Goal: Information Seeking & Learning: Check status

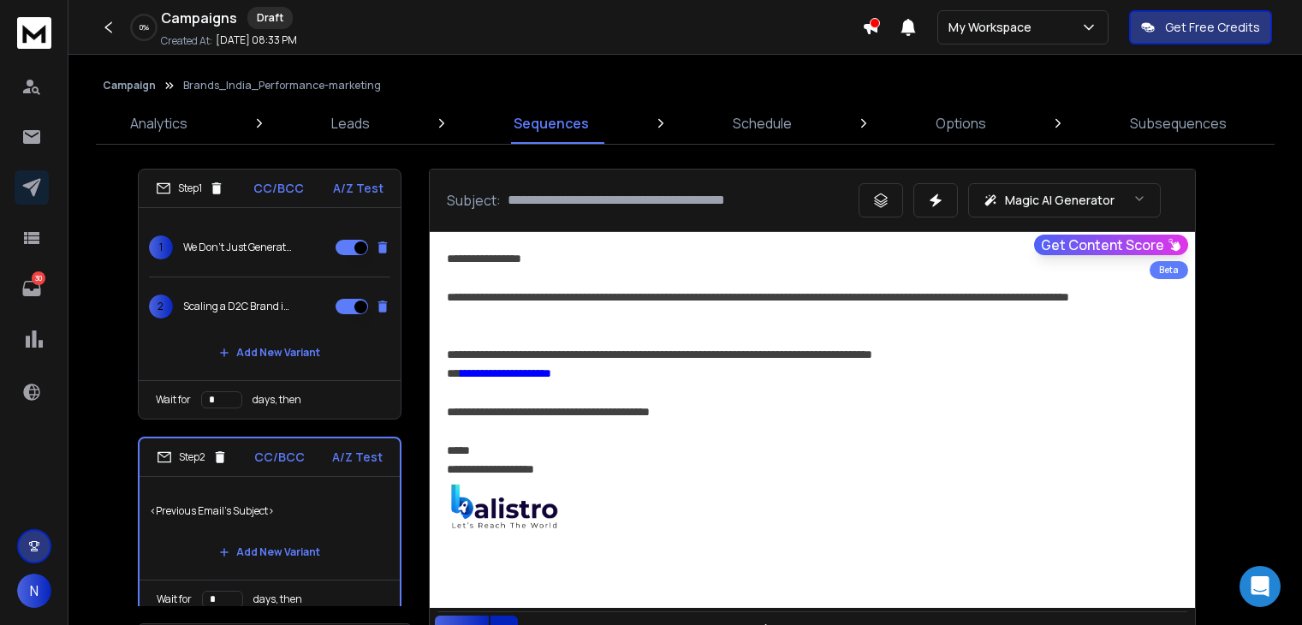
scroll to position [56, 0]
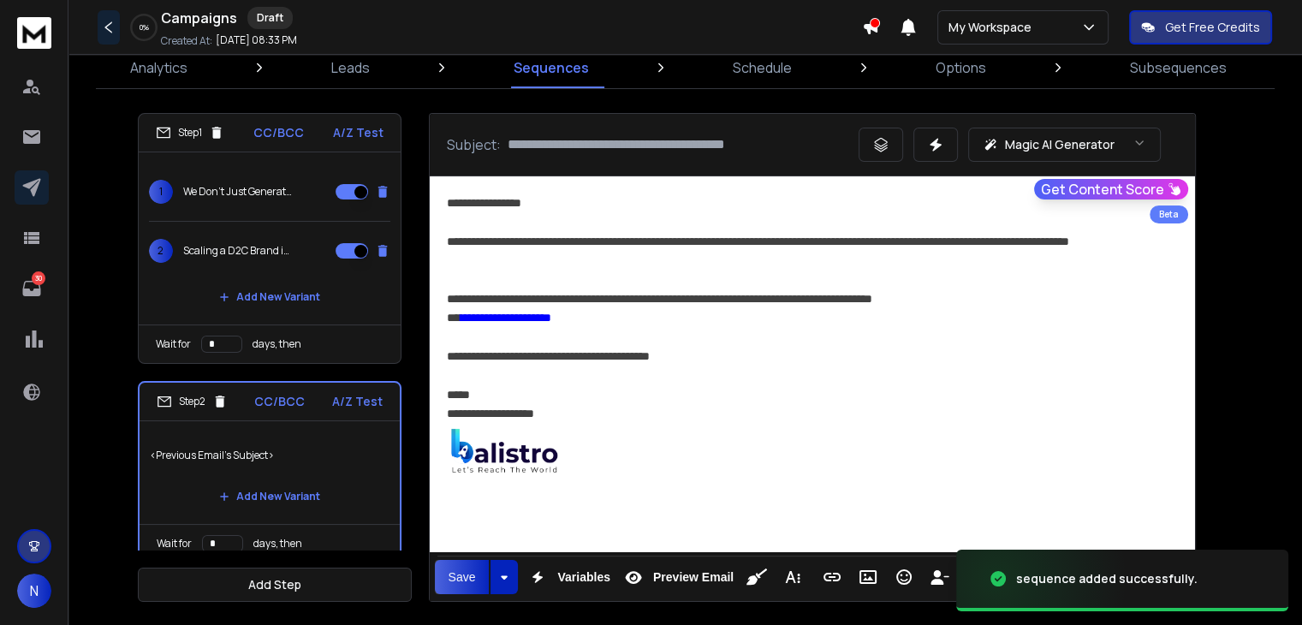
click at [106, 21] on icon at bounding box center [108, 27] width 15 height 15
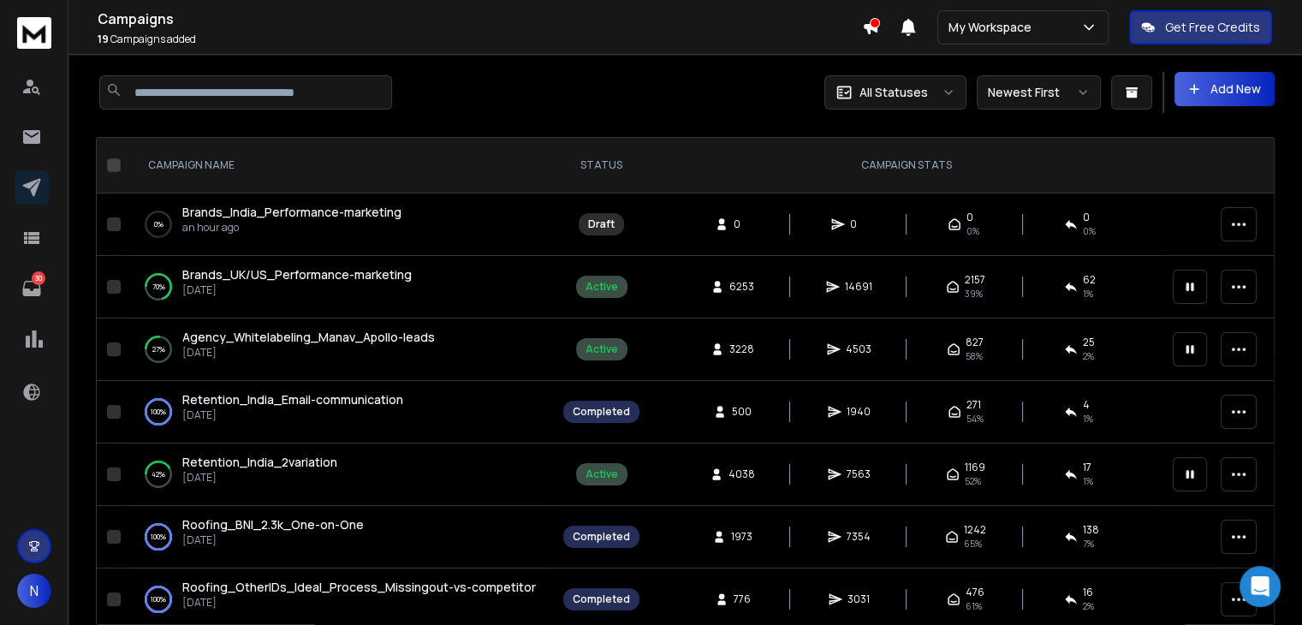
click at [663, 135] on div "Campaigns 19 Campaigns Added All Statuses Newest First Add New CAMPAIGN NAME ST…" at bounding box center [685, 384] width 1179 height 625
click at [551, 115] on div "Campaigns 19 Campaigns Added All Statuses Newest First Add New CAMPAIGN NAME ST…" at bounding box center [685, 384] width 1179 height 625
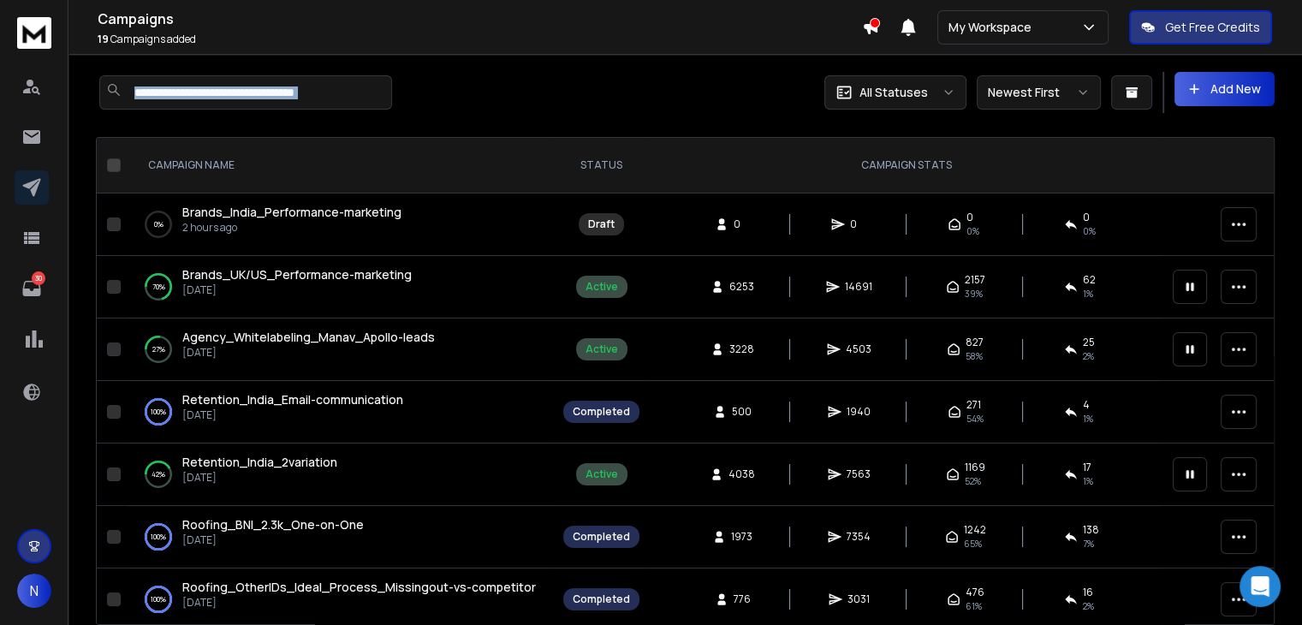
click at [551, 115] on div "Campaigns 19 Campaigns Added All Statuses Newest First Add New CAMPAIGN NAME ST…" at bounding box center [685, 384] width 1179 height 625
click at [707, 107] on div "Campaigns 19 Campaigns Added All Statuses Newest First Add New" at bounding box center [981, 92] width 590 height 41
click at [801, 101] on div "Campaigns 19 Campaigns Added All Statuses Newest First Add New" at bounding box center [981, 92] width 590 height 41
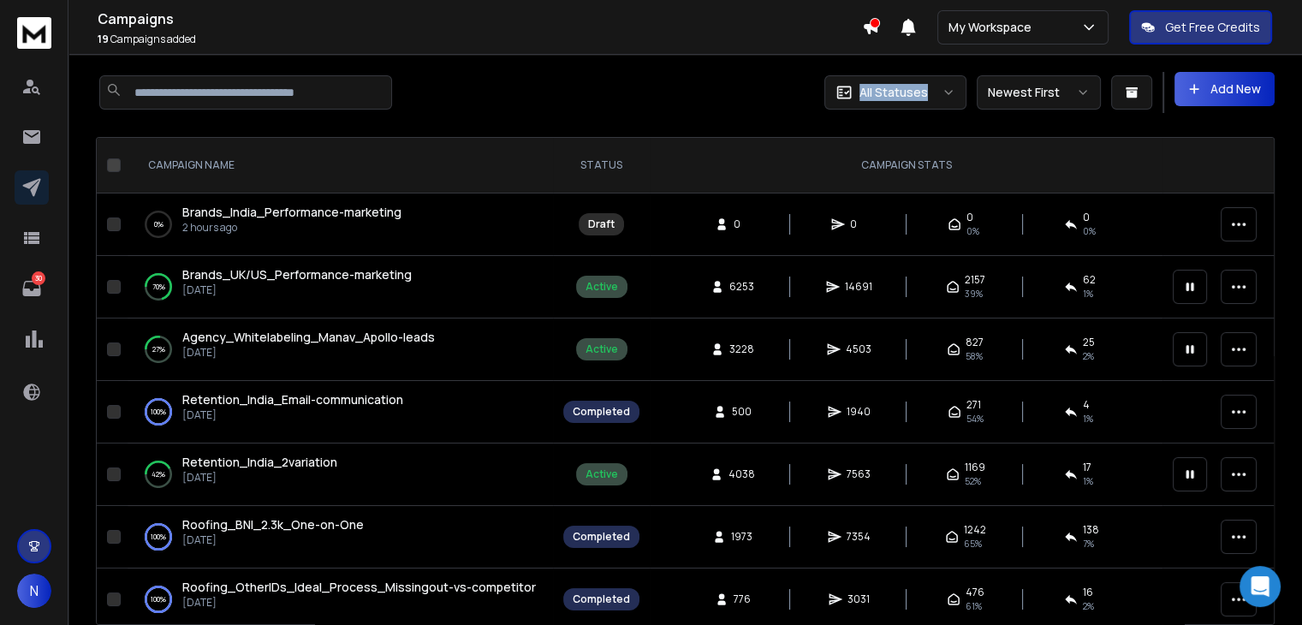
click at [801, 101] on div "Campaigns 19 Campaigns Added All Statuses Newest First Add New" at bounding box center [981, 92] width 590 height 41
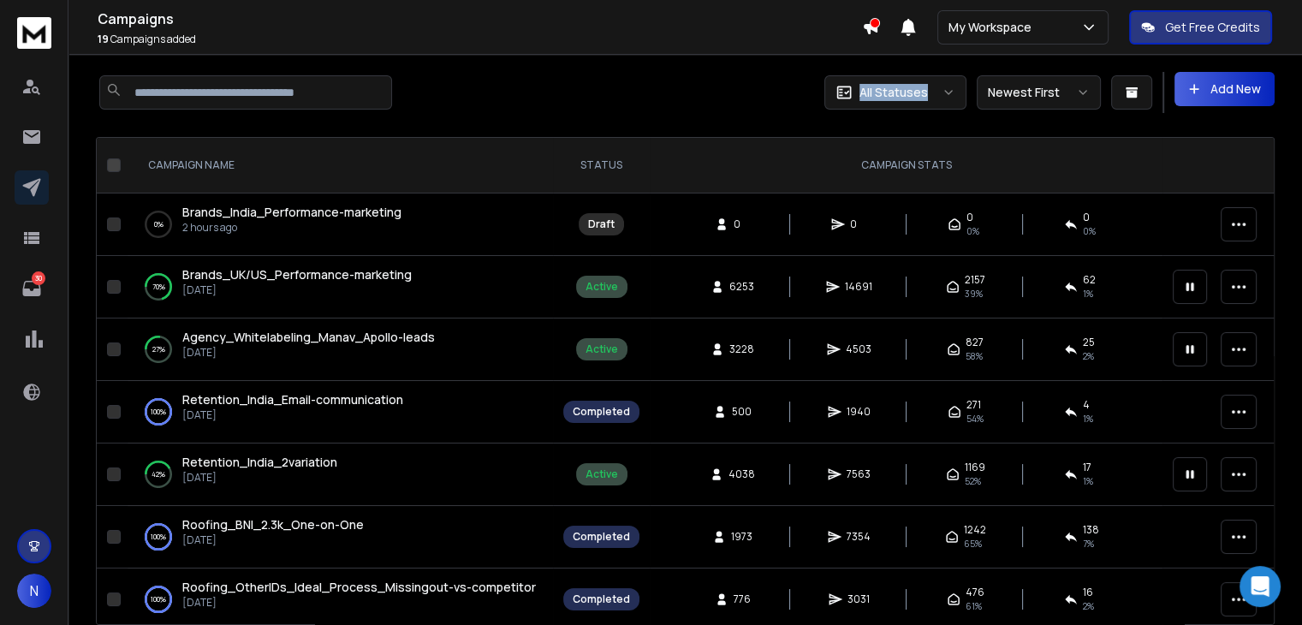
click at [801, 101] on div "Campaigns 19 Campaigns Added All Statuses Newest First Add New" at bounding box center [981, 92] width 590 height 41
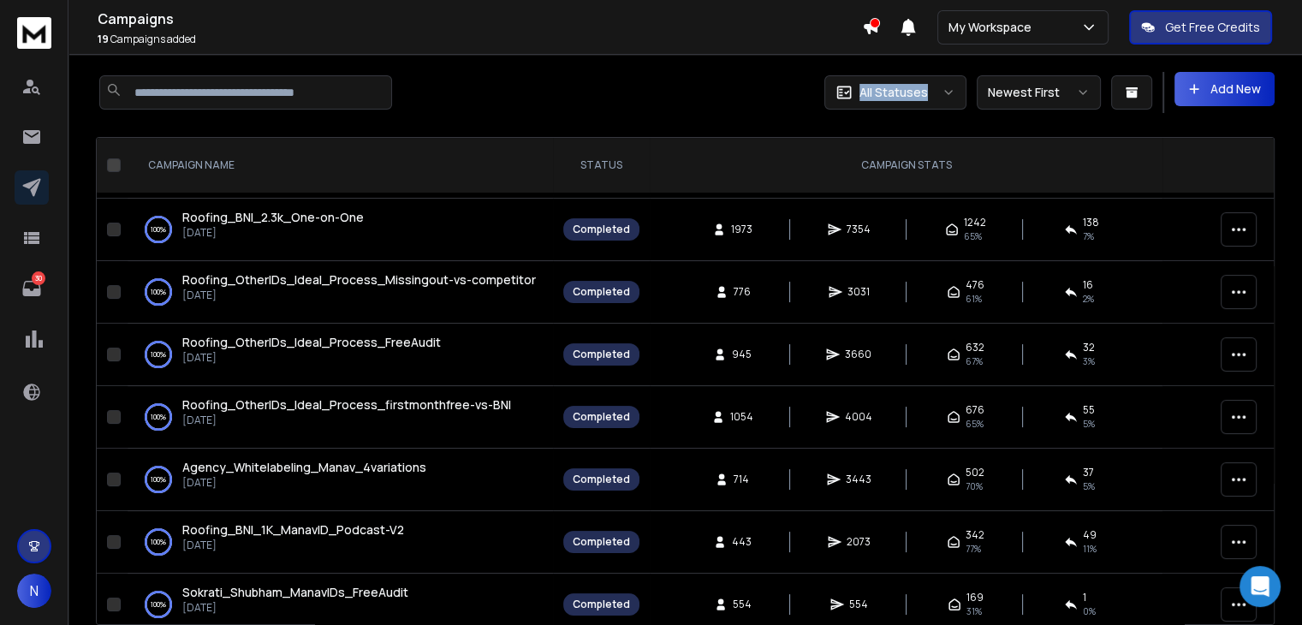
scroll to position [380, 0]
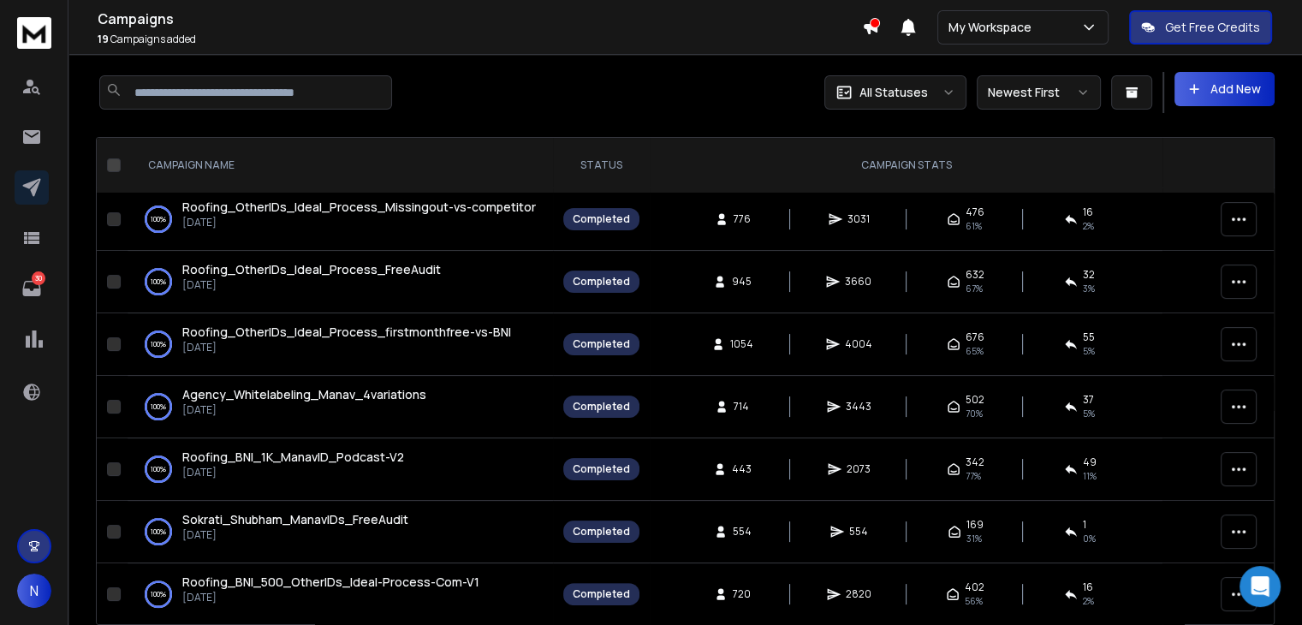
click at [525, 115] on div "Campaigns 19 Campaigns Added All Statuses Newest First Add New CAMPAIGN NAME ST…" at bounding box center [685, 384] width 1179 height 625
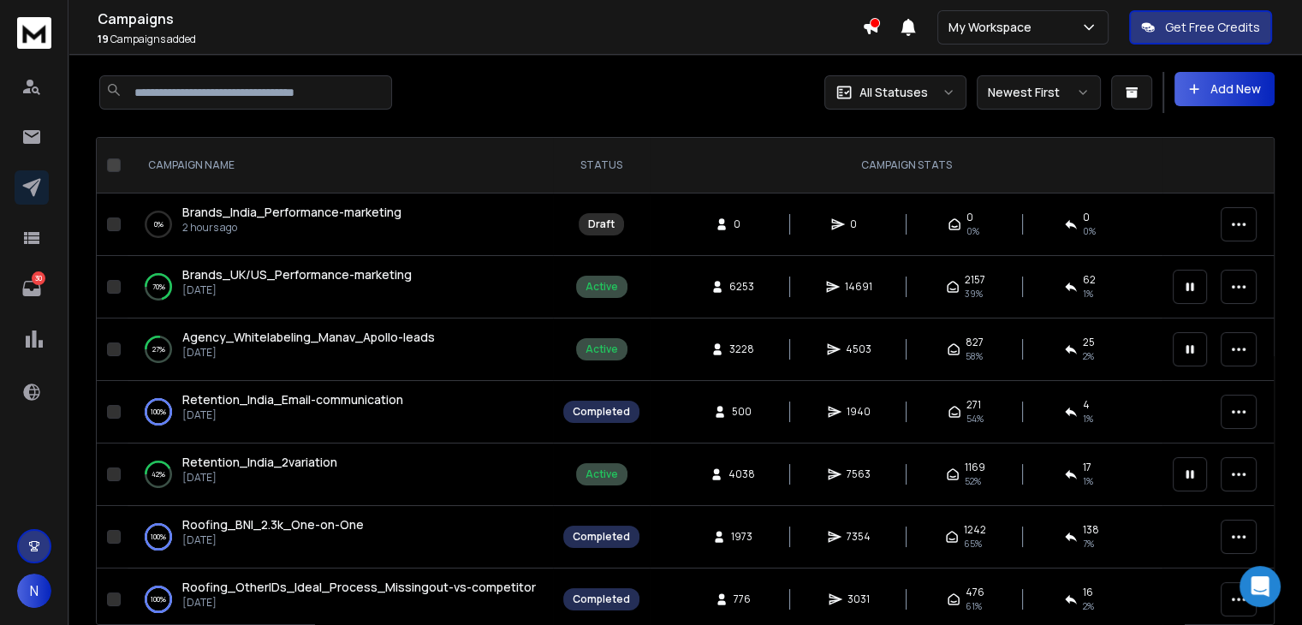
click at [370, 283] on p "[DATE]" at bounding box center [296, 290] width 229 height 14
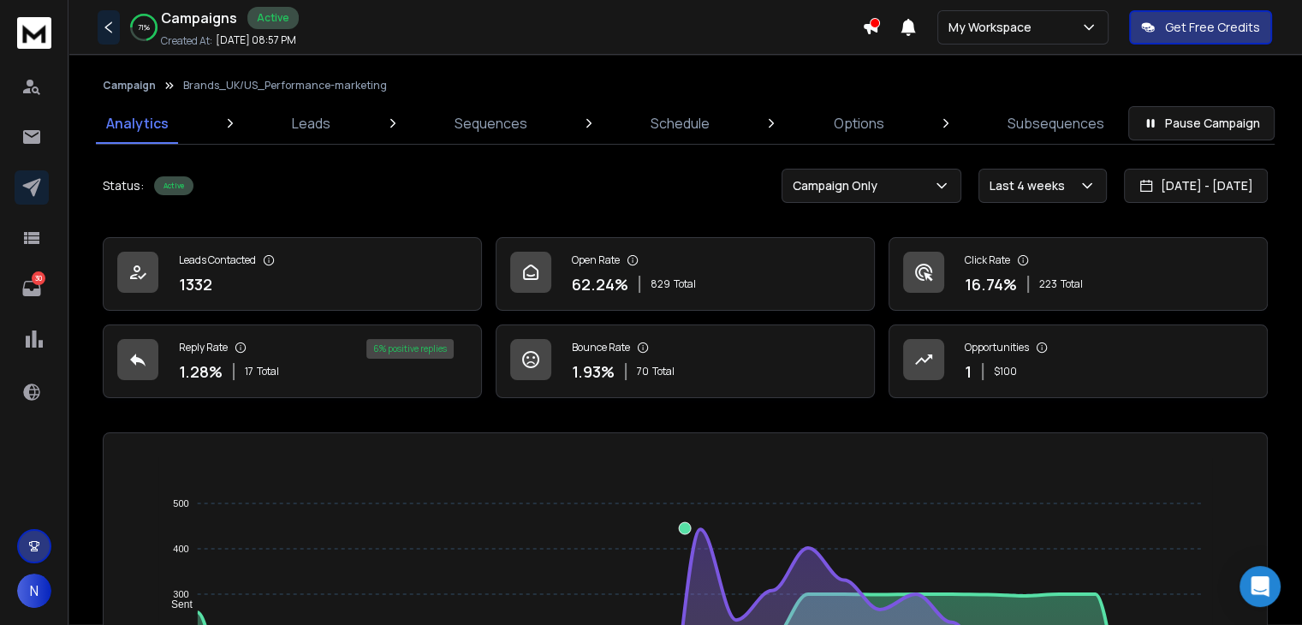
click at [101, 24] on icon at bounding box center [108, 27] width 15 height 15
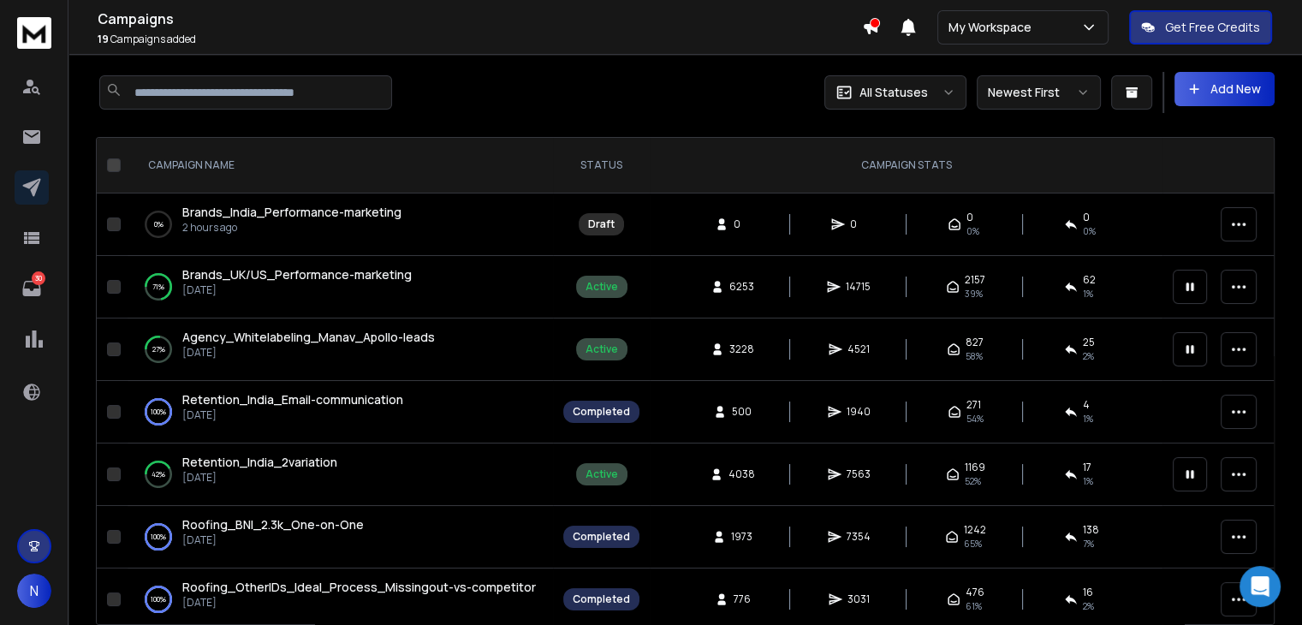
click at [277, 454] on span "Retention_India_2variation" at bounding box center [259, 462] width 155 height 16
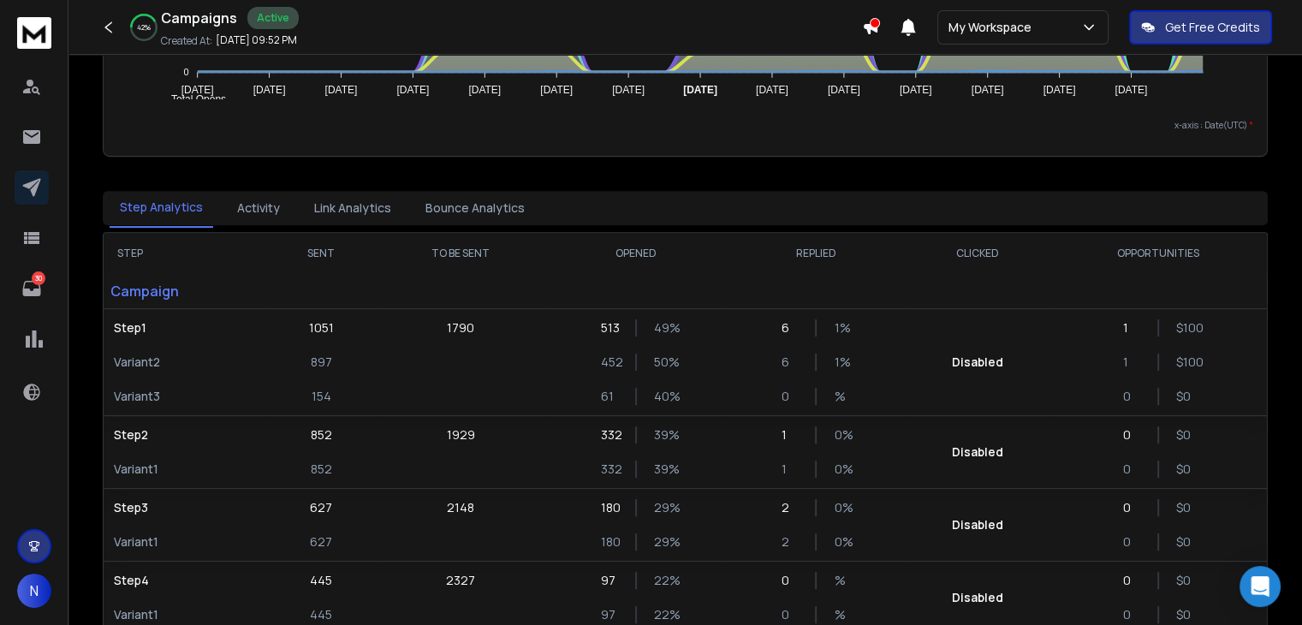
scroll to position [663, 0]
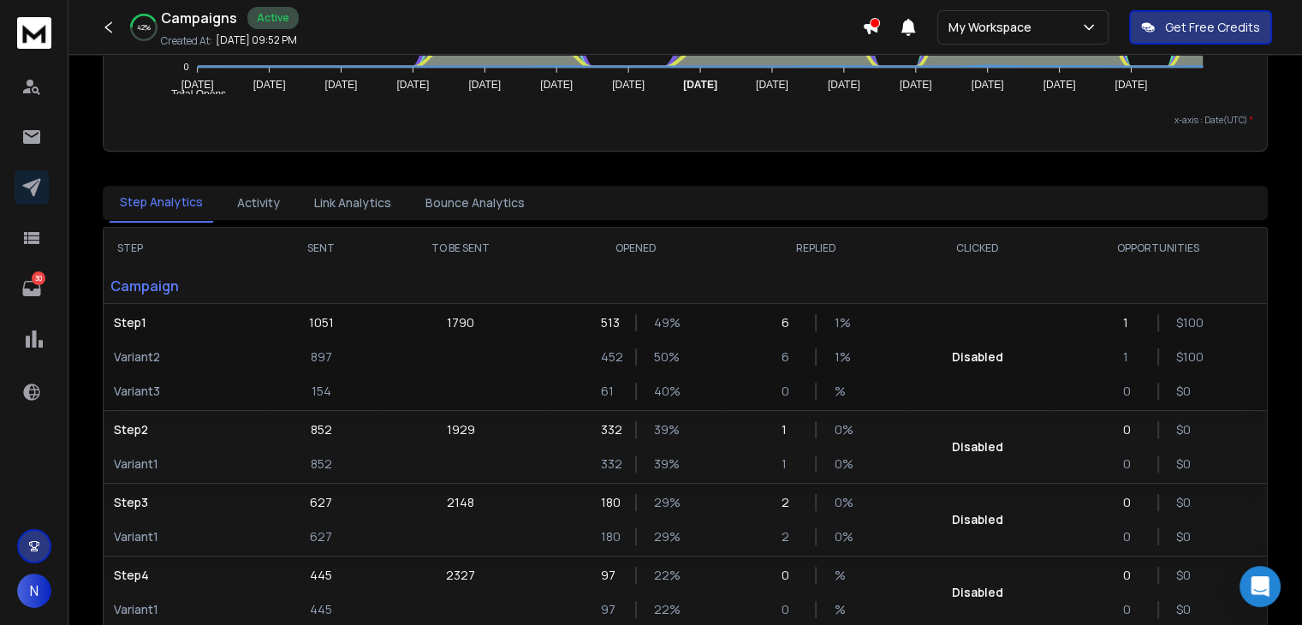
click at [668, 354] on p "50 %" at bounding box center [662, 356] width 17 height 17
click at [722, 362] on td "513 49 % 452 50 % 61 40 %" at bounding box center [636, 357] width 181 height 107
click at [668, 384] on p "40 %" at bounding box center [662, 391] width 17 height 17
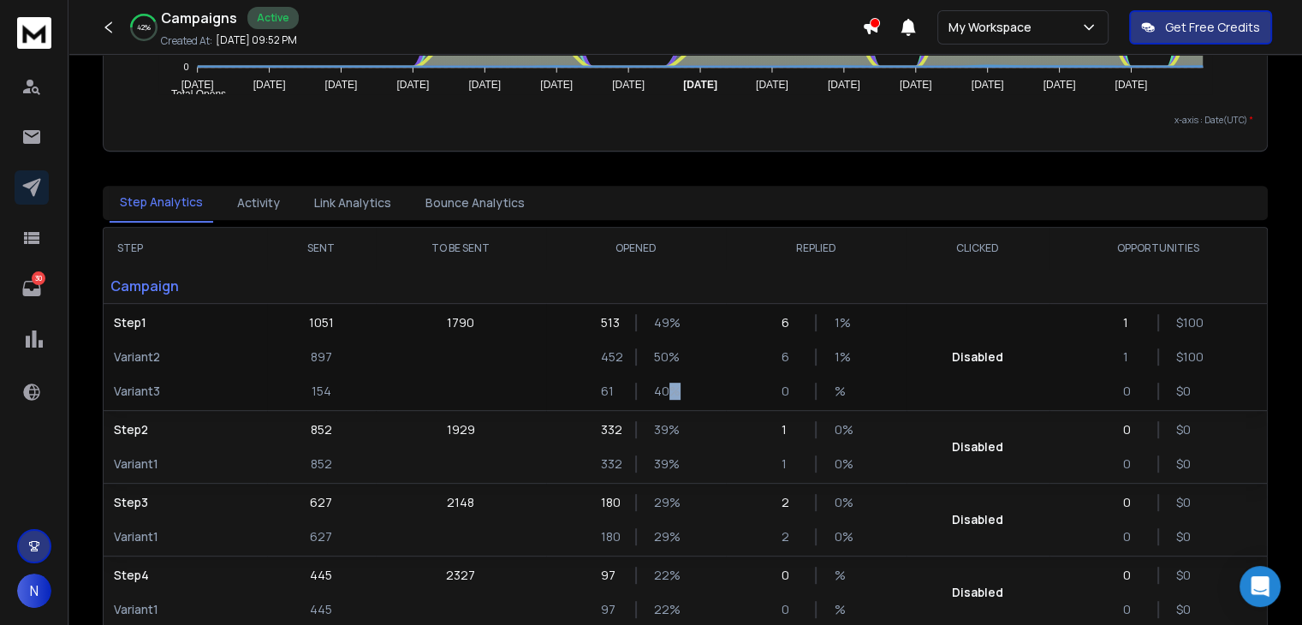
click at [668, 384] on p "40 %" at bounding box center [662, 391] width 17 height 17
click at [625, 390] on div "61 40 %" at bounding box center [636, 391] width 70 height 17
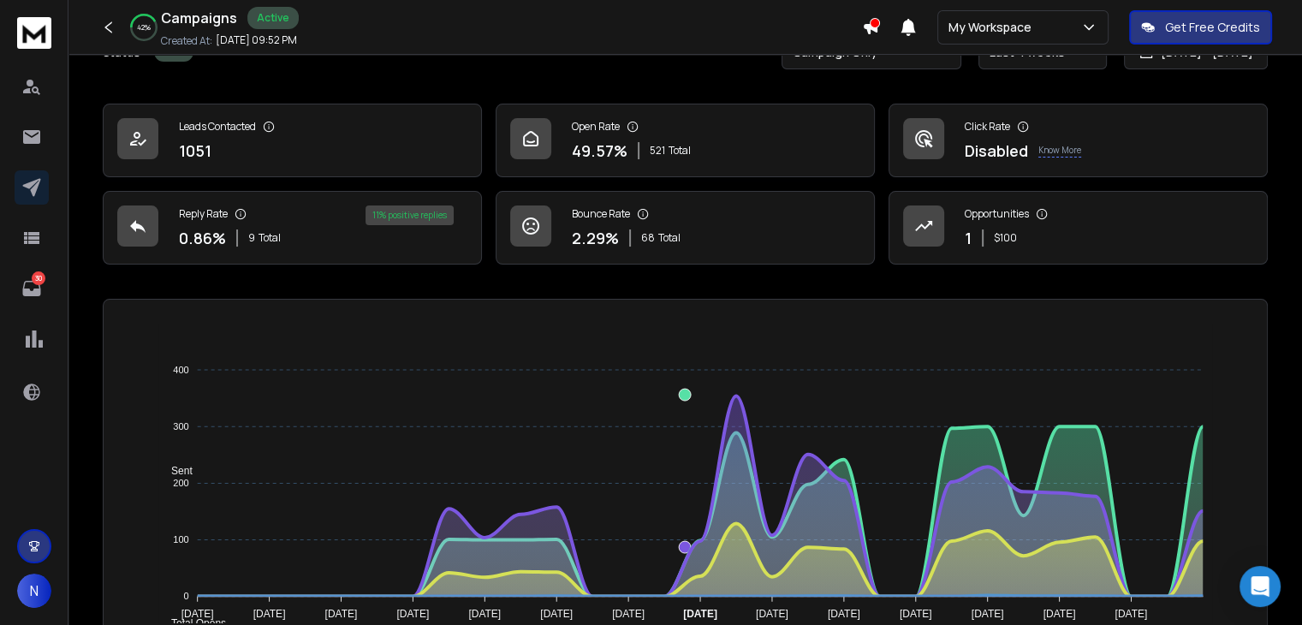
scroll to position [0, 0]
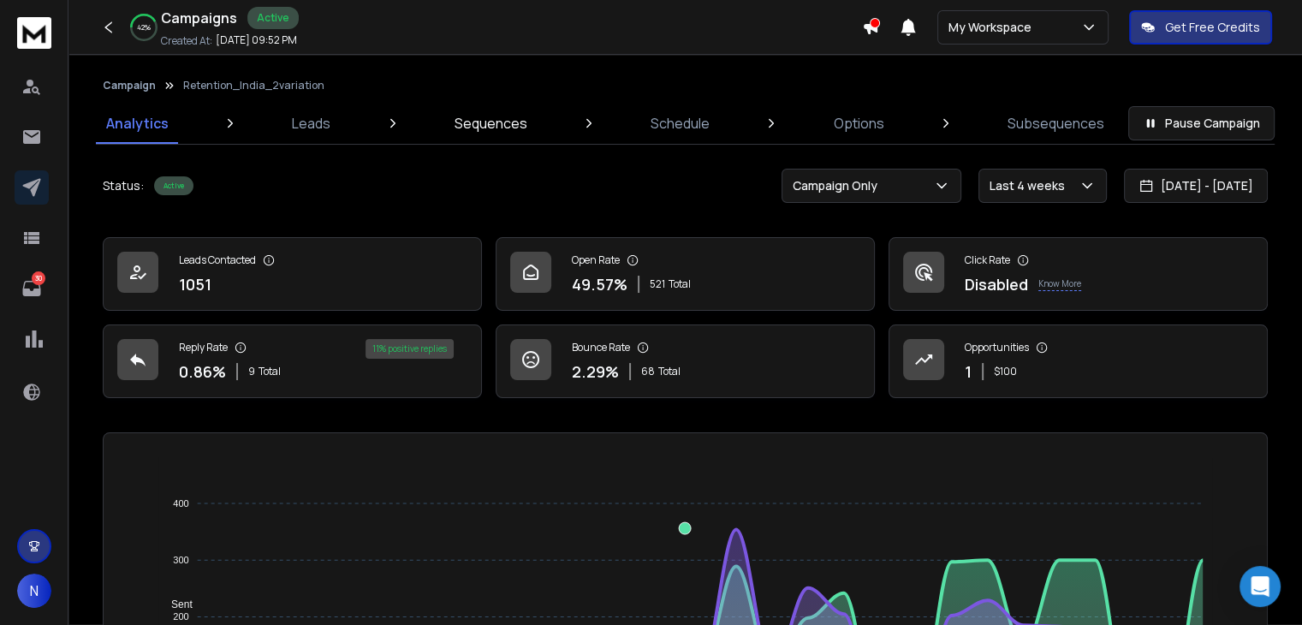
click at [473, 134] on link "Sequences" at bounding box center [490, 123] width 93 height 41
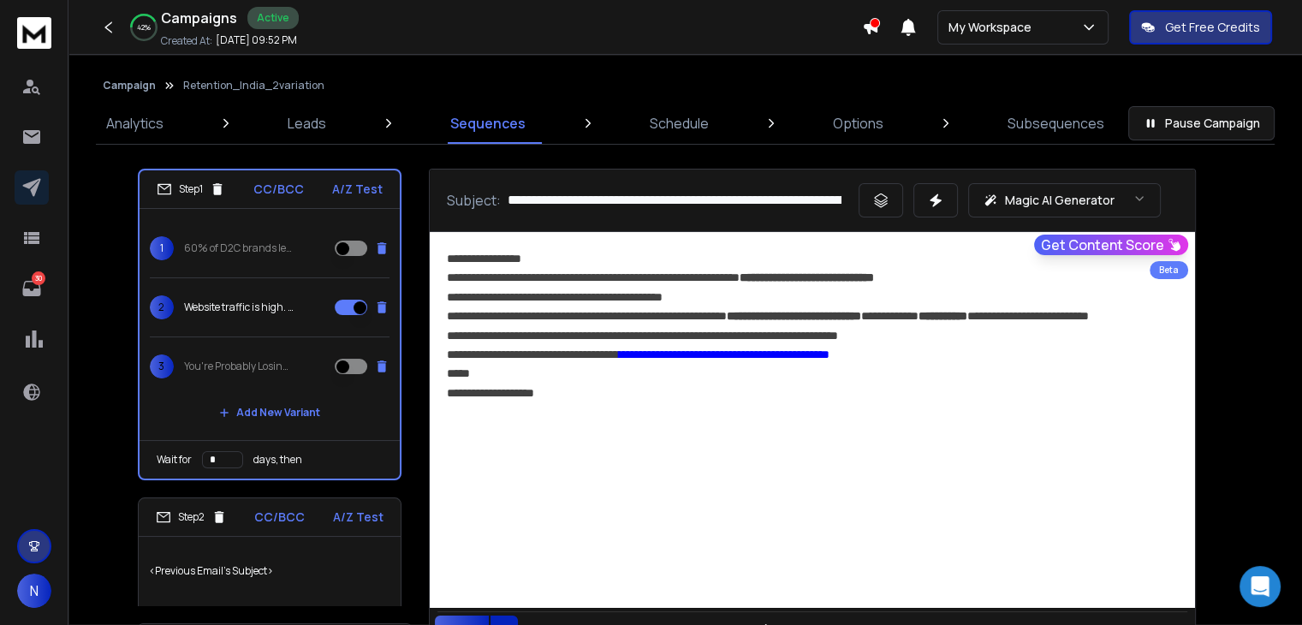
click at [556, 259] on div "**********" at bounding box center [812, 258] width 731 height 19
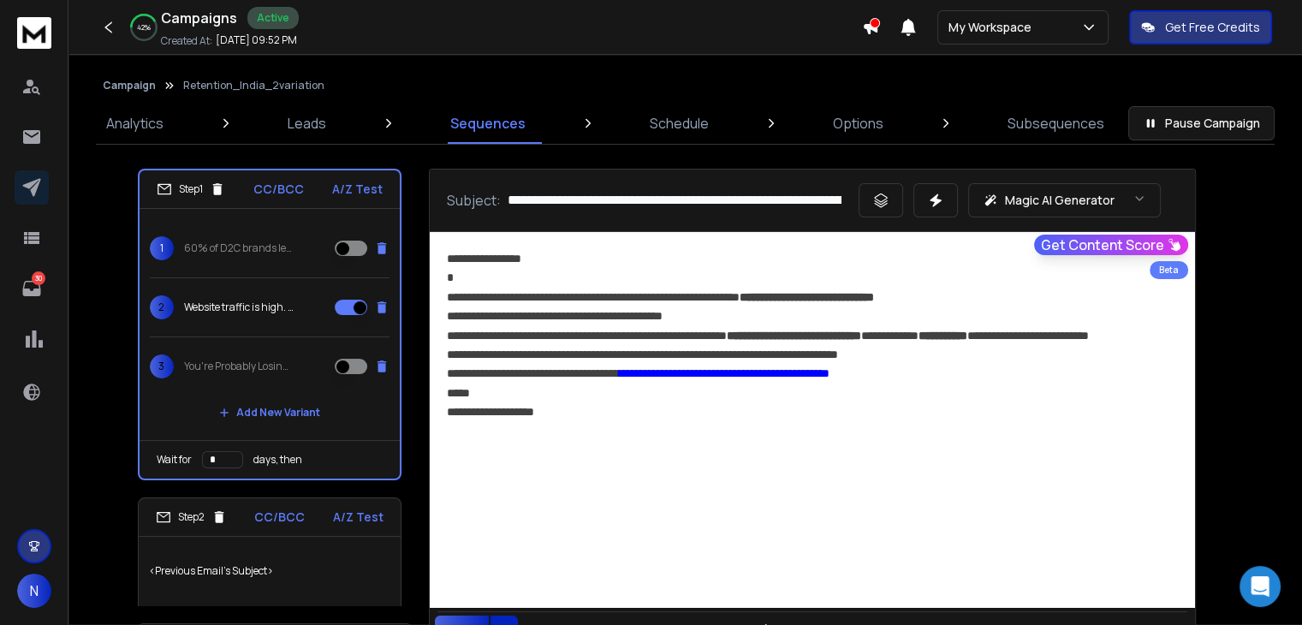
click at [771, 316] on div "**********" at bounding box center [812, 326] width 731 height 39
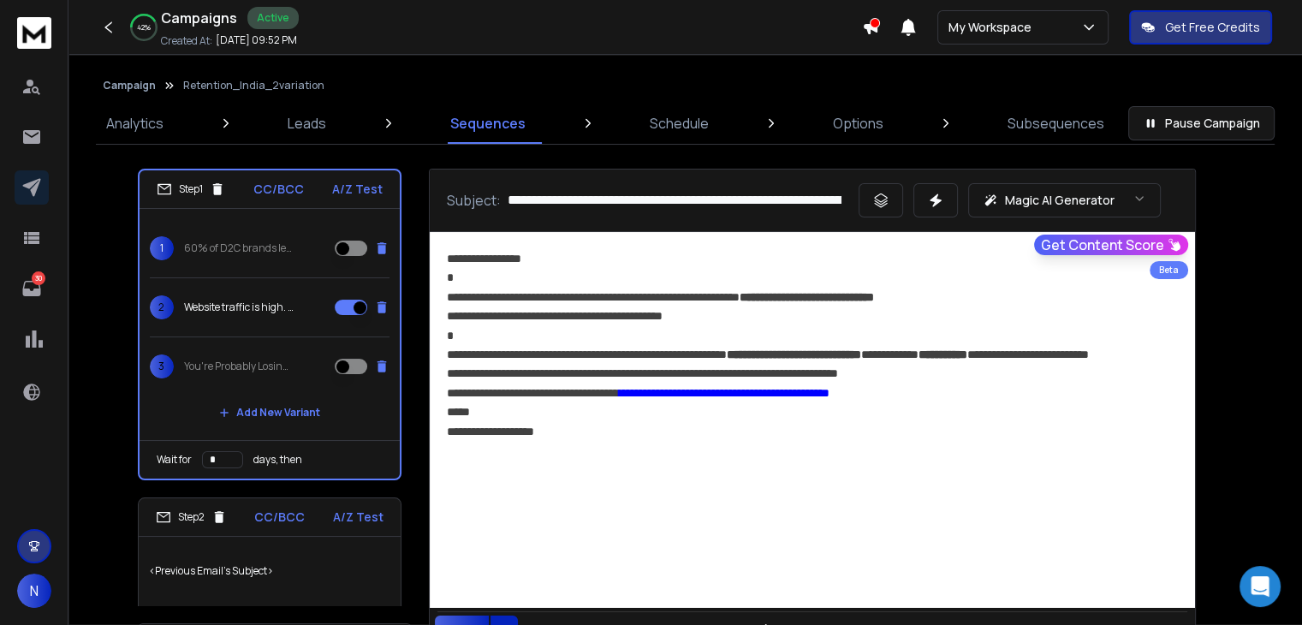
click at [630, 365] on div "**********" at bounding box center [812, 345] width 731 height 39
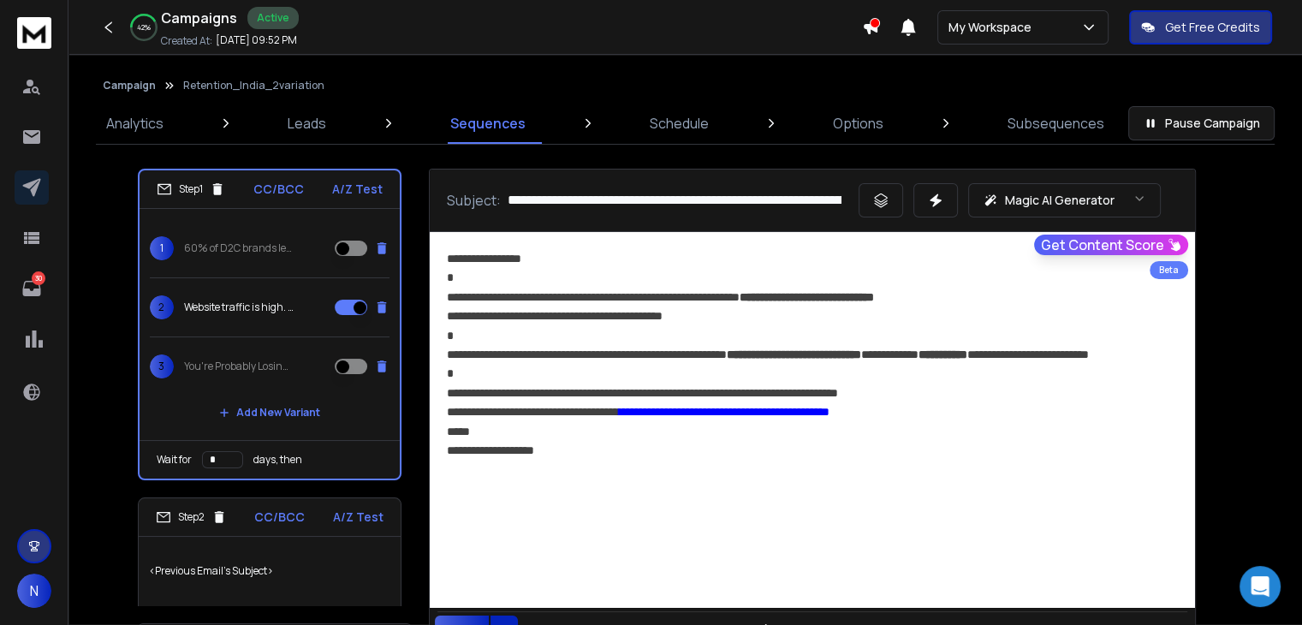
click at [526, 441] on div "*****" at bounding box center [812, 431] width 731 height 19
click at [959, 421] on div "**********" at bounding box center [812, 411] width 731 height 19
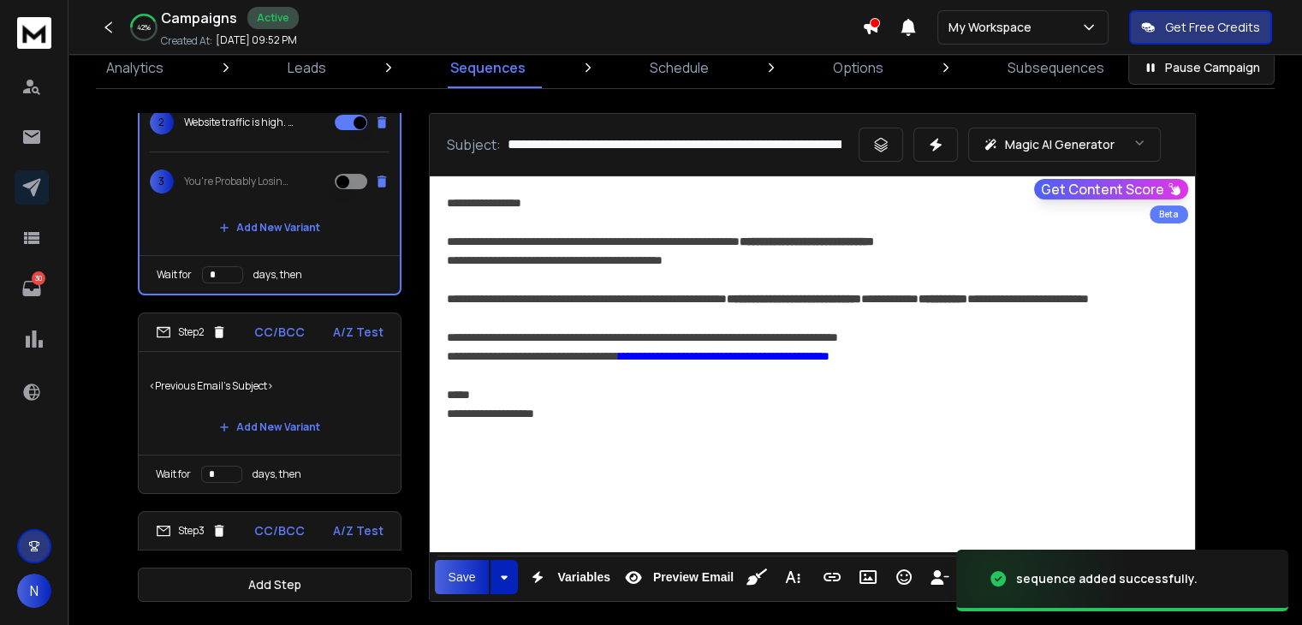
scroll to position [130, 0]
click at [227, 395] on p "<Previous Email's Subject>" at bounding box center [269, 385] width 241 height 48
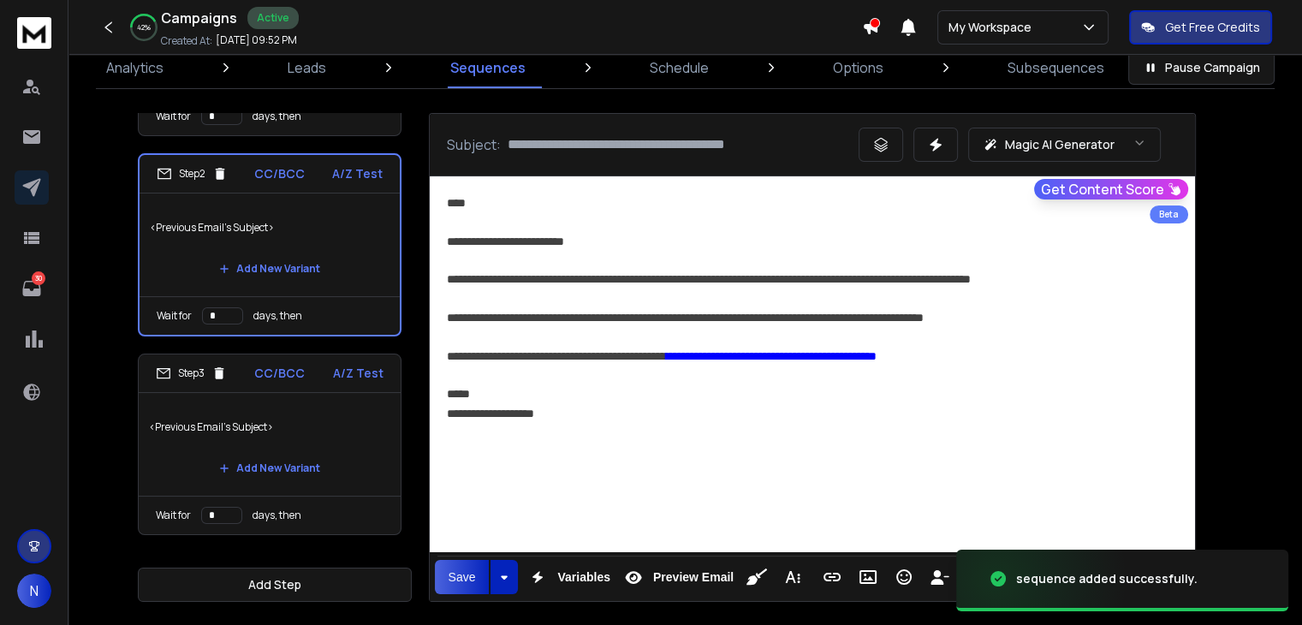
scroll to position [288, 0]
click at [229, 419] on p "<Previous Email's Subject>" at bounding box center [269, 426] width 241 height 48
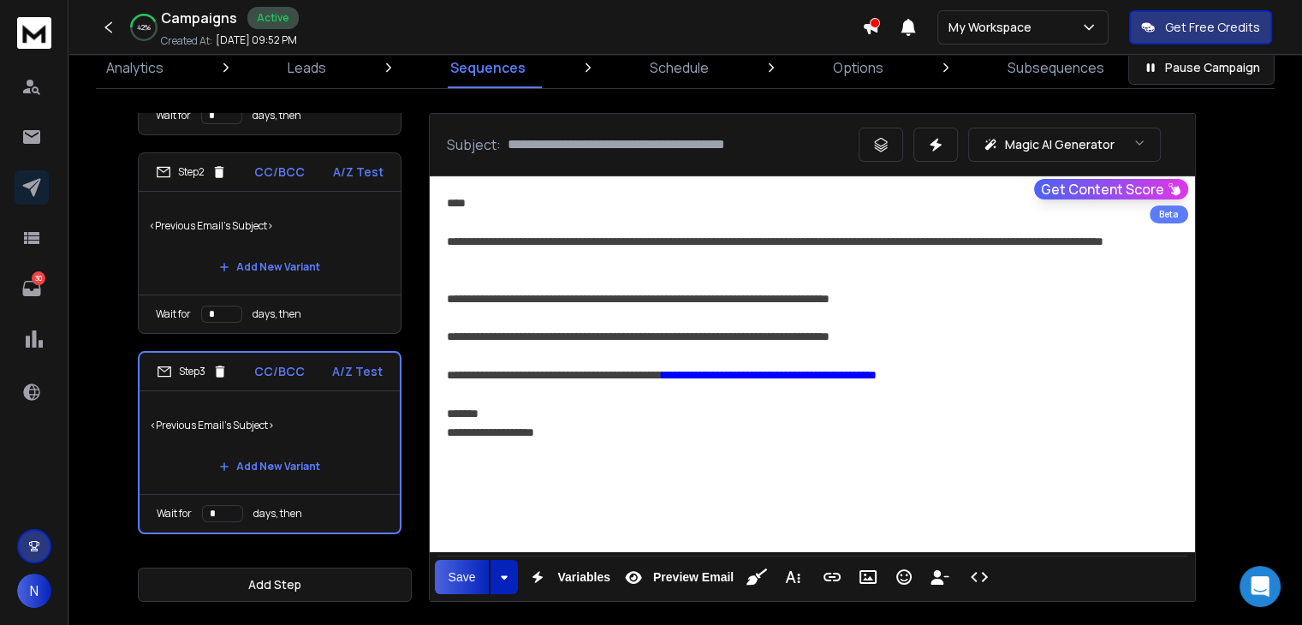
scroll to position [428, 0]
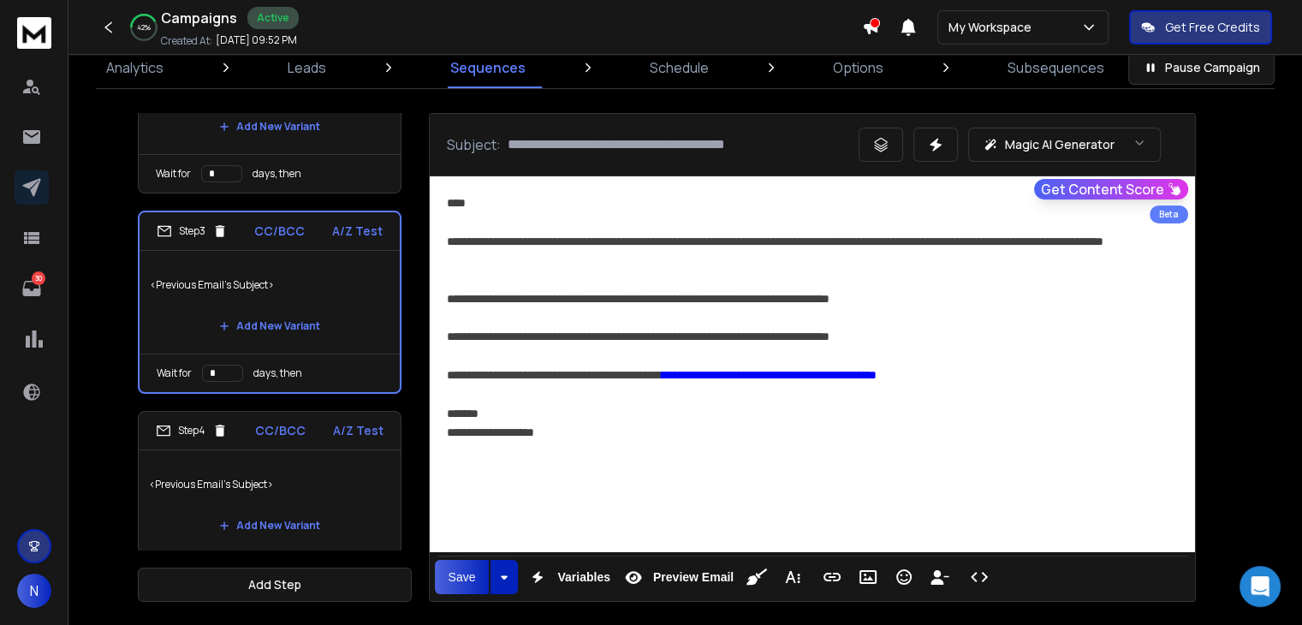
click at [224, 465] on p "<Previous Email's Subject>" at bounding box center [269, 485] width 241 height 48
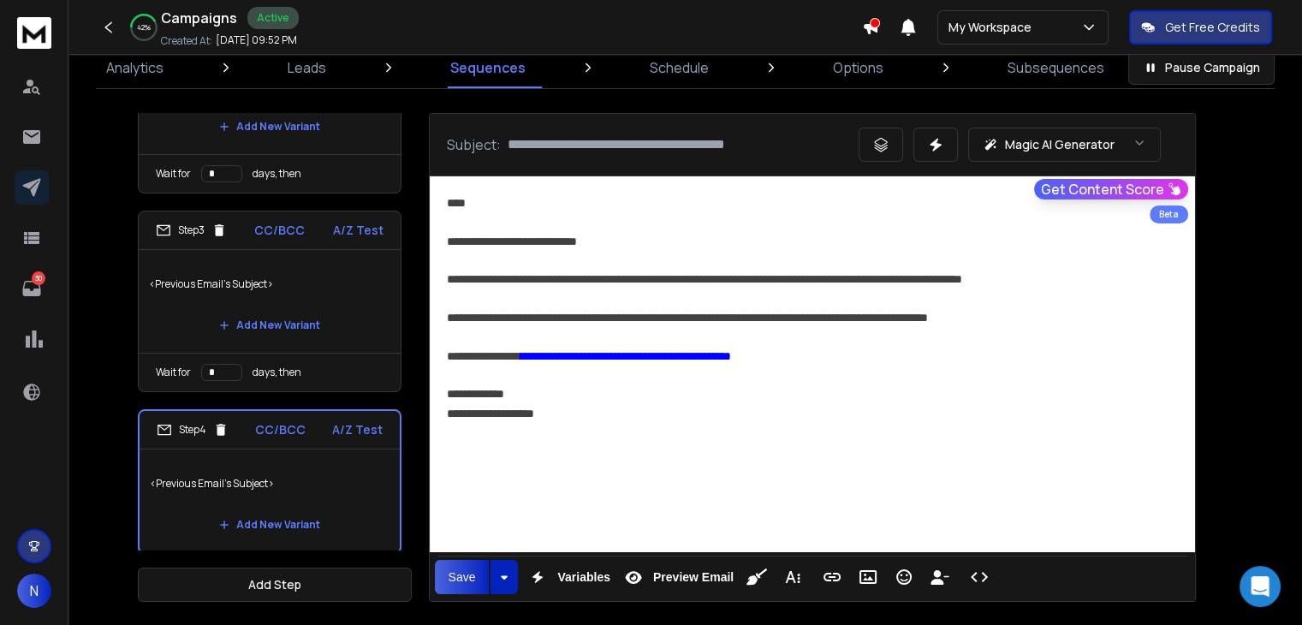
scroll to position [0, 0]
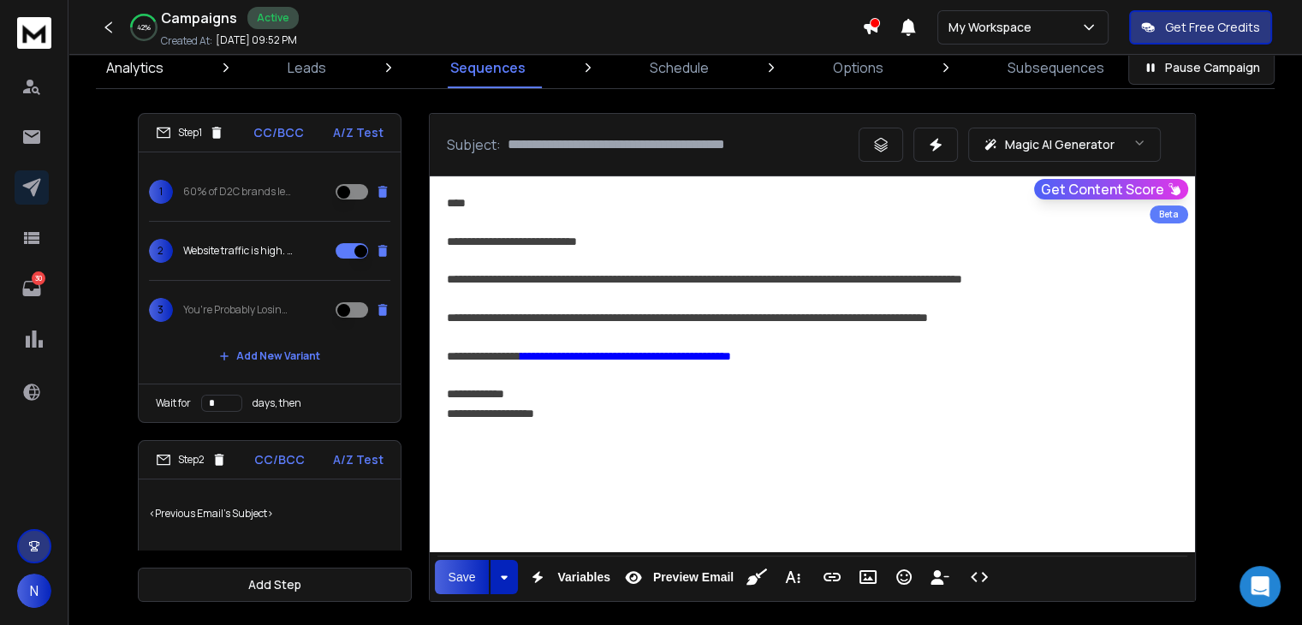
click at [144, 57] on p "Analytics" at bounding box center [134, 67] width 57 height 21
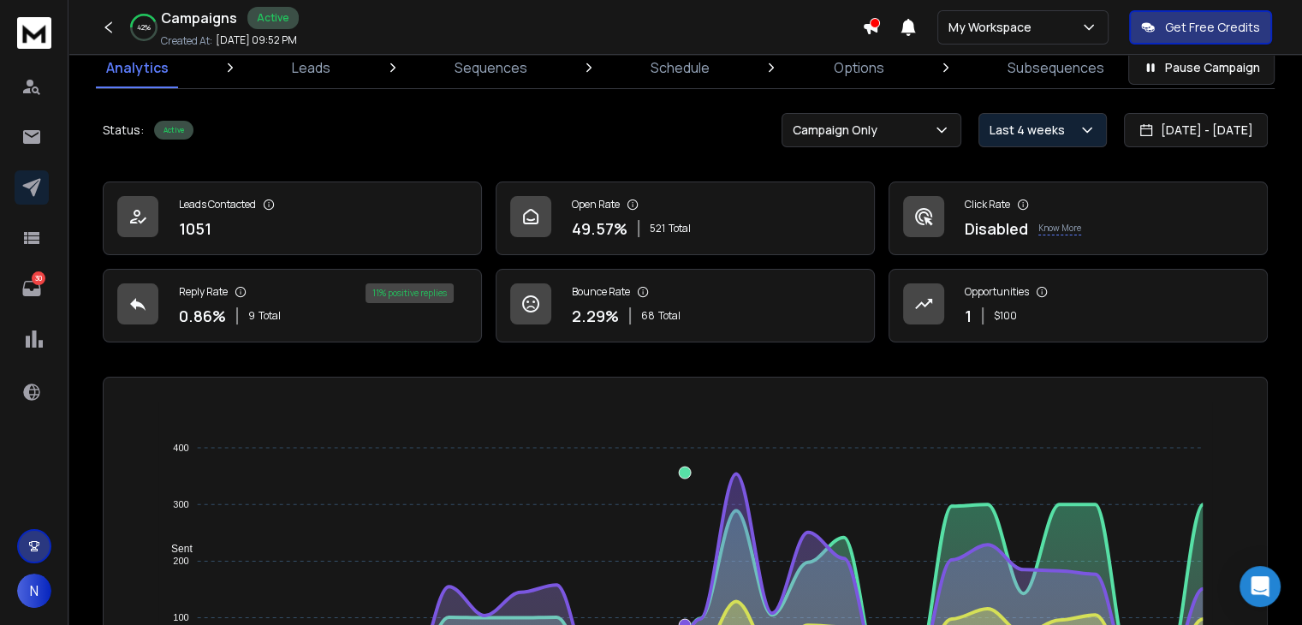
click at [1026, 143] on button "Last 4 weeks" at bounding box center [1043, 130] width 128 height 34
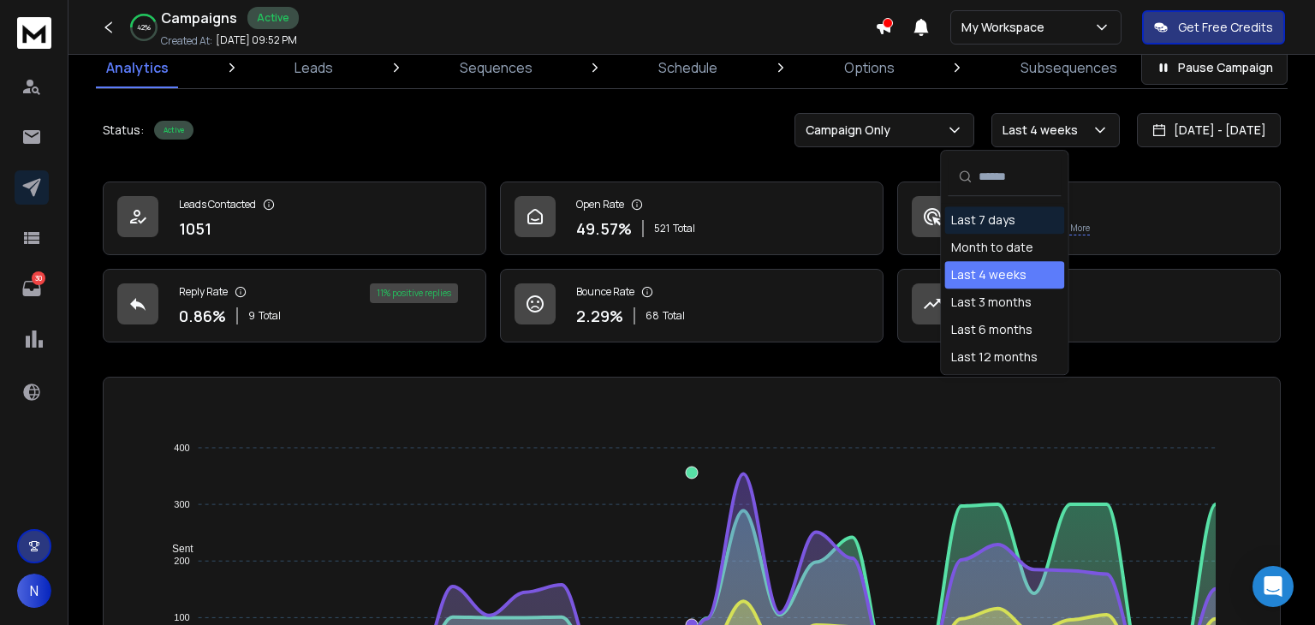
click at [1012, 219] on div "Last 7 days" at bounding box center [1004, 219] width 120 height 27
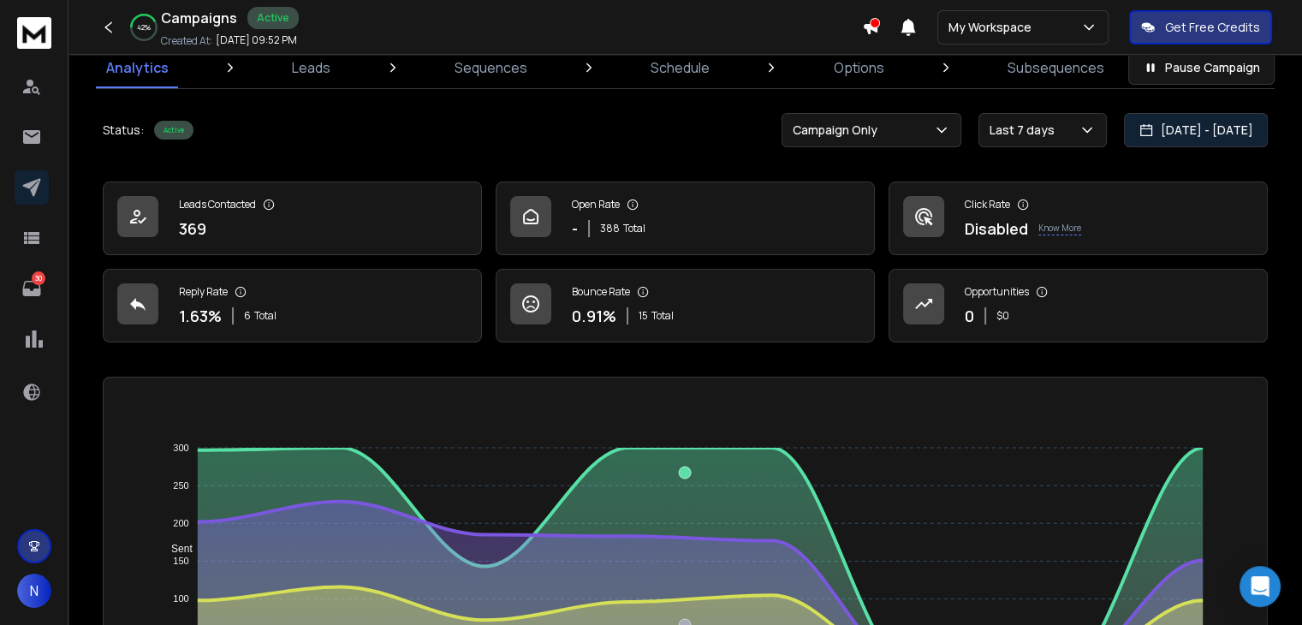
click at [1140, 121] on button "[DATE] - [DATE]" at bounding box center [1196, 130] width 144 height 34
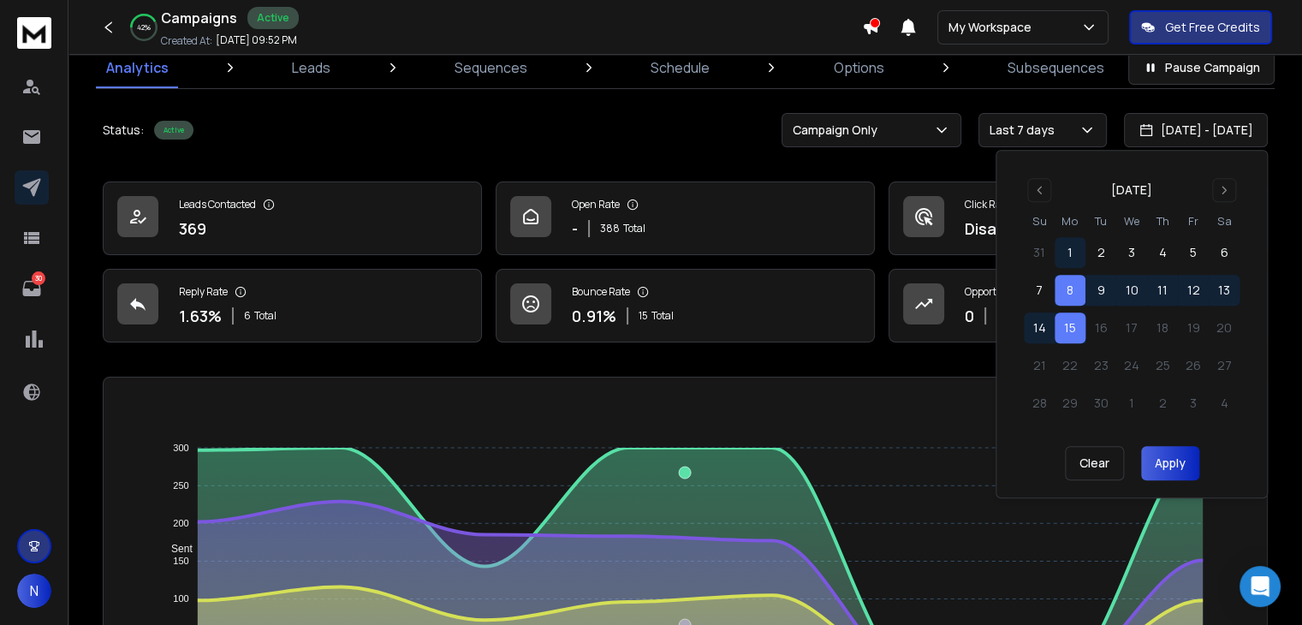
click at [1064, 249] on button "1" at bounding box center [1070, 252] width 31 height 31
click at [1045, 334] on button "14" at bounding box center [1039, 328] width 31 height 31
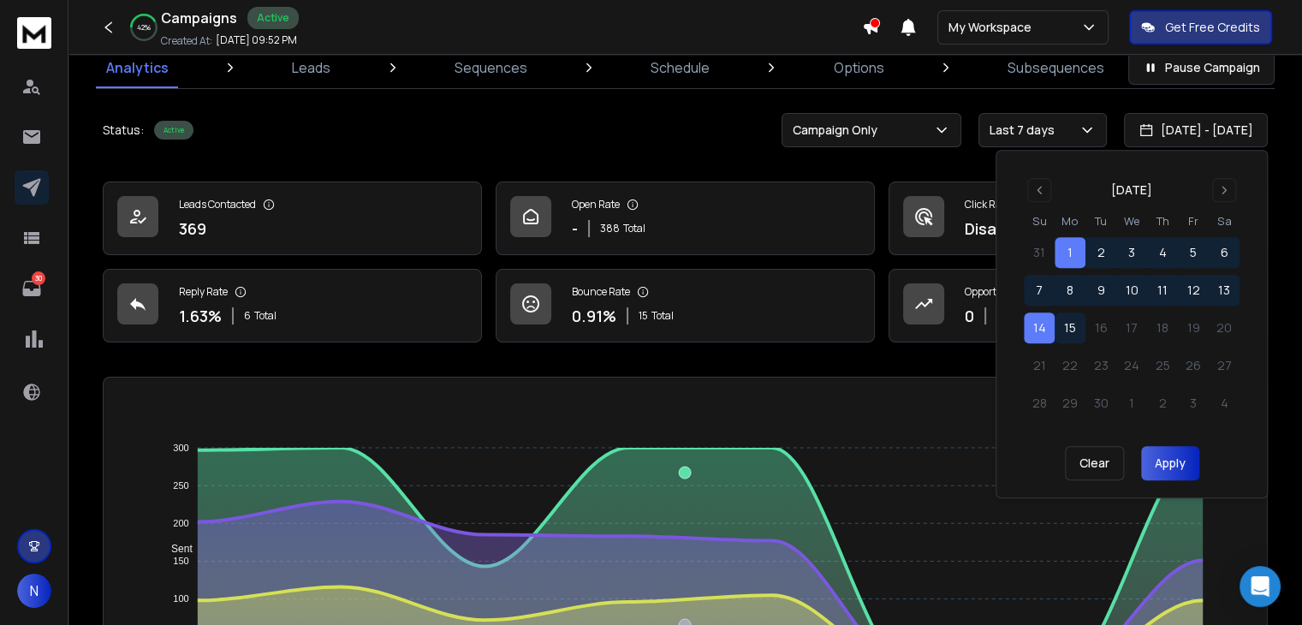
click at [1168, 453] on button "Apply" at bounding box center [1170, 463] width 58 height 34
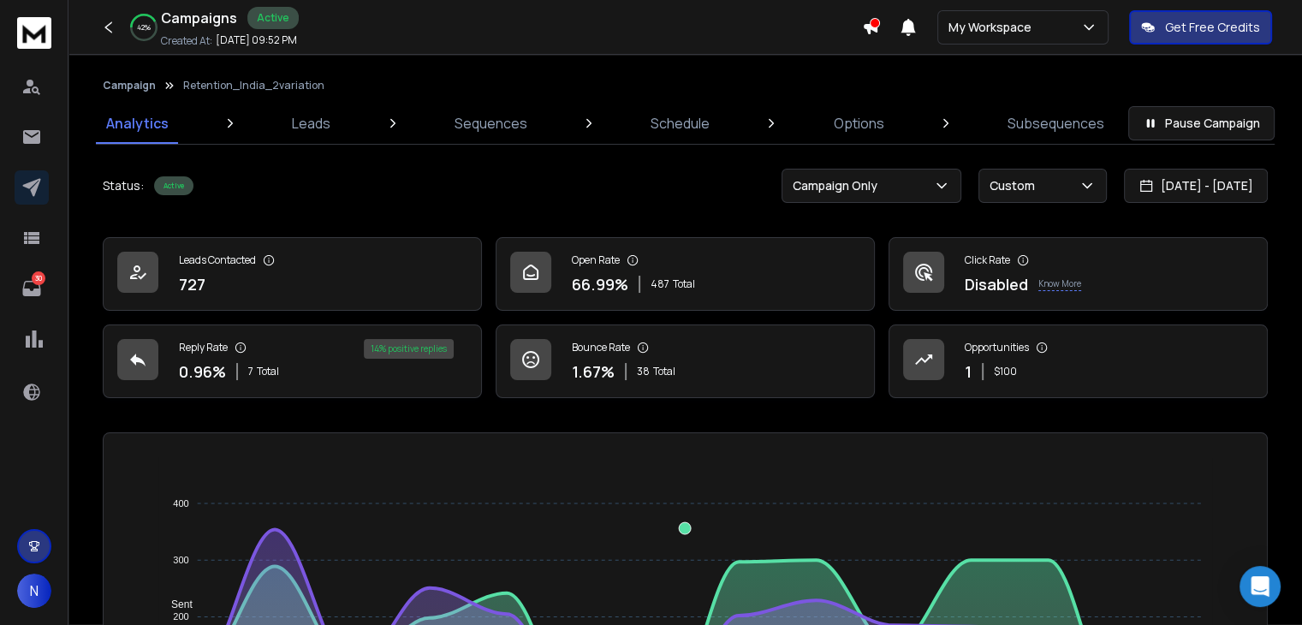
click at [114, 186] on p "Status:" at bounding box center [123, 185] width 41 height 17
click at [226, 183] on div "Status: Active Pause Campaign Campaign Only Custom [DATE] - [DATE]" at bounding box center [685, 186] width 1165 height 34
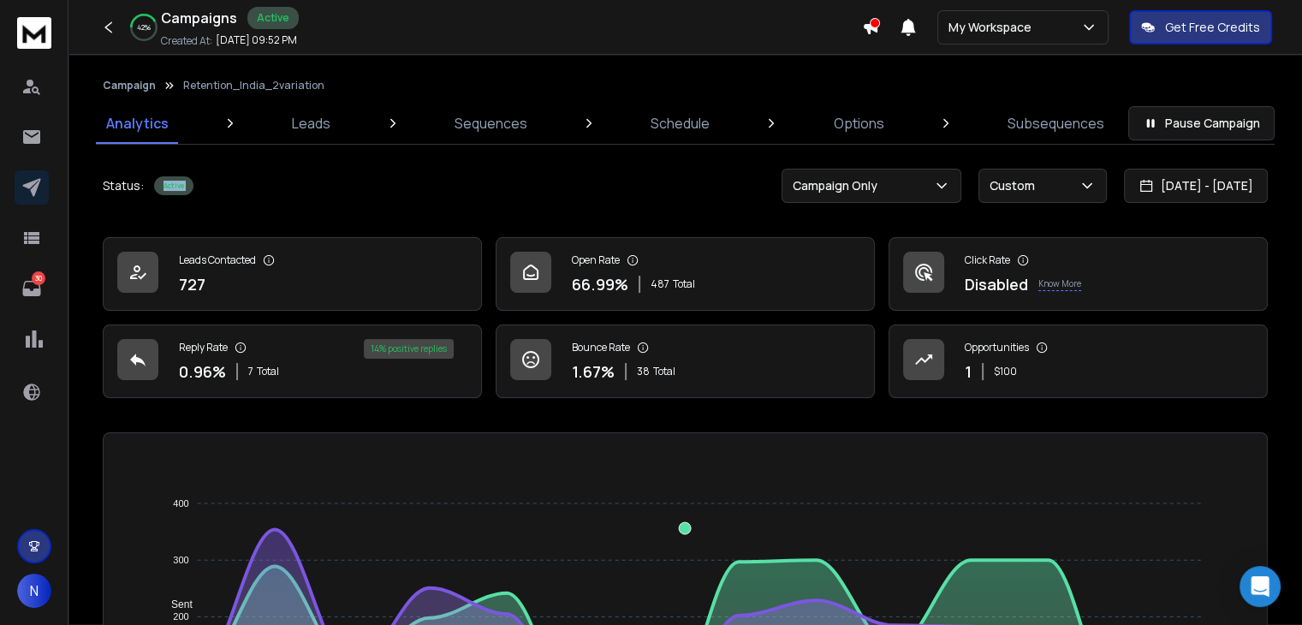
click at [226, 183] on div "Status: Active Pause Campaign Campaign Only Custom [DATE] - [DATE]" at bounding box center [685, 186] width 1165 height 34
click at [188, 182] on div "Active" at bounding box center [173, 185] width 39 height 19
click at [140, 184] on p "Status:" at bounding box center [123, 185] width 41 height 17
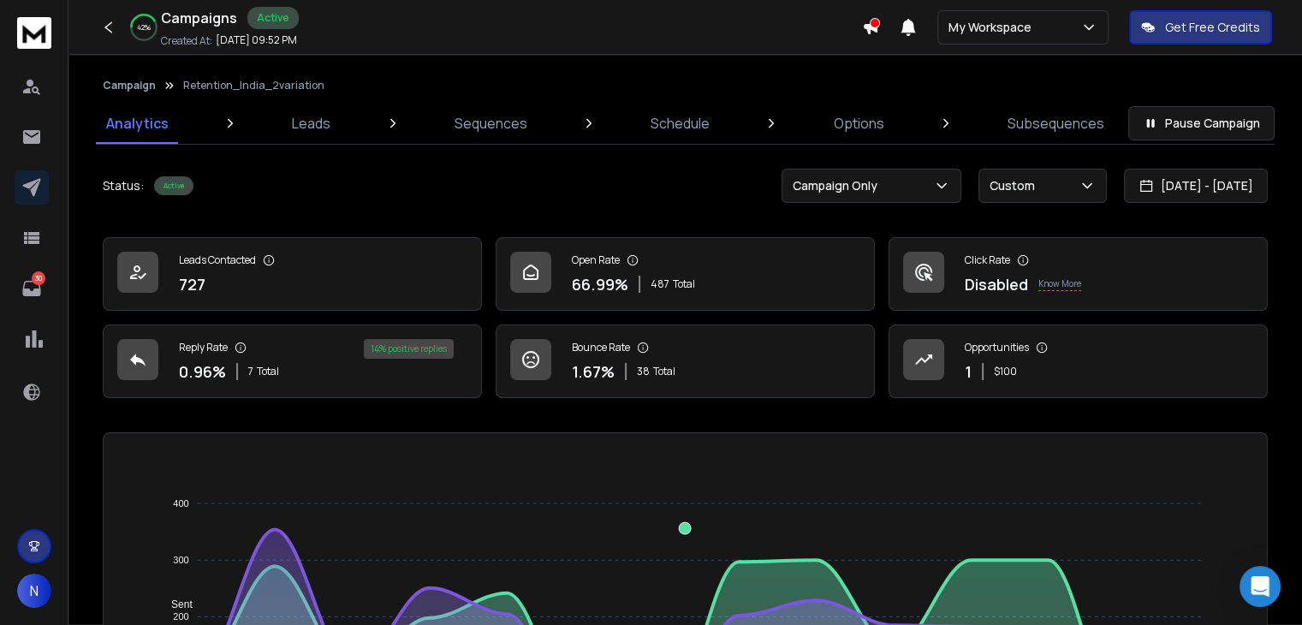
click at [239, 193] on div "Status: Active Pause Campaign Campaign Only Custom [DATE] - [DATE]" at bounding box center [685, 186] width 1165 height 34
click at [176, 188] on div "Active" at bounding box center [173, 185] width 39 height 19
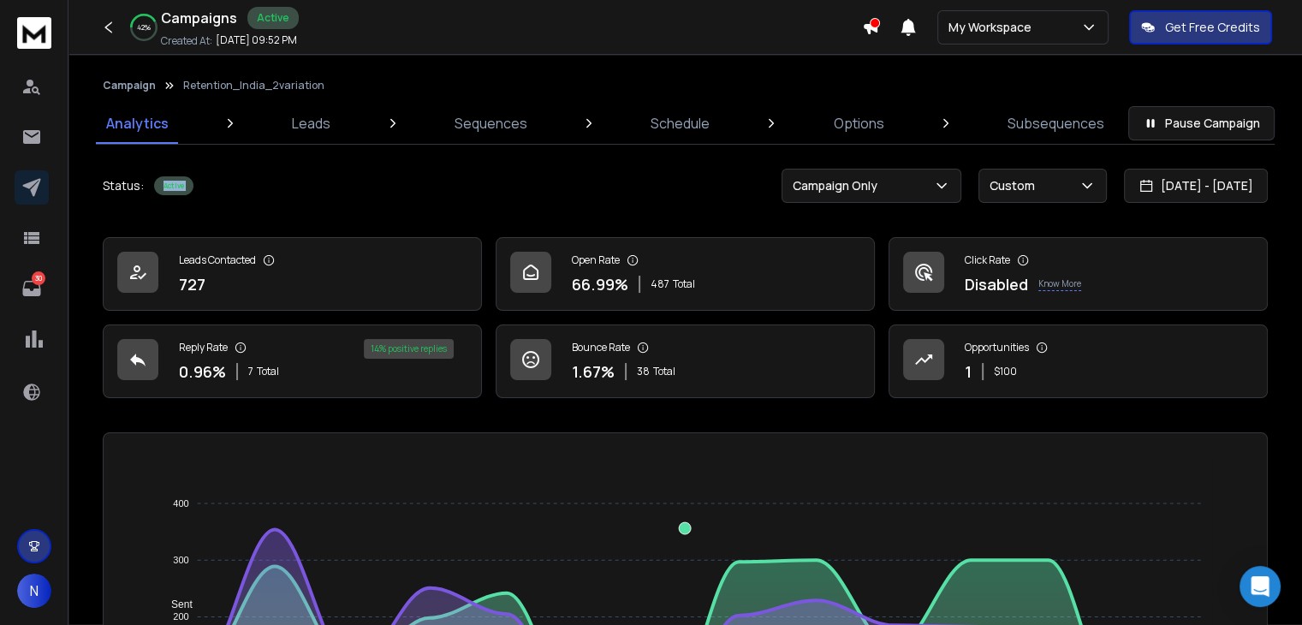
click at [176, 188] on div "Active" at bounding box center [173, 185] width 39 height 19
click at [127, 188] on p "Status:" at bounding box center [123, 185] width 41 height 17
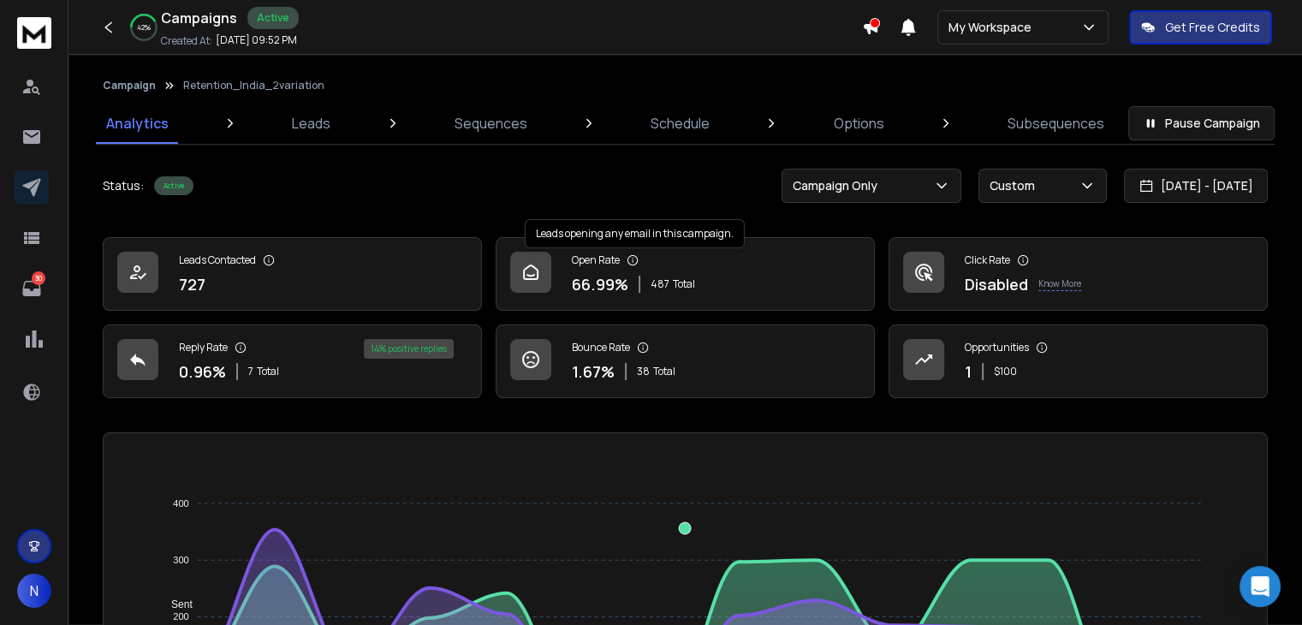
click at [637, 257] on icon at bounding box center [633, 260] width 10 height 10
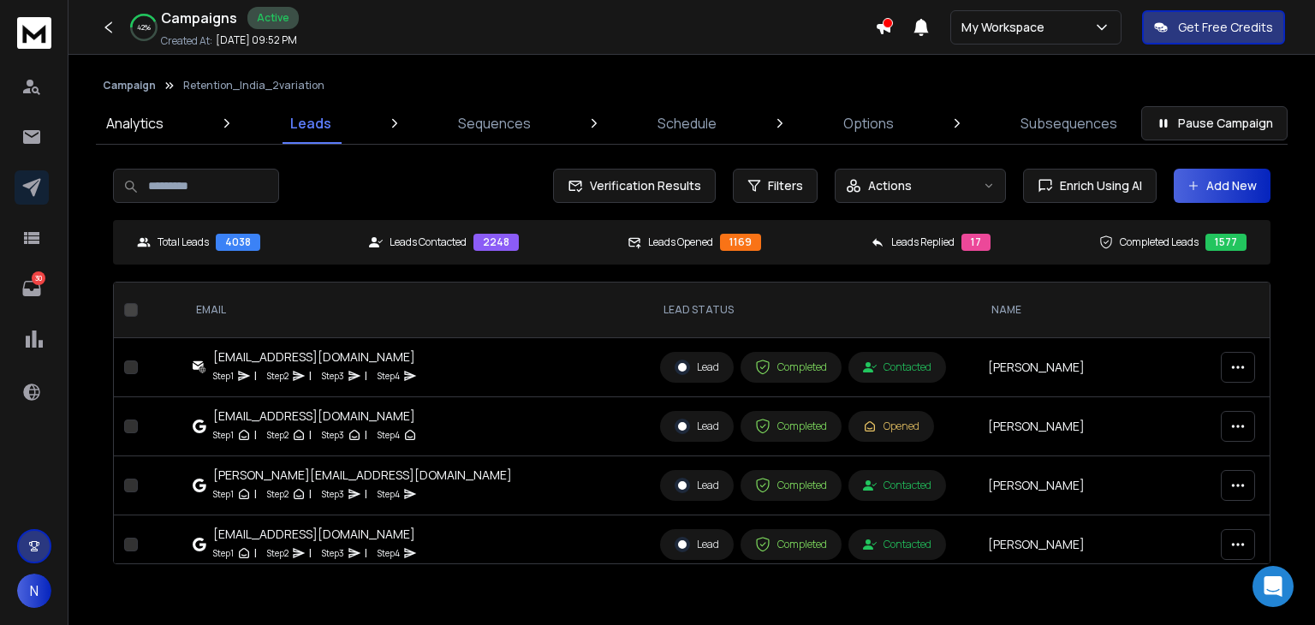
click at [171, 126] on link "Analytics" at bounding box center [135, 123] width 78 height 41
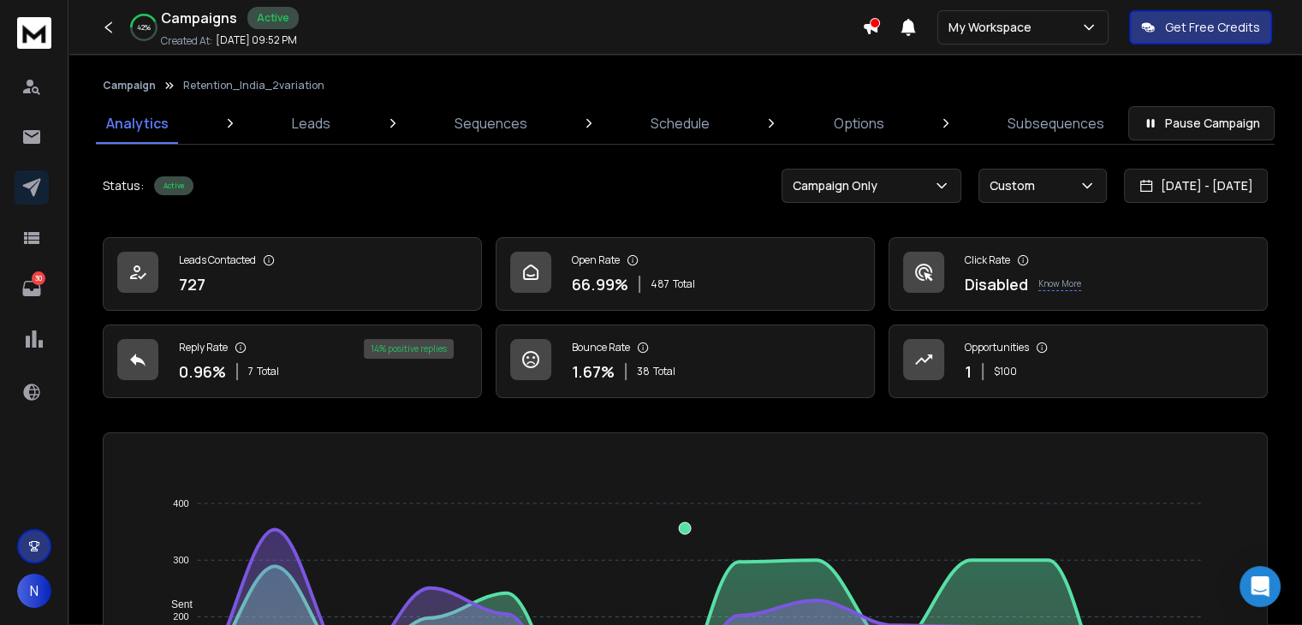
click at [510, 79] on div "Campaign Retention_India_2variation" at bounding box center [685, 86] width 1165 height 14
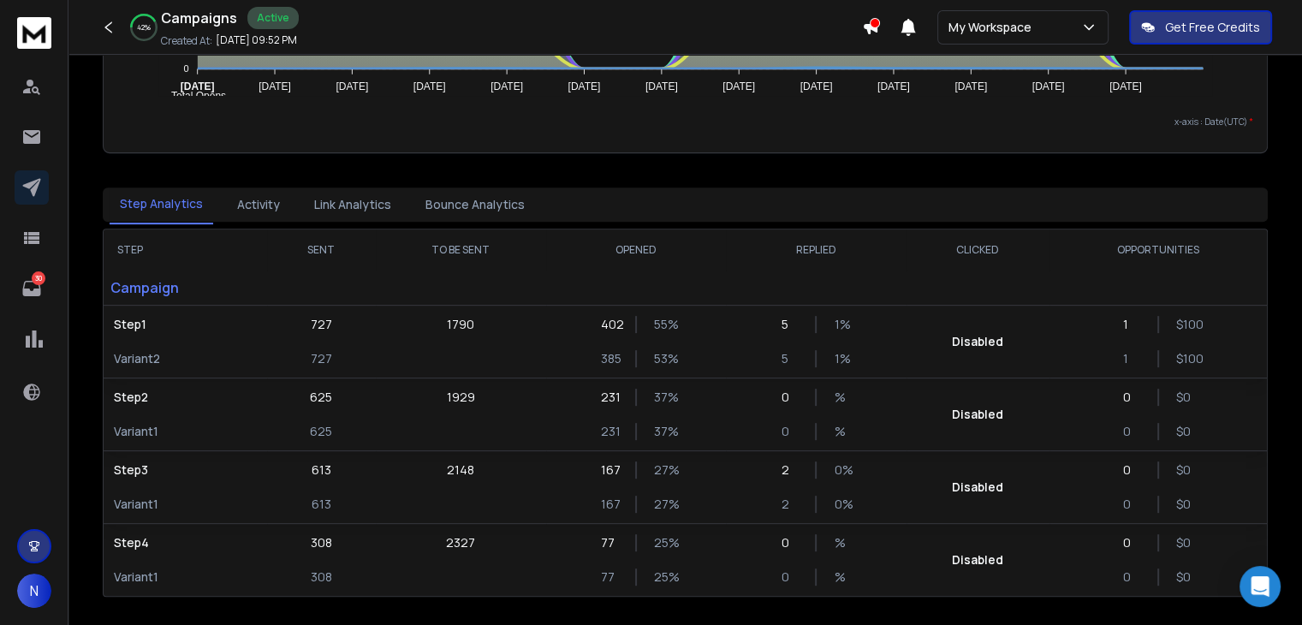
scroll to position [661, 0]
click at [647, 354] on div "385 53 %" at bounding box center [636, 358] width 70 height 17
click at [719, 354] on td "402 55 % 385 53 %" at bounding box center [636, 342] width 181 height 73
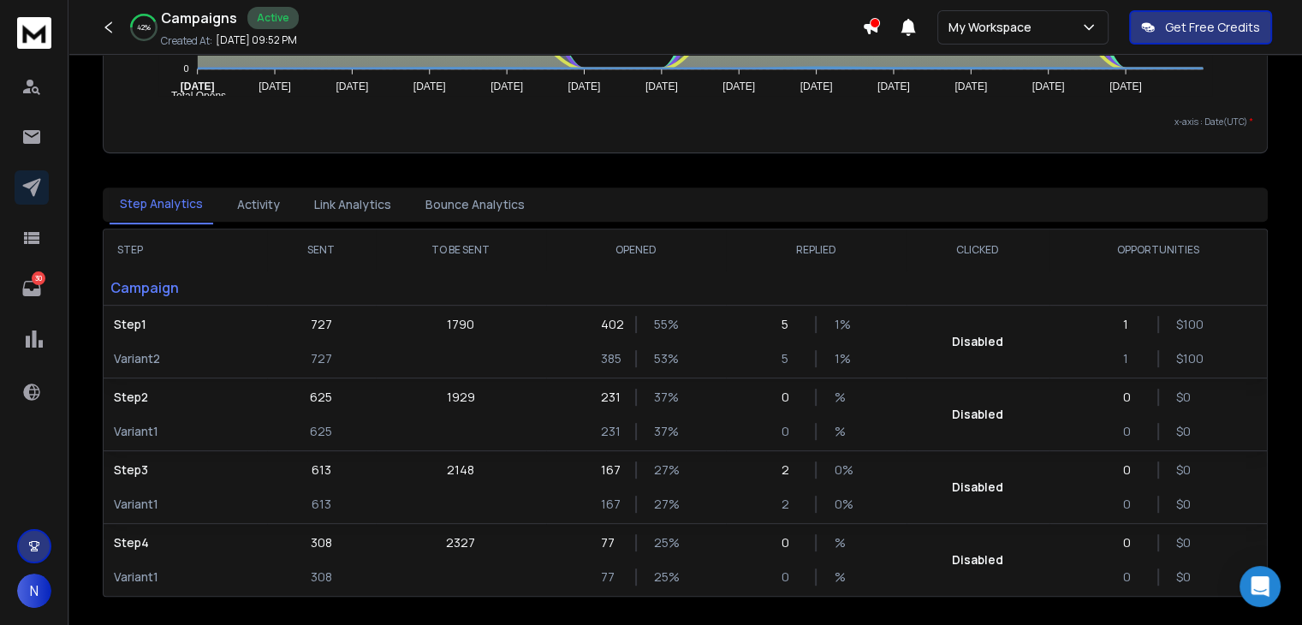
click at [575, 354] on div "402 55 % 385 53 %" at bounding box center [637, 341] width 160 height 51
click at [600, 414] on div "231 37 % 231 37 %" at bounding box center [637, 414] width 160 height 51
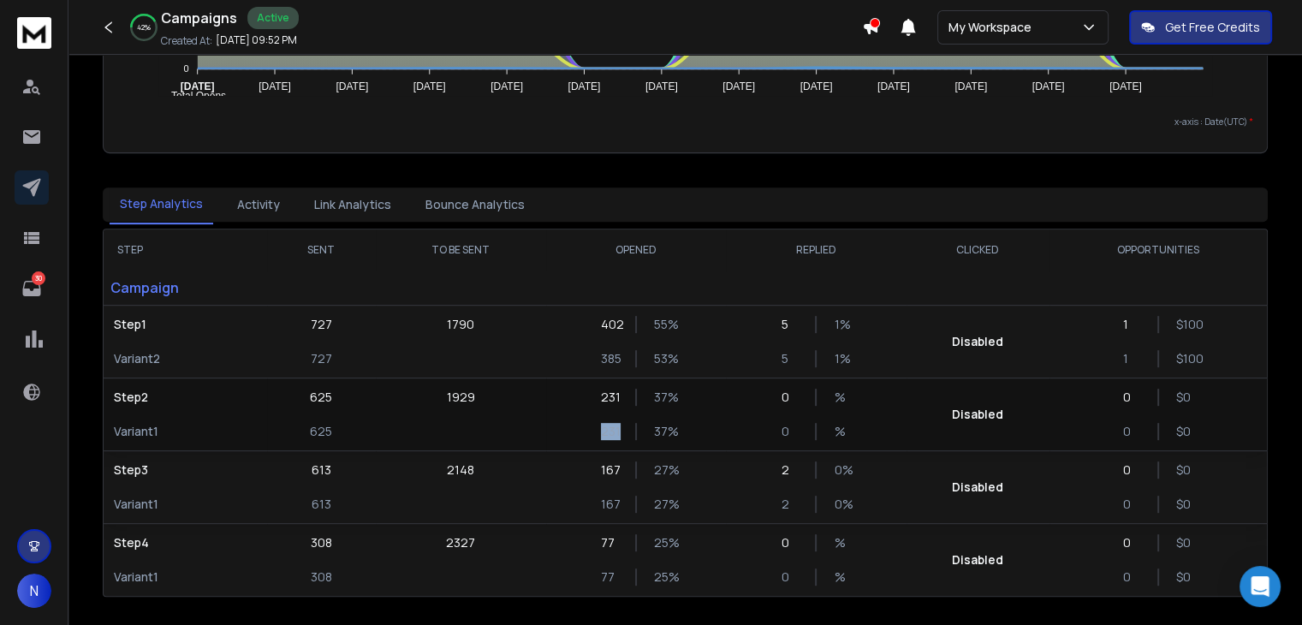
click at [600, 414] on div "231 37 % 231 37 %" at bounding box center [637, 414] width 160 height 51
click at [609, 423] on p "231" at bounding box center [609, 431] width 17 height 17
click at [648, 423] on div "231 37 %" at bounding box center [636, 431] width 70 height 17
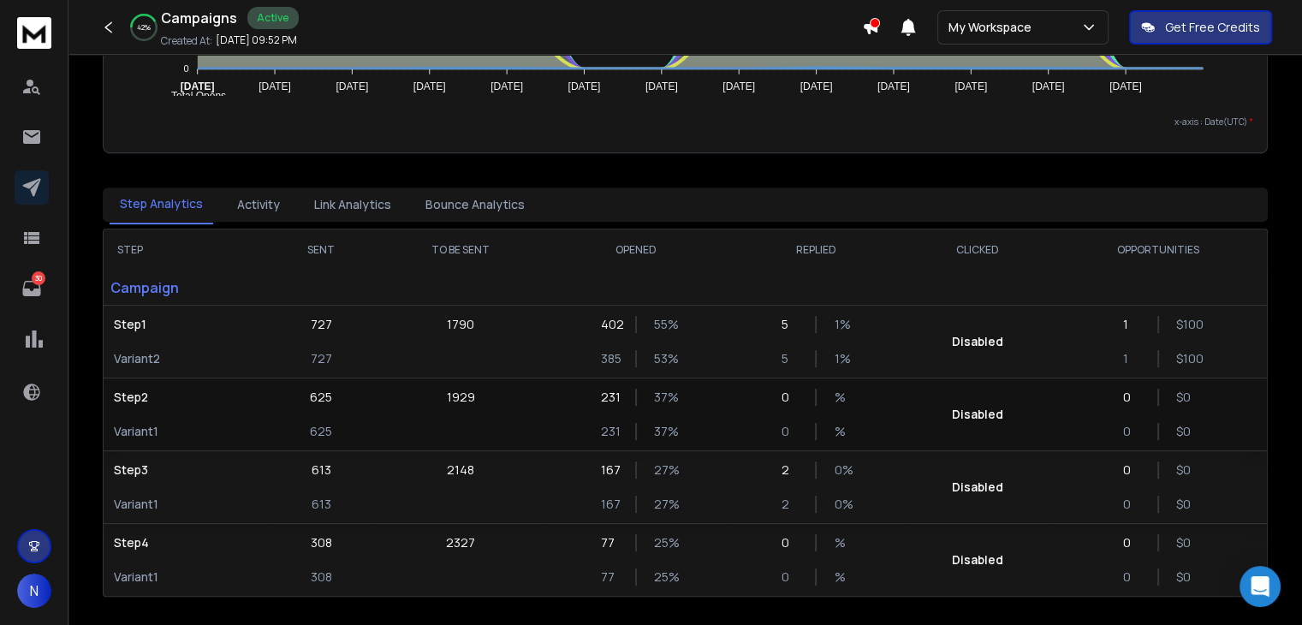
click at [756, 422] on div "0 % 0 %" at bounding box center [816, 414] width 160 height 51
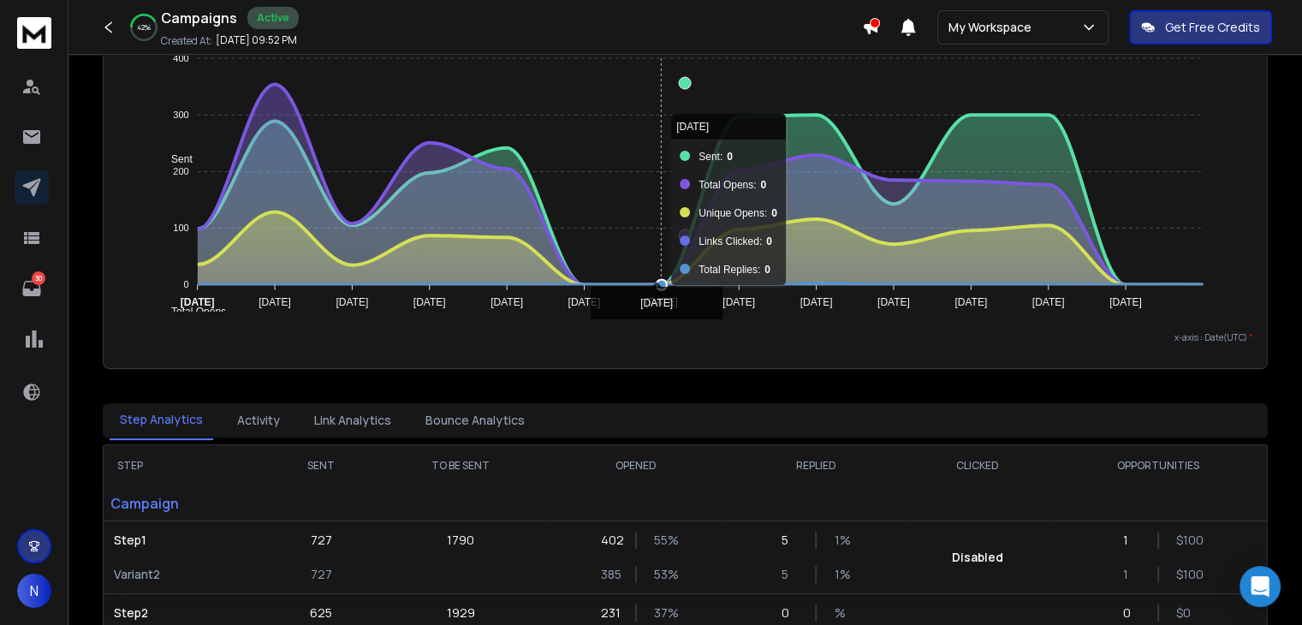
scroll to position [445, 0]
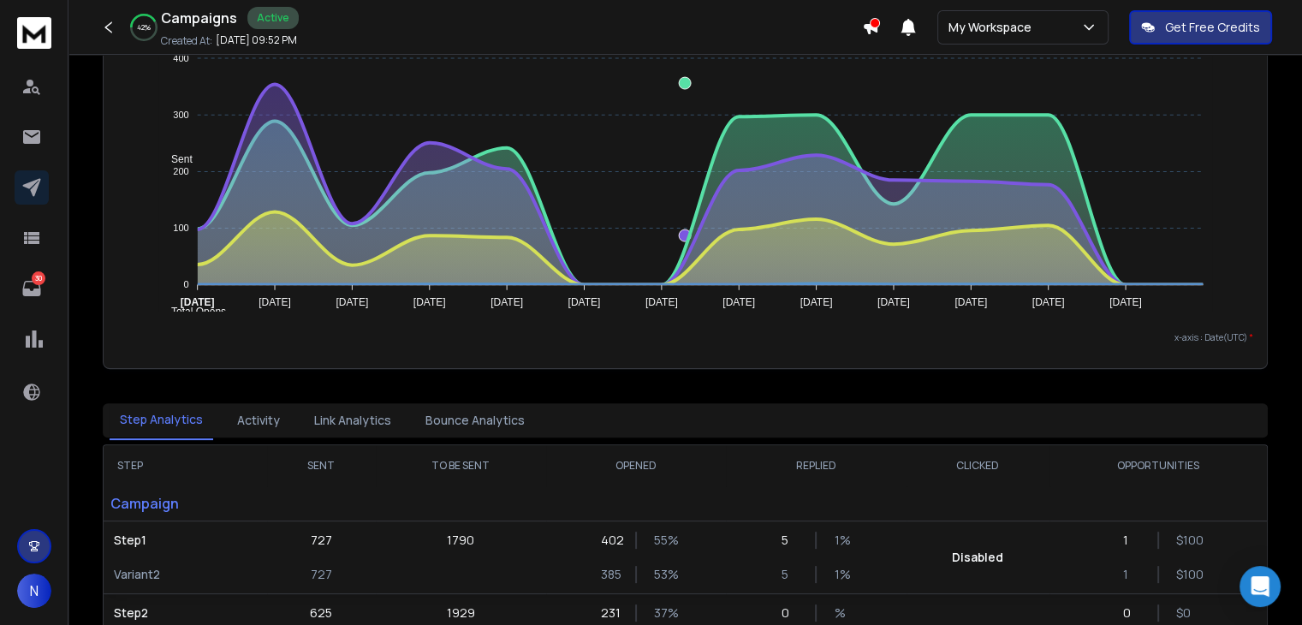
click at [498, 422] on button "Bounce Analytics" at bounding box center [475, 421] width 120 height 38
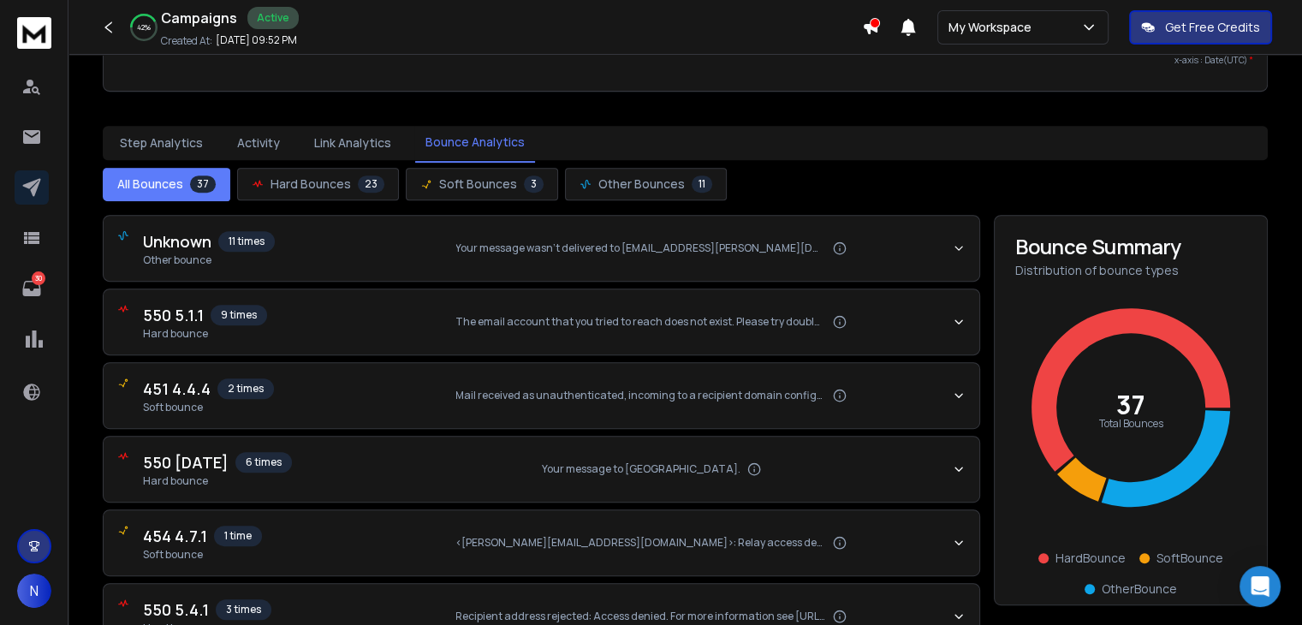
scroll to position [725, 0]
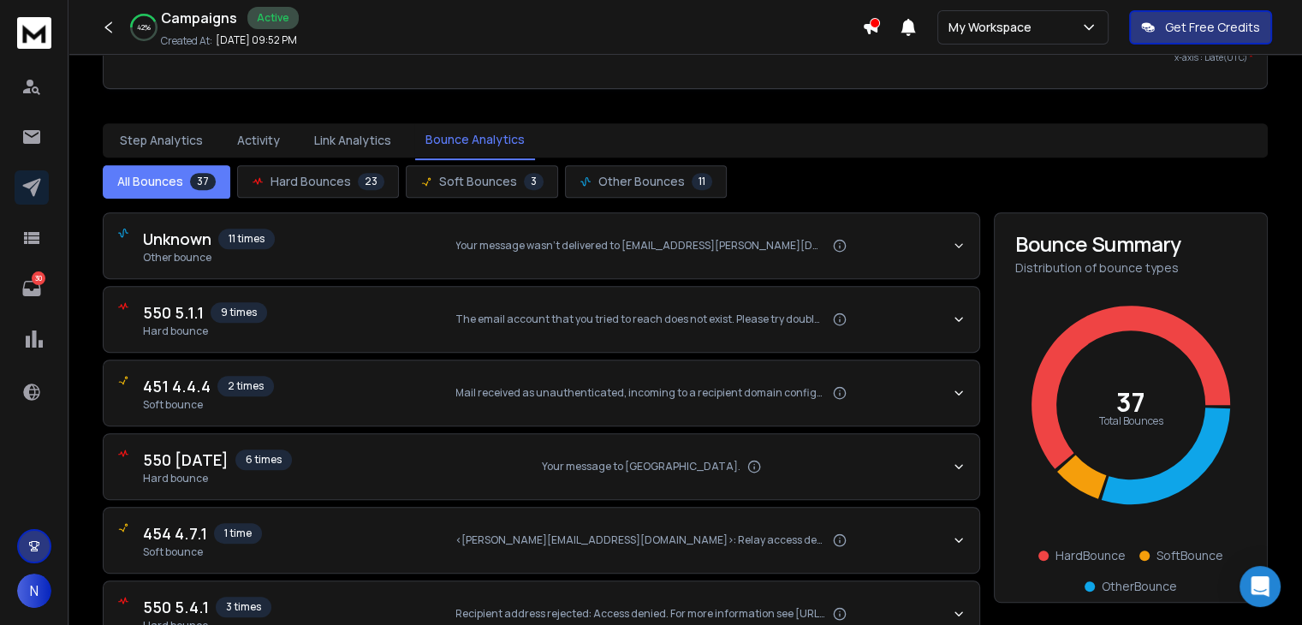
click at [782, 244] on span "Your message wasn't delivered to [EMAIL_ADDRESS][PERSON_NAME][DOMAIN_NAME] beca…" at bounding box center [640, 246] width 370 height 14
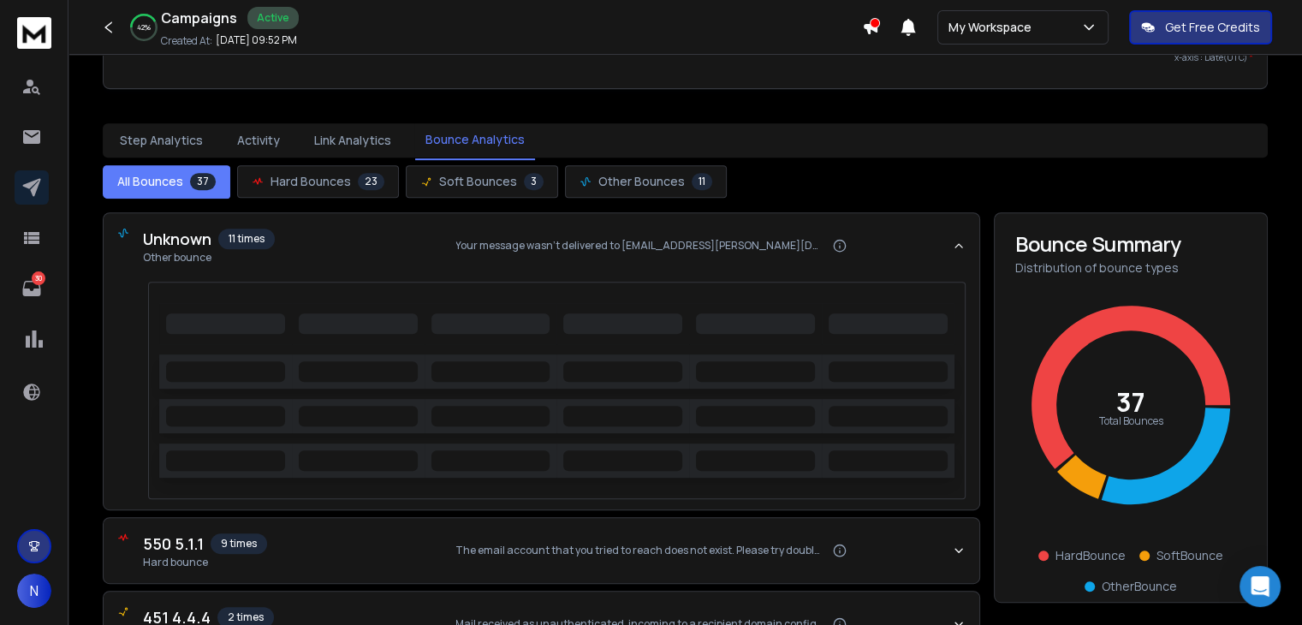
scroll to position [852, 0]
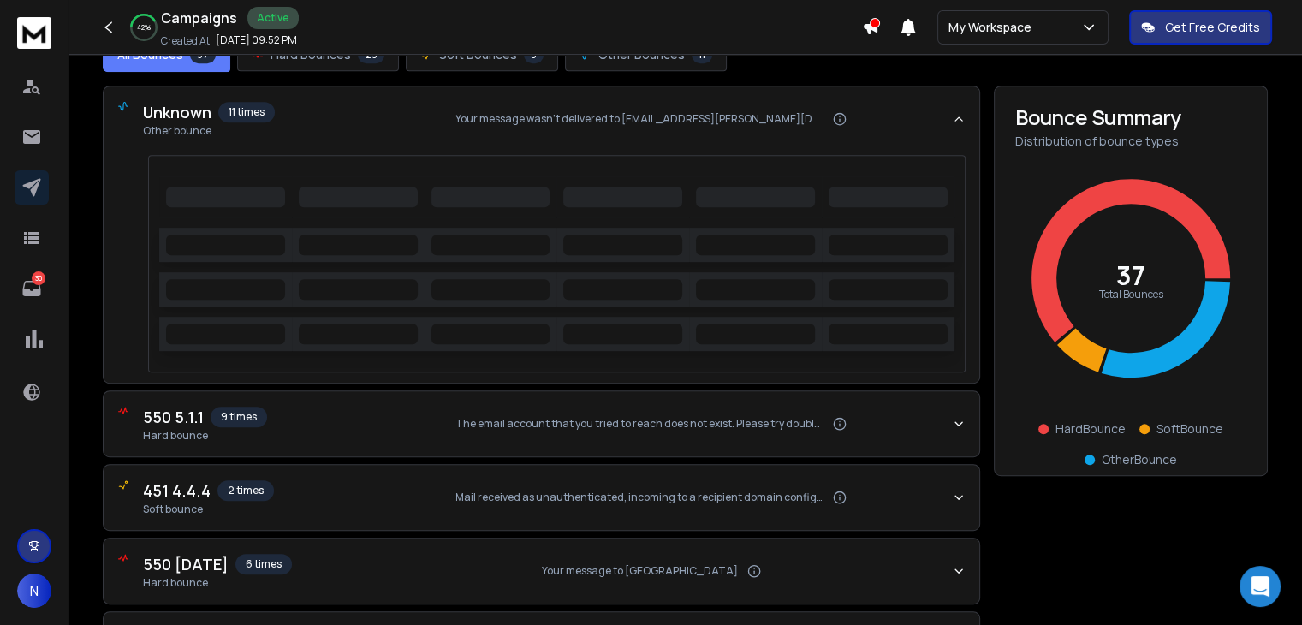
click at [803, 422] on span "The email account that you tried to reach does not exist. Please try double-che…" at bounding box center [640, 424] width 370 height 14
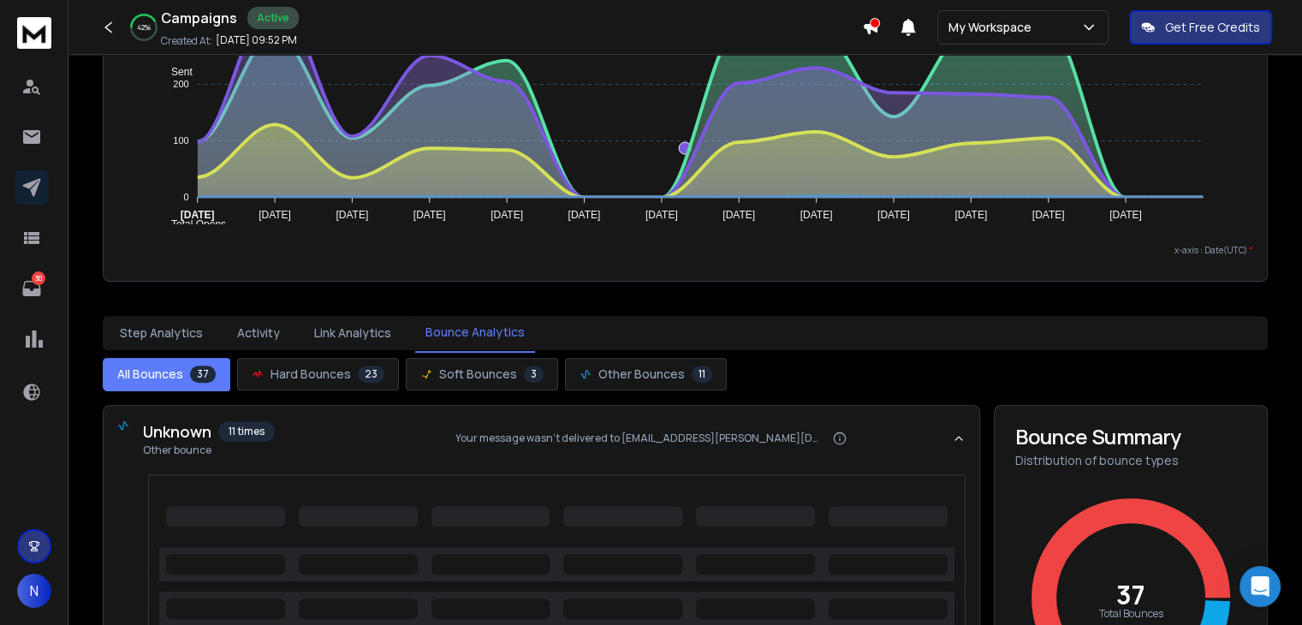
scroll to position [533, 0]
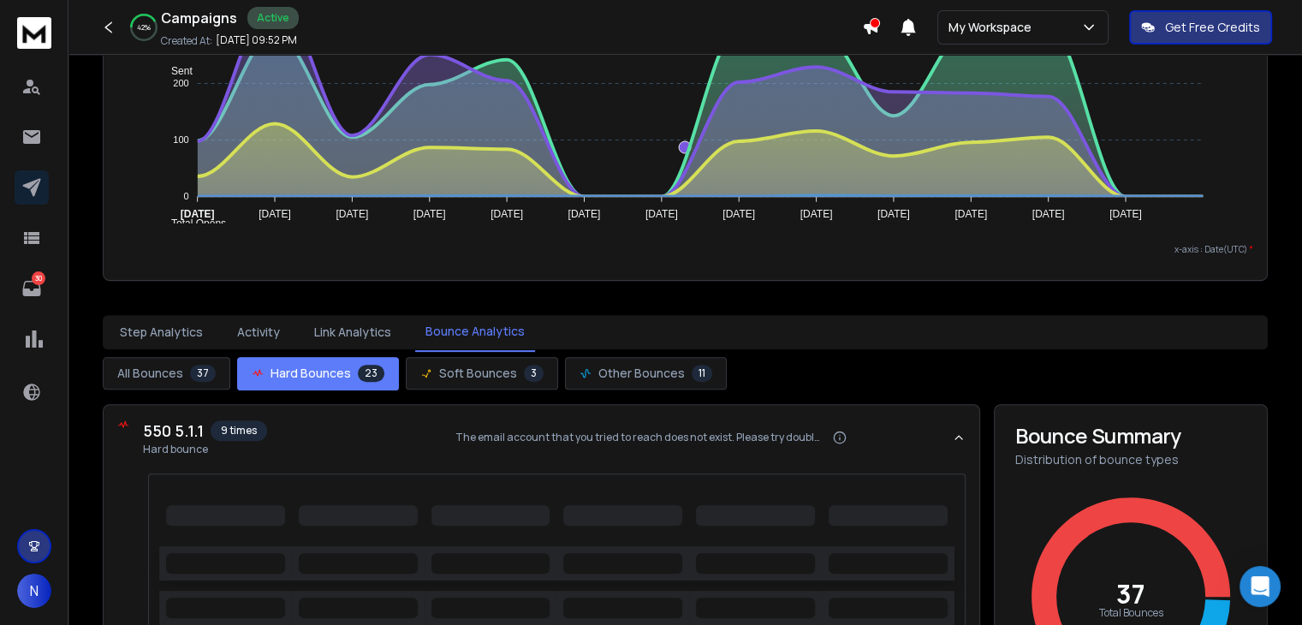
click at [342, 381] on button "Hard Bounces 23" at bounding box center [318, 373] width 162 height 33
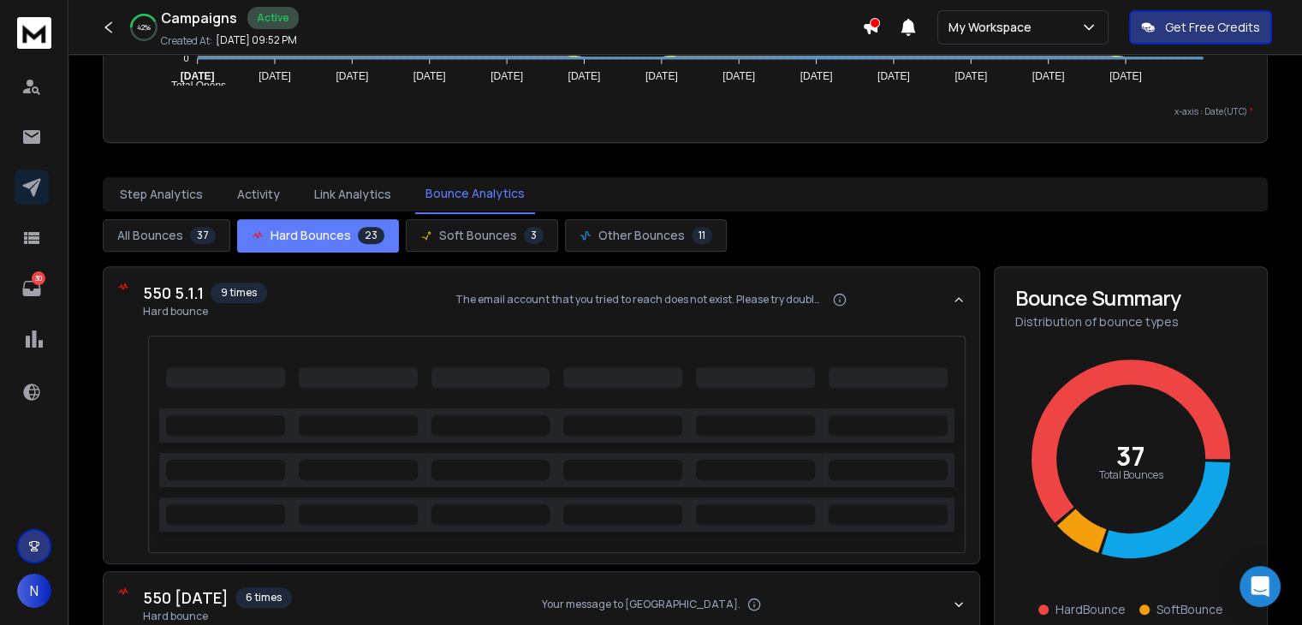
scroll to position [671, 0]
click at [844, 193] on div "Step Analytics Activity Link Analytics Bounce Analytics" at bounding box center [685, 194] width 1165 height 34
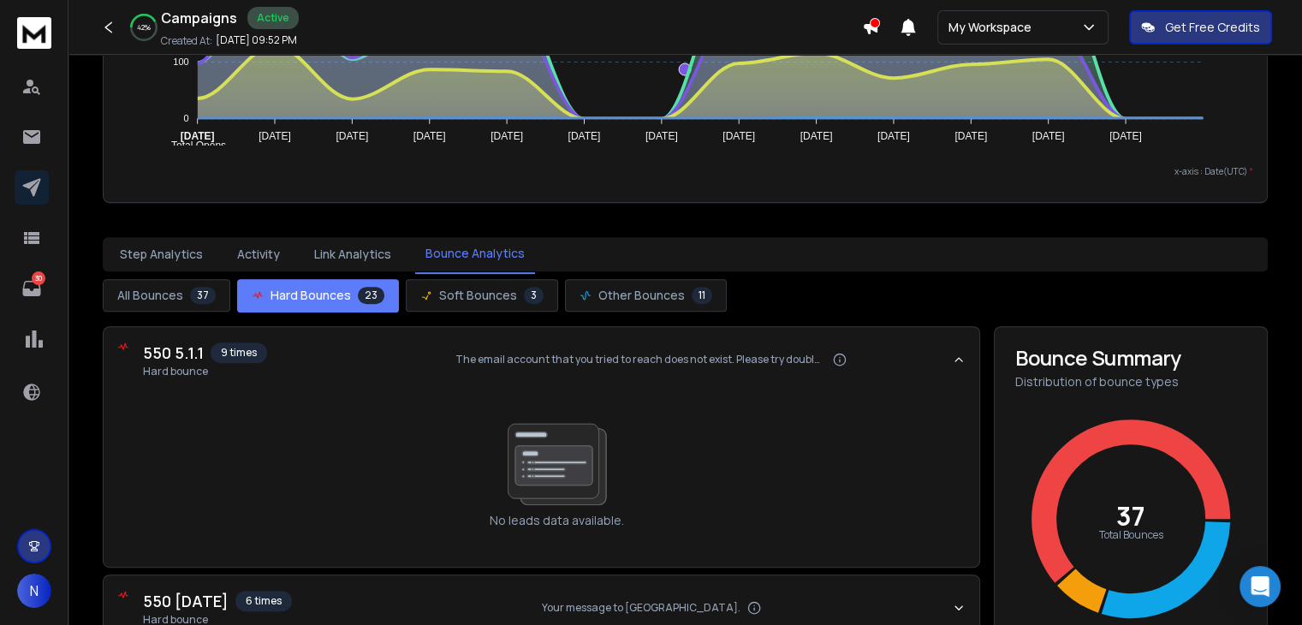
scroll to position [600, 0]
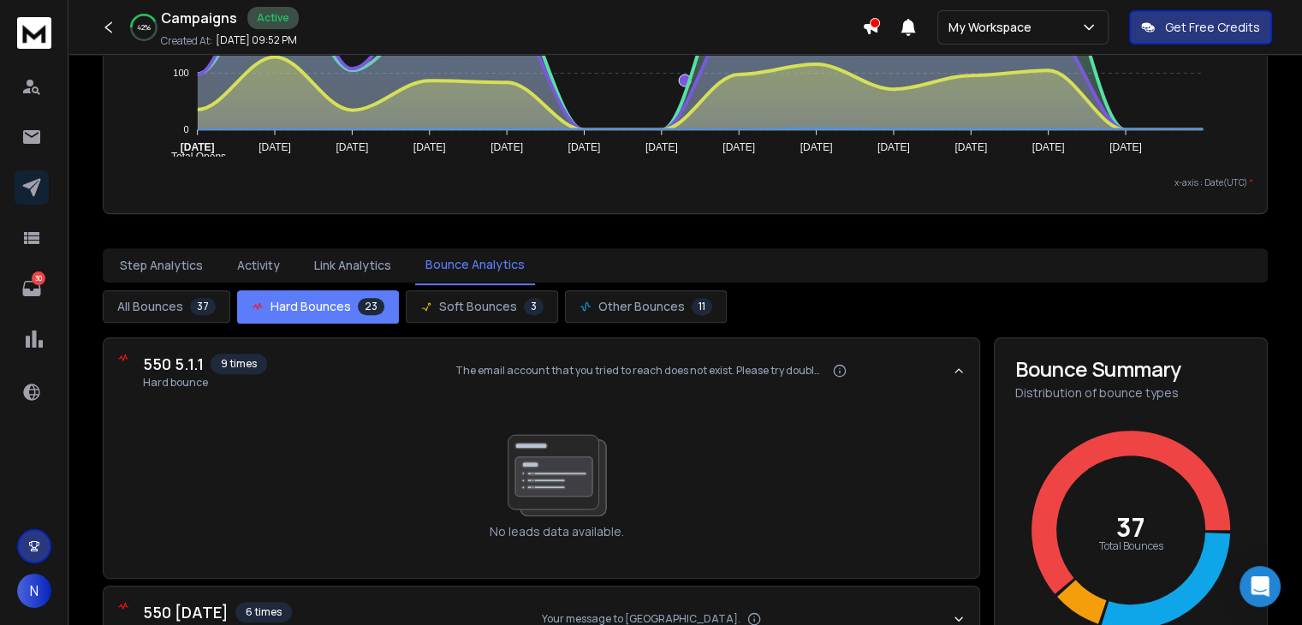
click at [736, 314] on div "All Bounces 37 Hard Bounces 23 Soft Bounces 3 Other Bounces 11" at bounding box center [542, 306] width 878 height 34
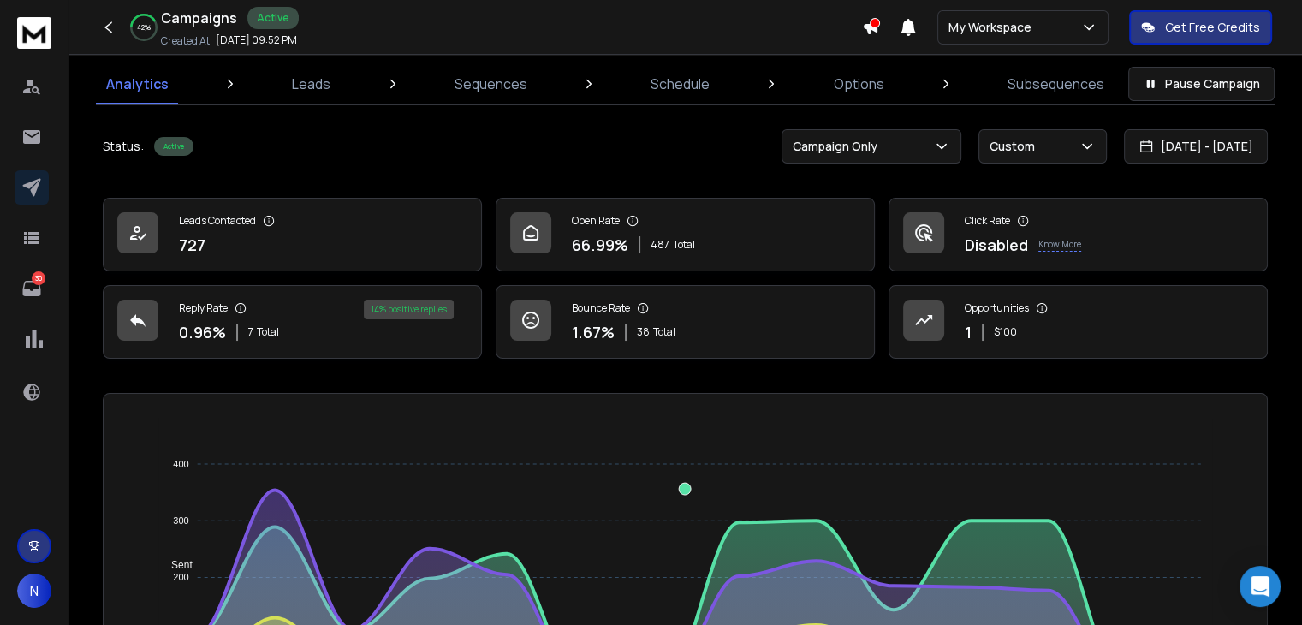
scroll to position [0, 0]
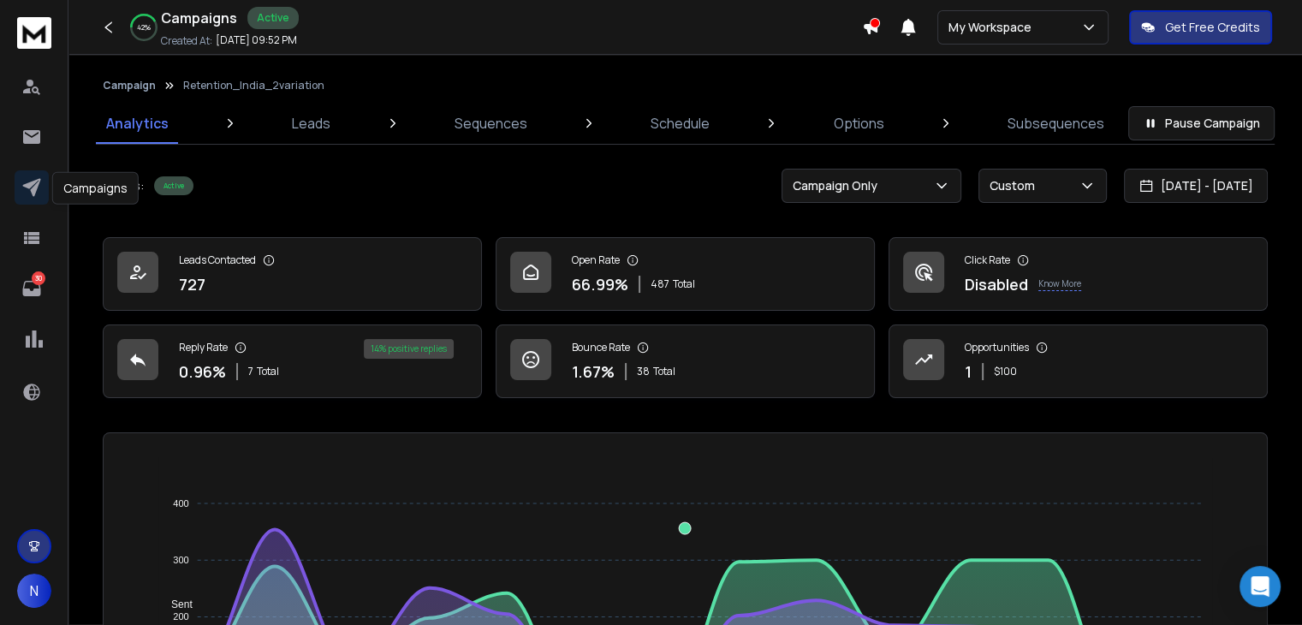
click at [44, 173] on link at bounding box center [32, 187] width 34 height 34
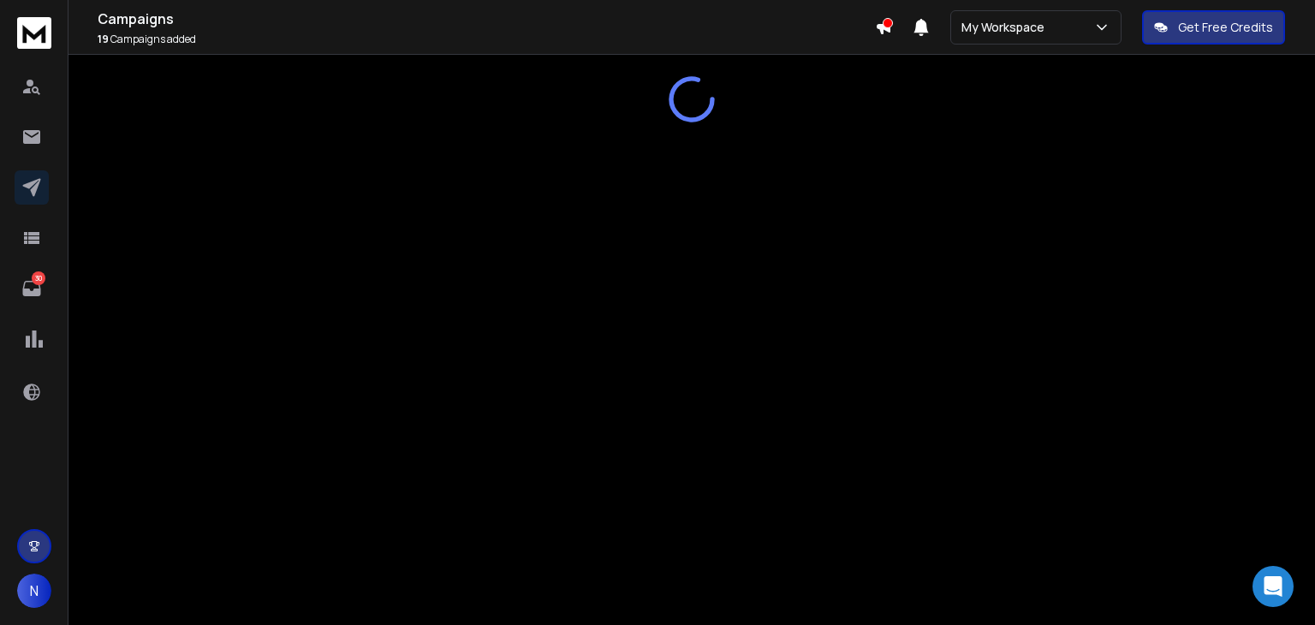
click at [55, 426] on div "30 N" at bounding box center [34, 312] width 68 height 625
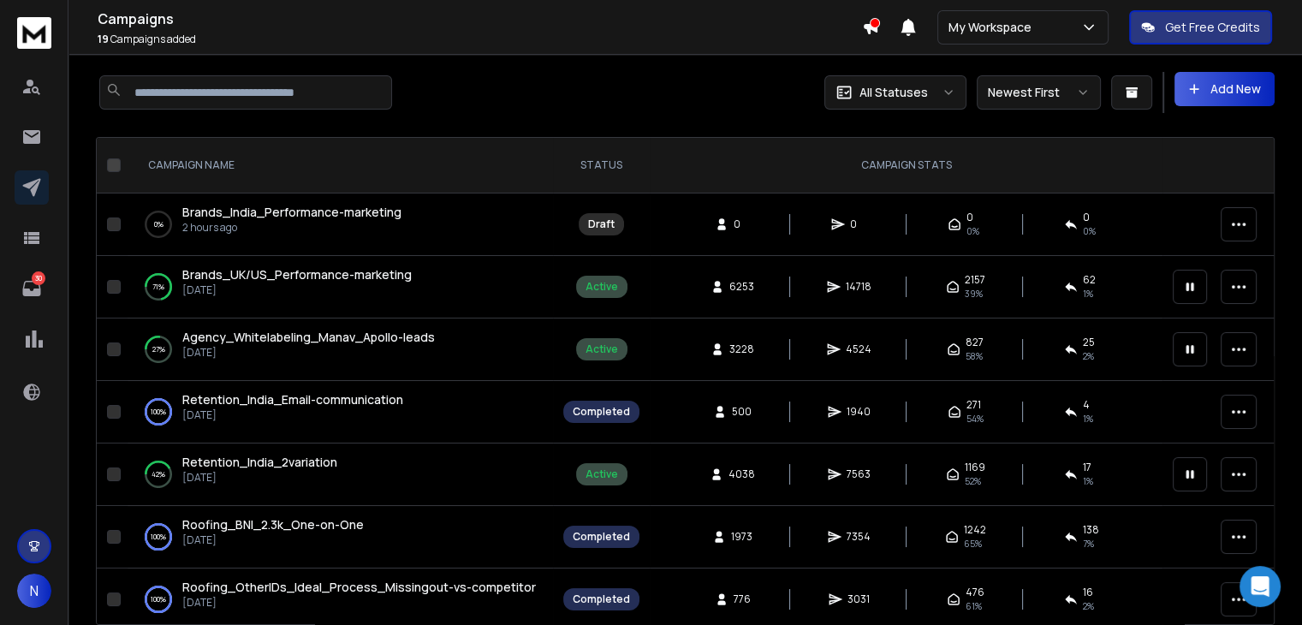
click at [366, 352] on p "[DATE]" at bounding box center [308, 353] width 253 height 14
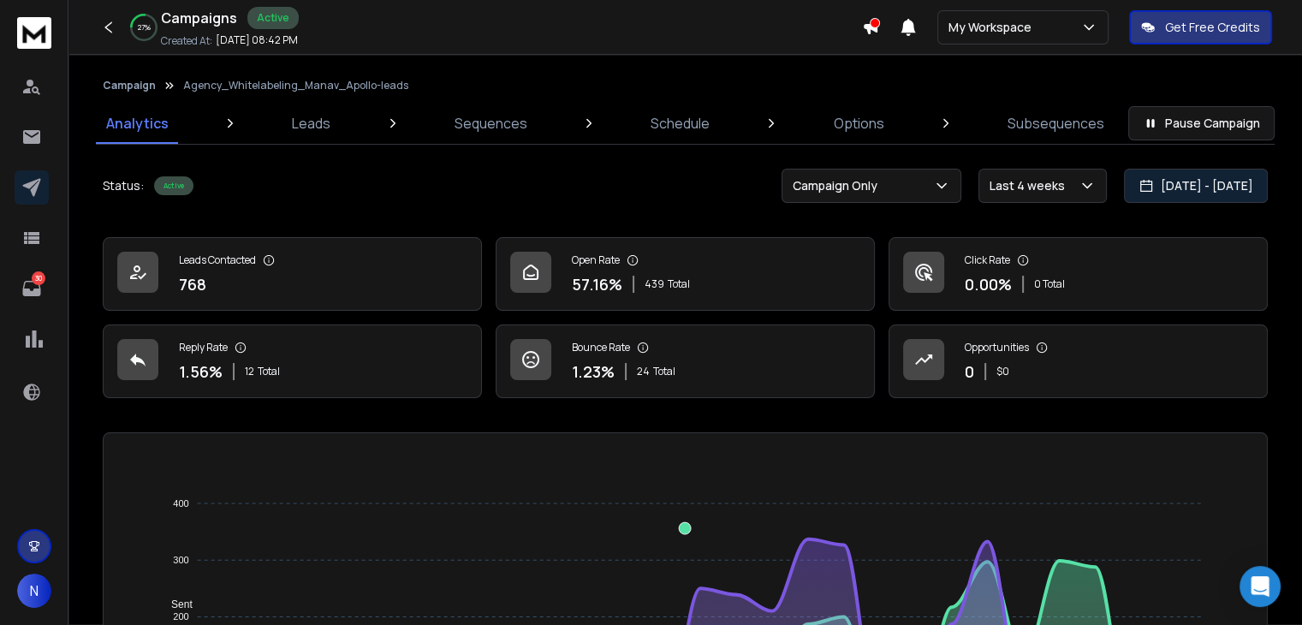
click at [1142, 196] on button "[DATE] - [DATE]" at bounding box center [1196, 186] width 144 height 34
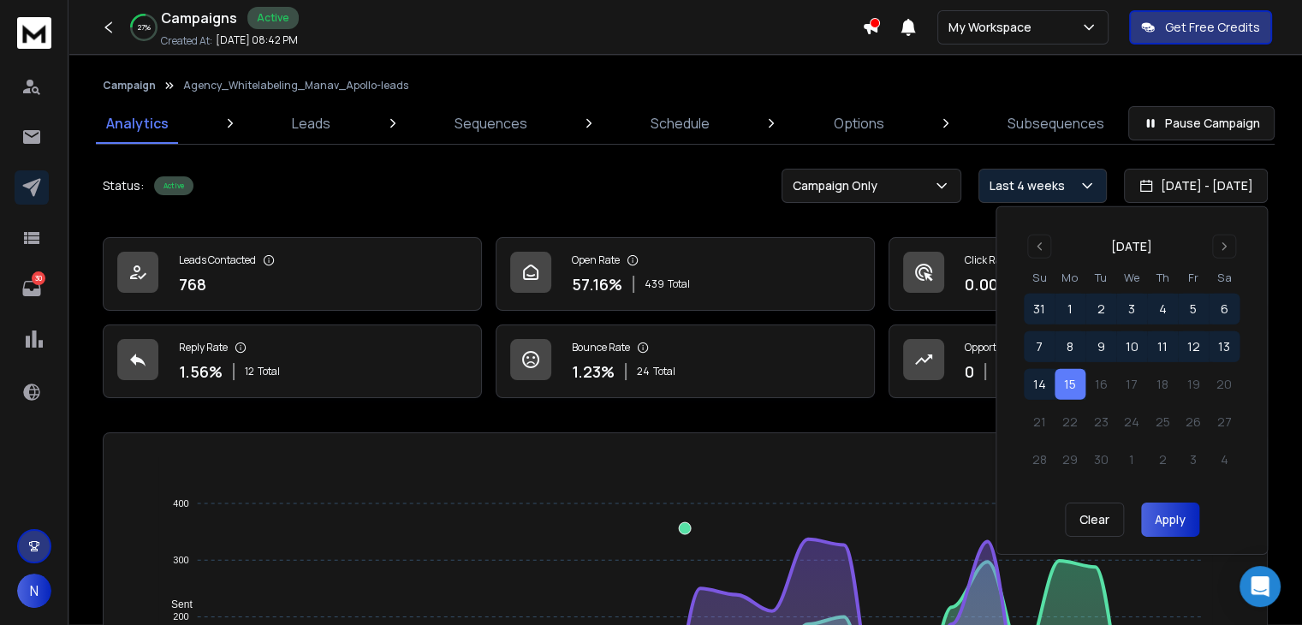
click at [1079, 188] on icon "button" at bounding box center [1087, 185] width 17 height 17
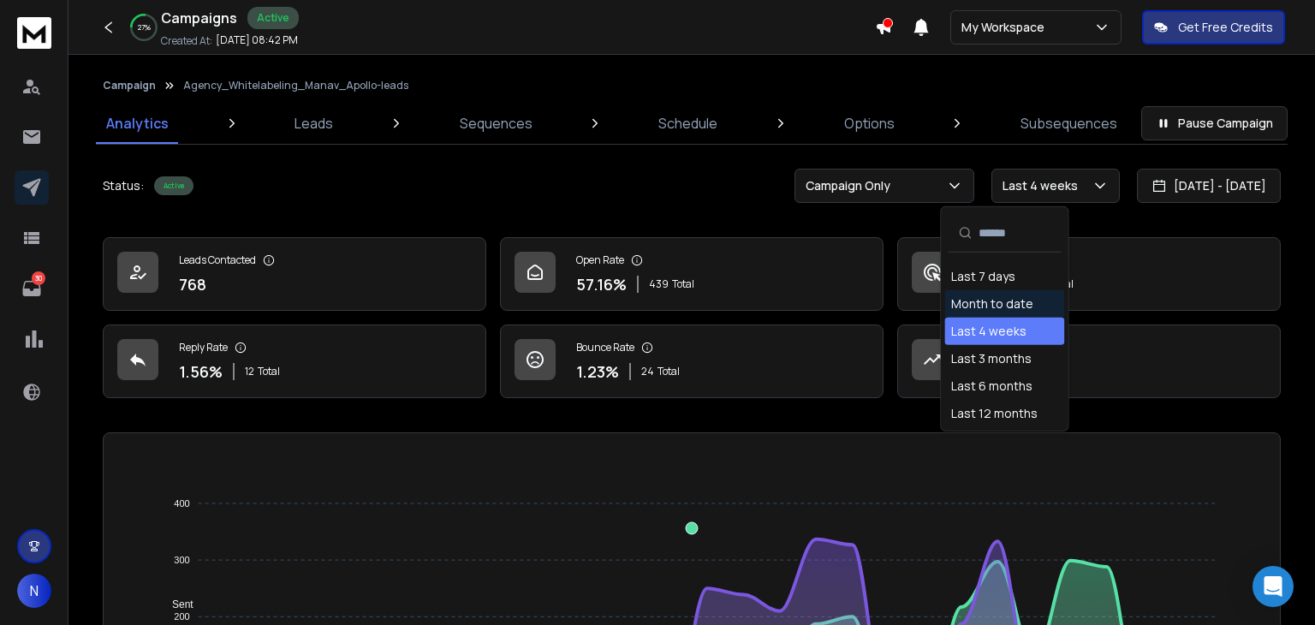
click at [1002, 303] on div "Month to date" at bounding box center [992, 303] width 82 height 17
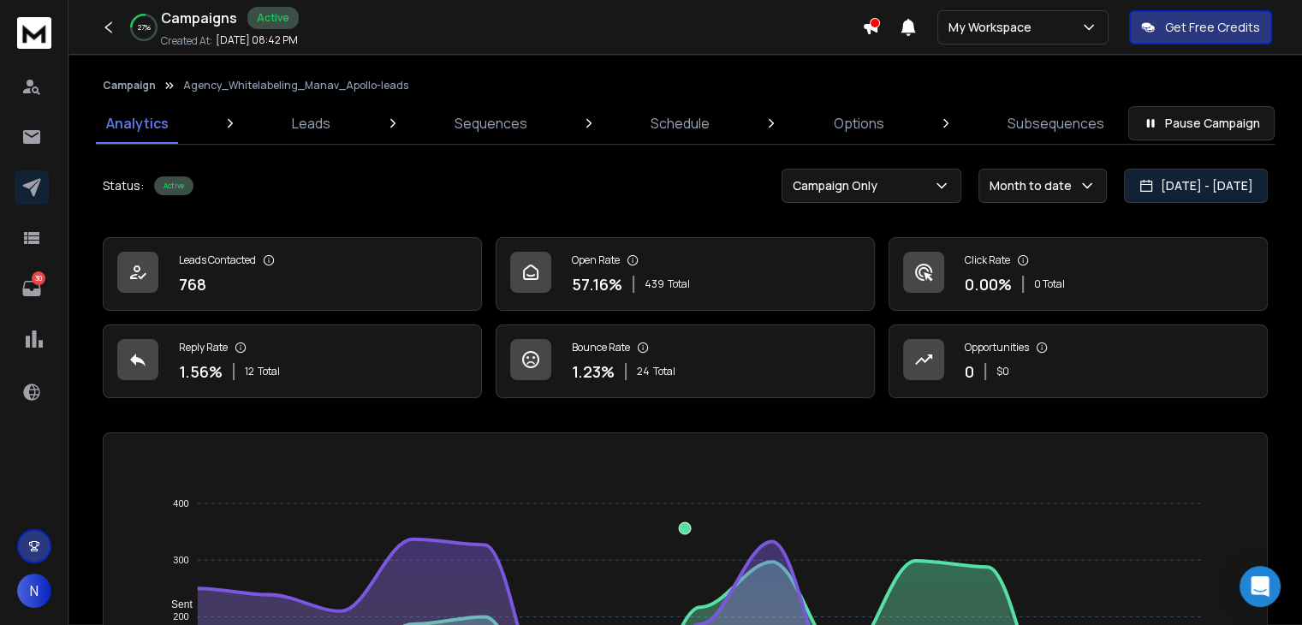
click at [1135, 181] on button "[DATE] - [DATE]" at bounding box center [1196, 186] width 144 height 34
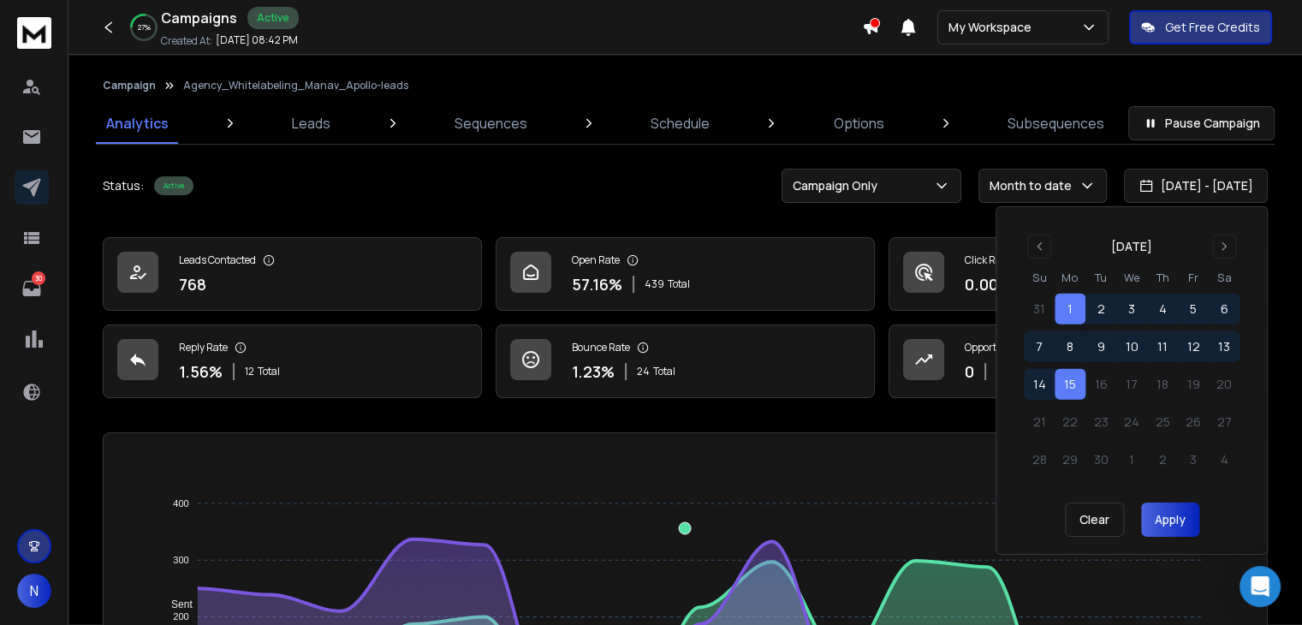
click at [1074, 340] on button "8" at bounding box center [1070, 346] width 31 height 31
click at [1033, 253] on button "Go to previous month" at bounding box center [1039, 247] width 24 height 24
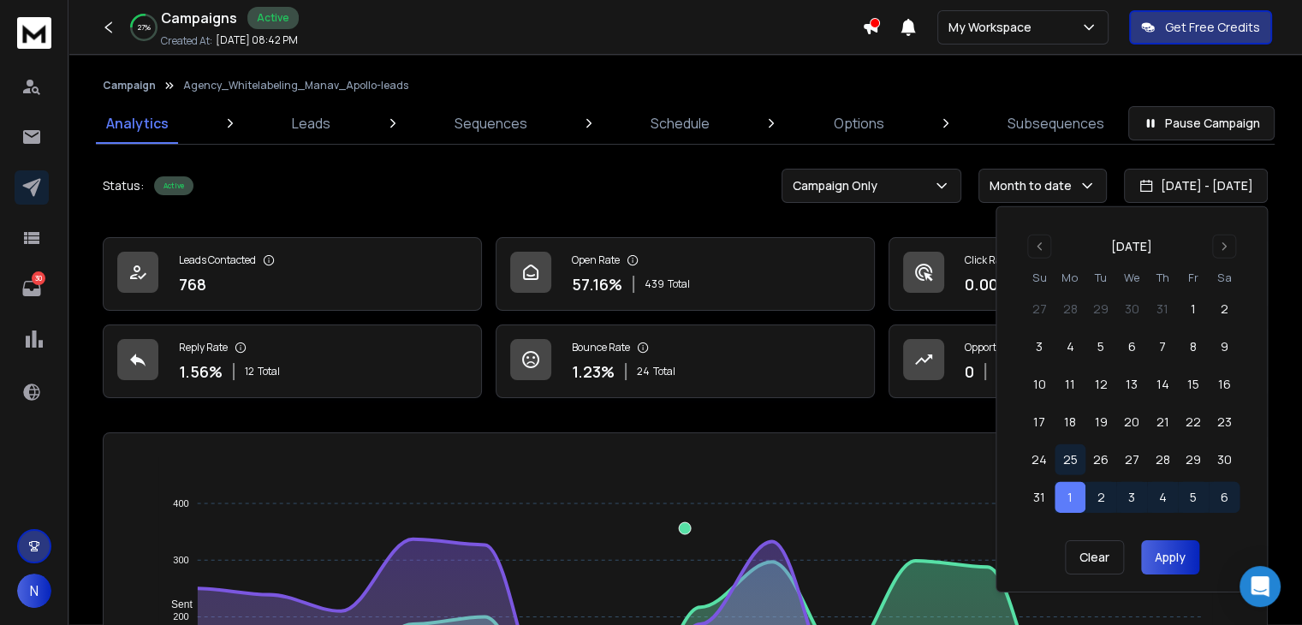
click at [1069, 466] on button "25" at bounding box center [1070, 459] width 31 height 31
click at [1150, 551] on button "Apply" at bounding box center [1170, 557] width 58 height 34
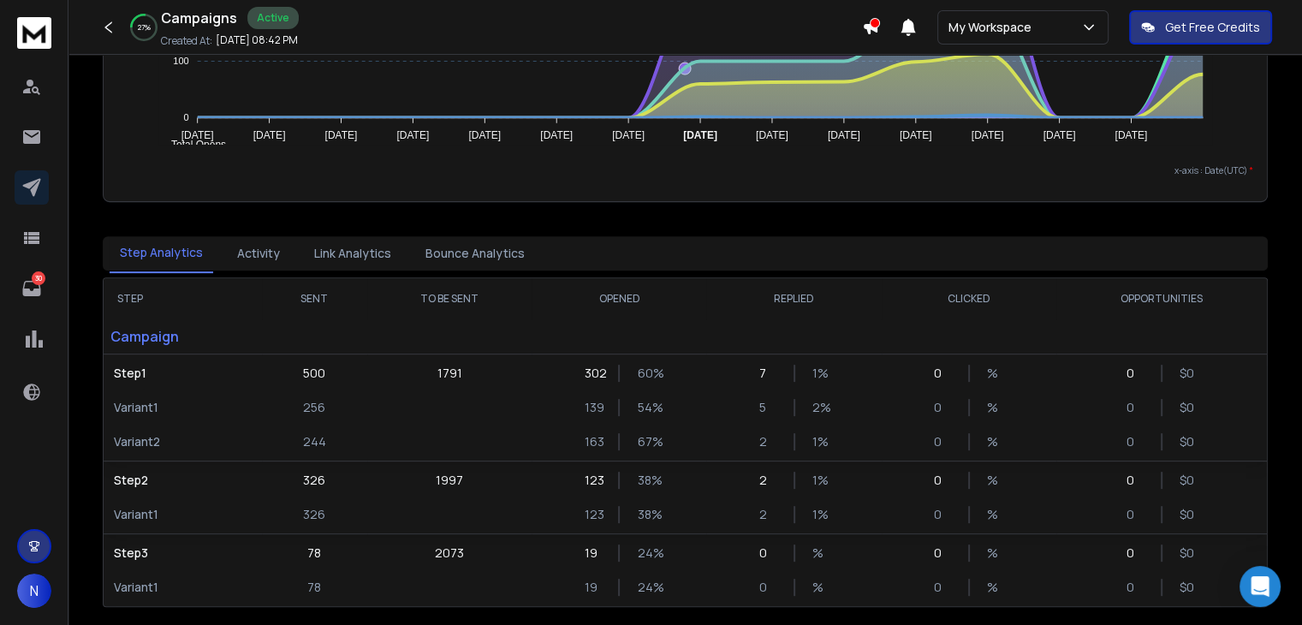
scroll to position [623, 0]
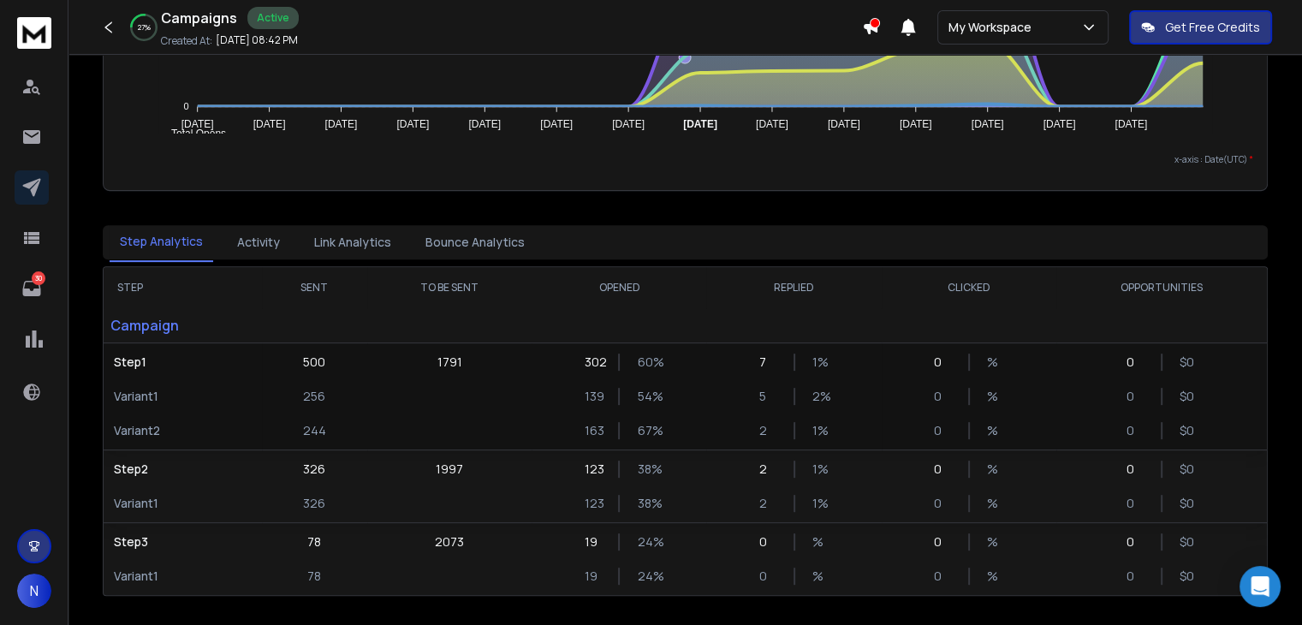
click at [644, 402] on p "54 %" at bounding box center [645, 396] width 17 height 17
click at [691, 354] on div "302 60 % 139 54 % 163 67 %" at bounding box center [619, 397] width 154 height 86
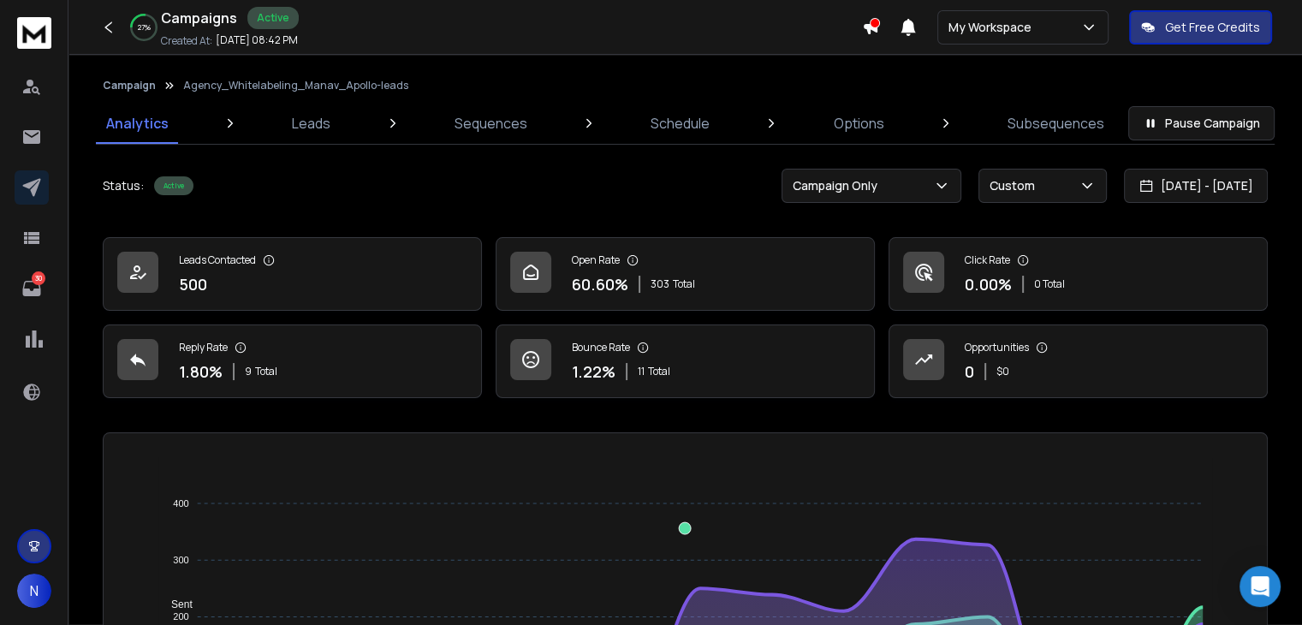
scroll to position [0, 0]
click at [477, 131] on p "Sequences" at bounding box center [491, 123] width 73 height 21
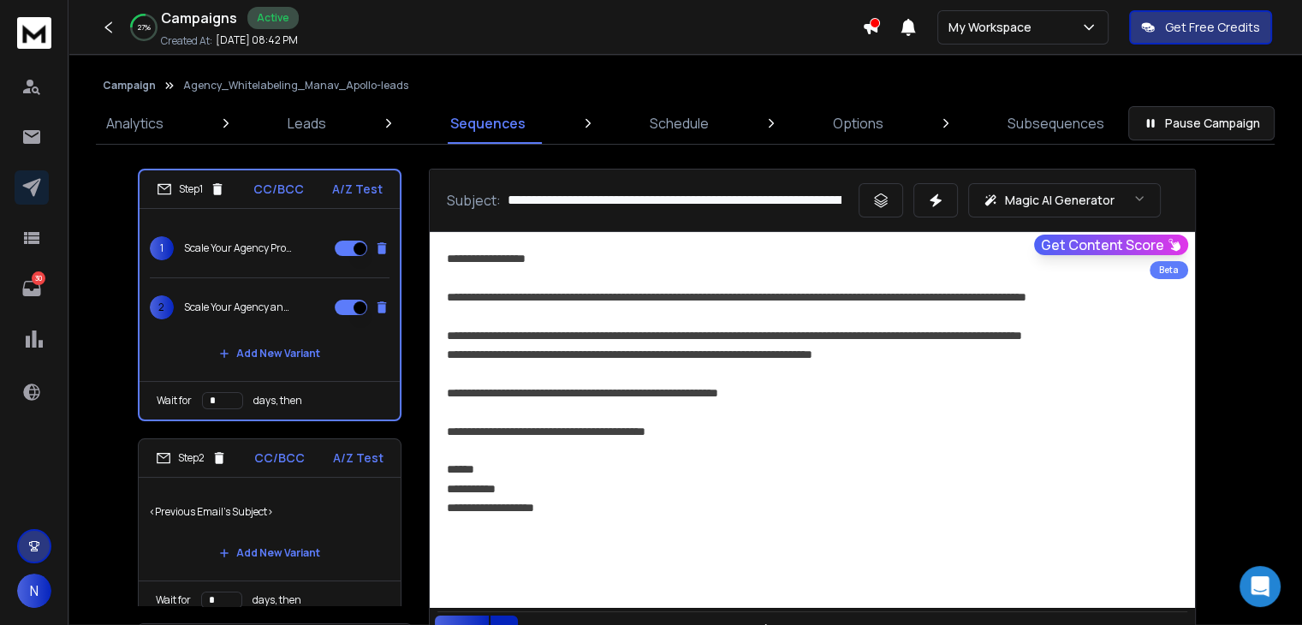
click at [259, 313] on div "2 Scale Your Agency and Reduce Your Expenses By White-Labeling Marketing Servic…" at bounding box center [222, 307] width 144 height 24
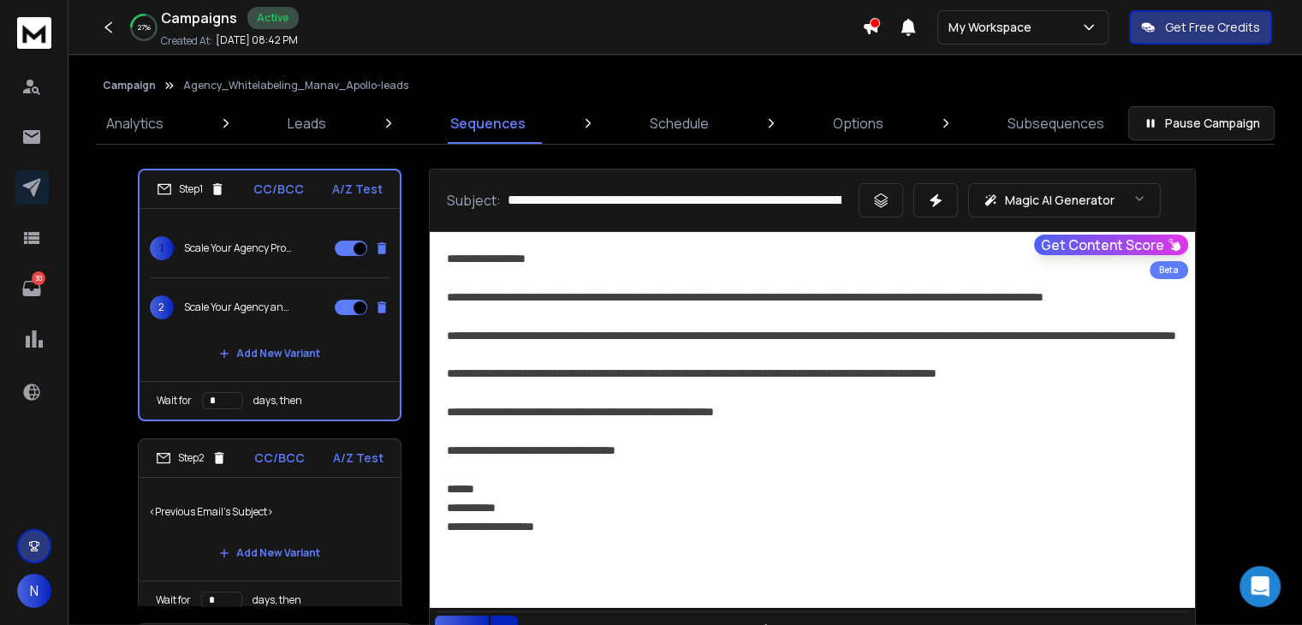
click at [235, 244] on p "Scale Your Agency Profitably By White-Labeling Marketing Services | Trusted by …" at bounding box center [239, 248] width 110 height 14
type input "**********"
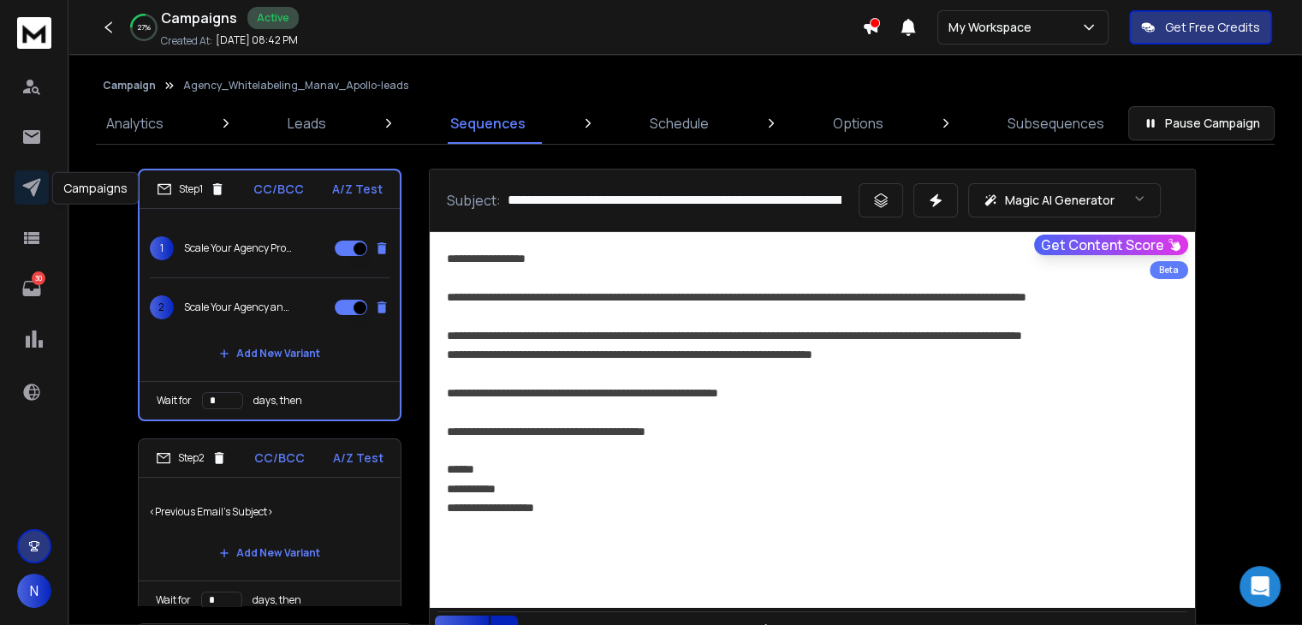
click at [27, 186] on icon at bounding box center [31, 187] width 18 height 18
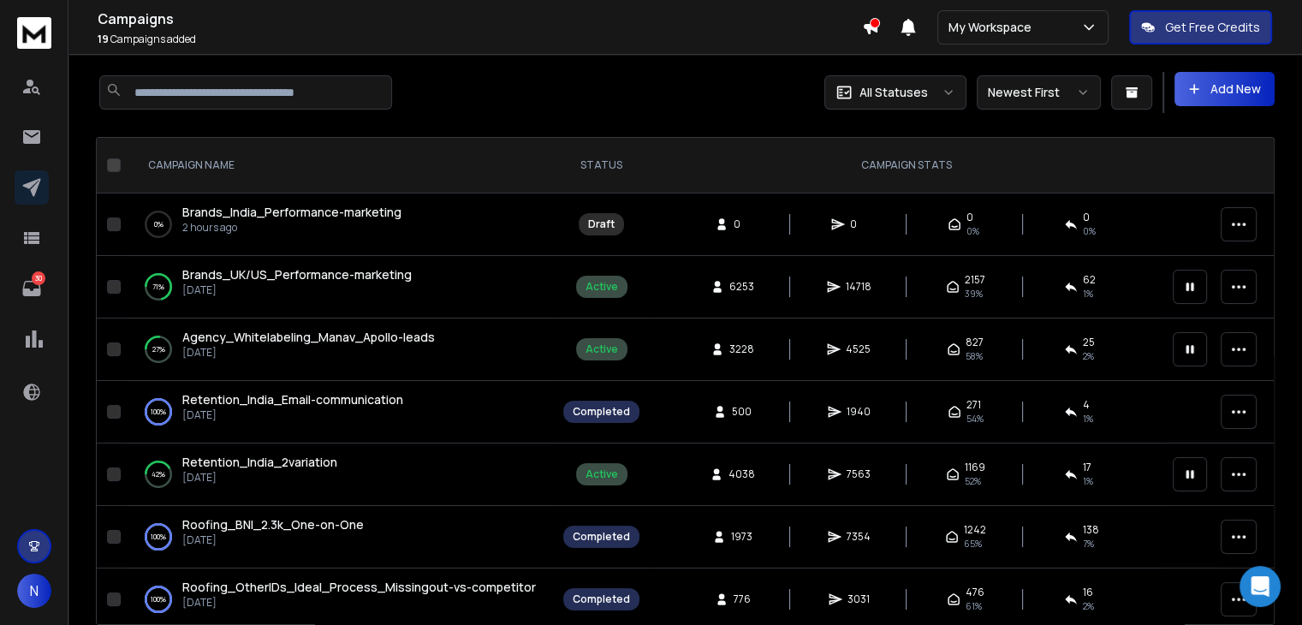
click at [567, 52] on div "Campaigns 19 Campaigns added My Workspace Get Free Credits" at bounding box center [651, 27] width 1302 height 55
click at [325, 449] on td "42 % Retention_India_2variation [DATE]" at bounding box center [341, 474] width 426 height 63
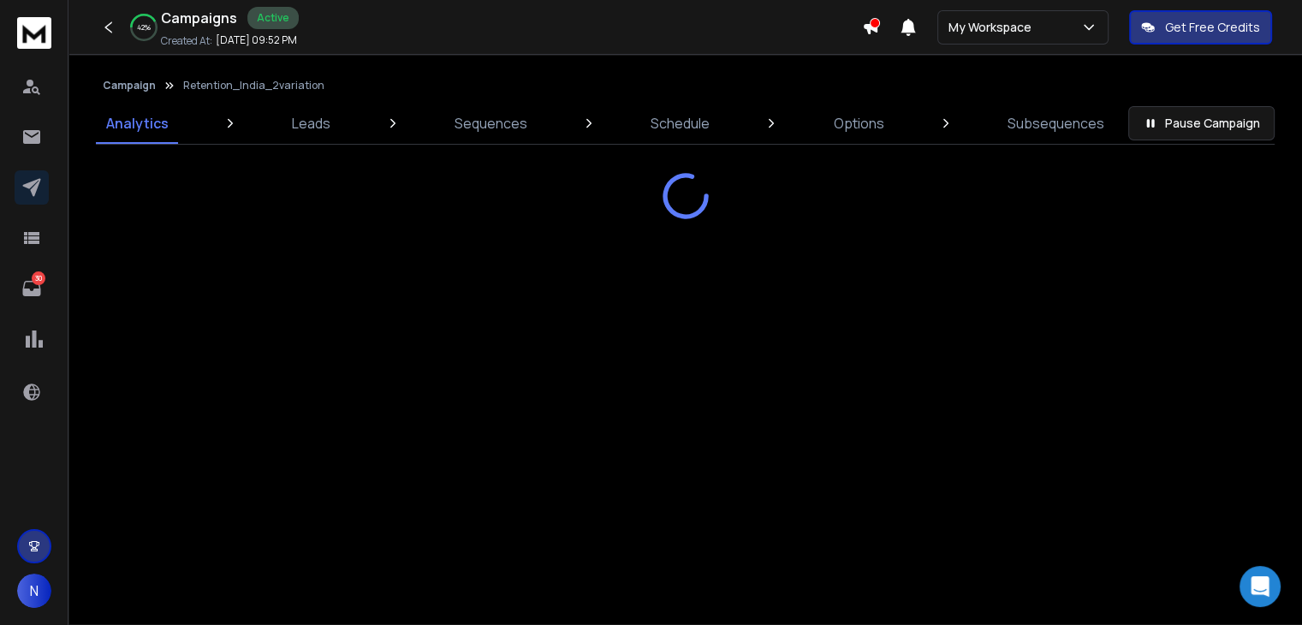
click at [623, 47] on div "42 % Campaigns Active Created At: [DATE] 09:52 PM My Workspace Get Free Credits" at bounding box center [651, 27] width 1302 height 55
click at [555, 27] on div "42 % Campaigns Active Created At: [DATE] 09:52 PM My Workspace Get Free Credits" at bounding box center [651, 27] width 1302 height 55
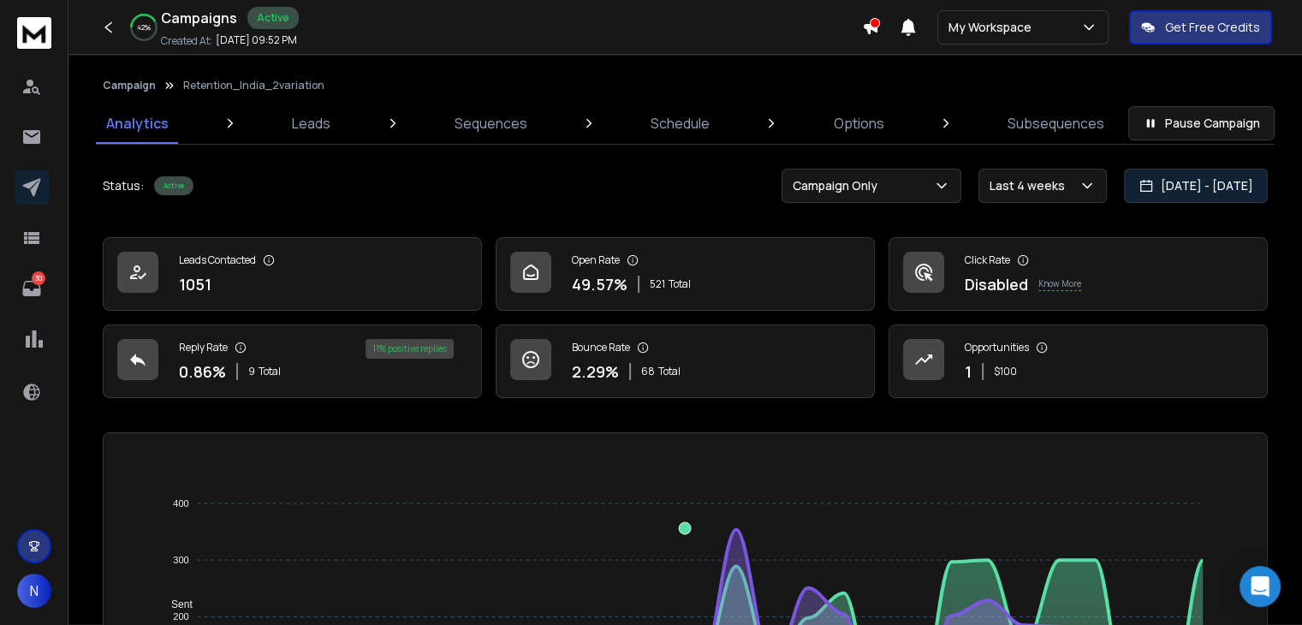
click at [1124, 189] on button "[DATE] - [DATE]" at bounding box center [1196, 186] width 144 height 34
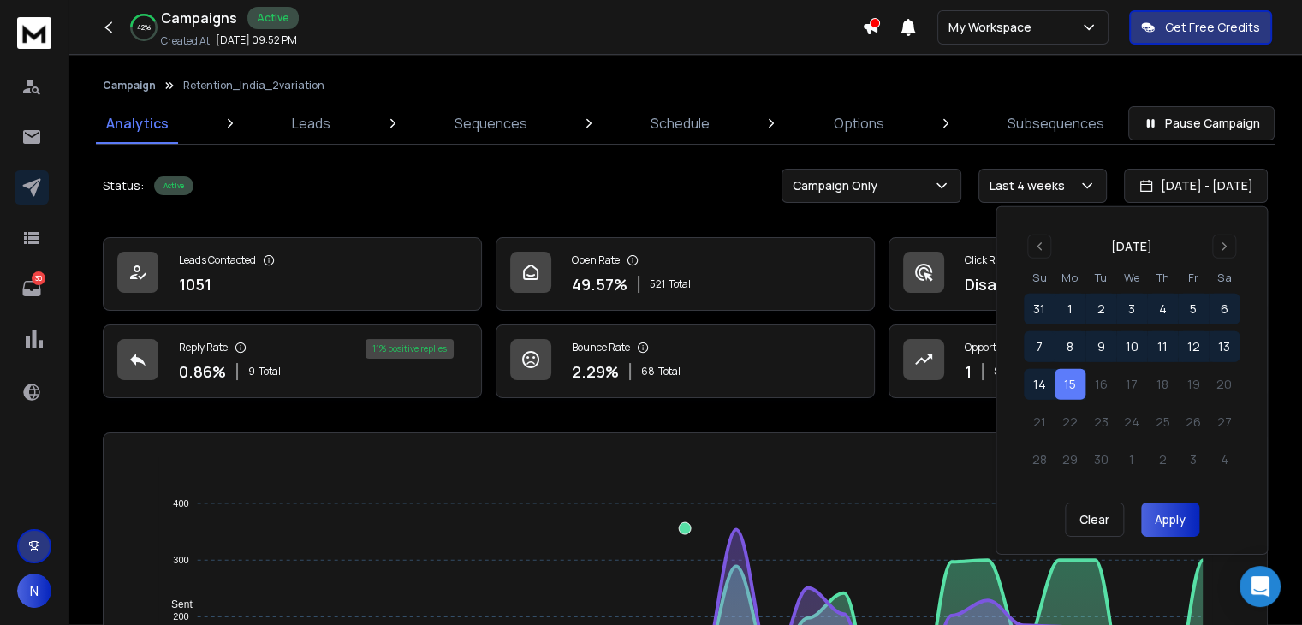
click at [1067, 336] on button "8" at bounding box center [1070, 346] width 31 height 31
click at [1050, 251] on button "Go to previous month" at bounding box center [1039, 247] width 24 height 24
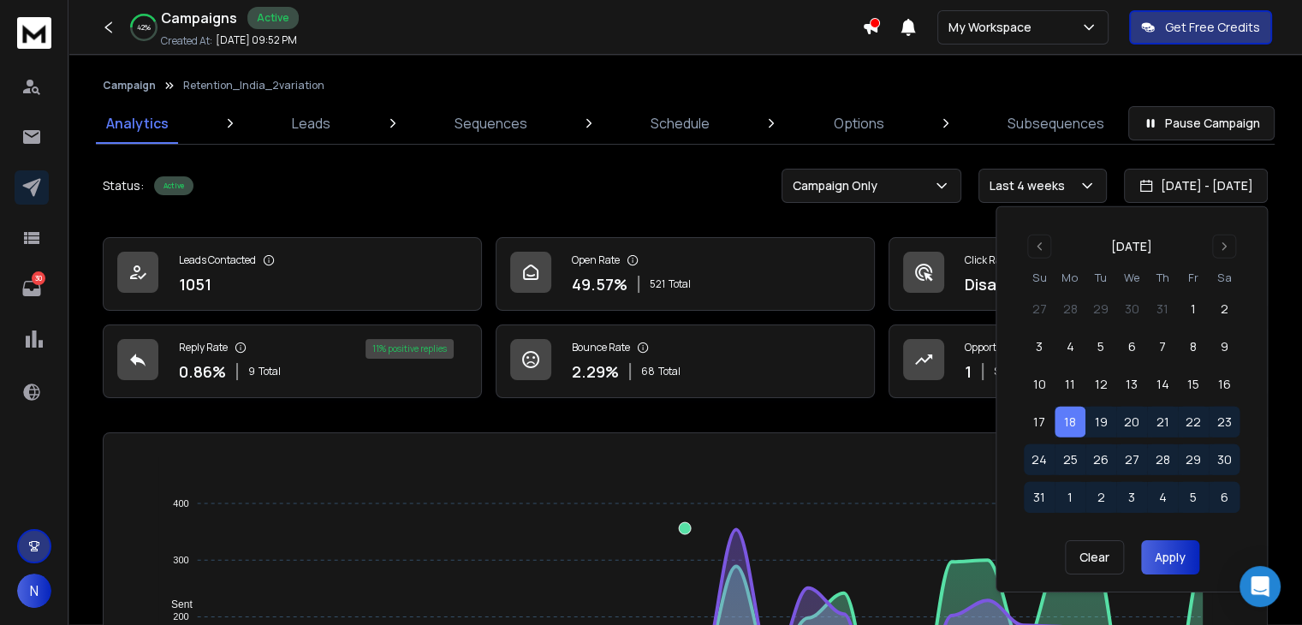
click at [1071, 494] on button "1" at bounding box center [1070, 497] width 31 height 31
click at [1152, 548] on button "Apply" at bounding box center [1170, 557] width 58 height 34
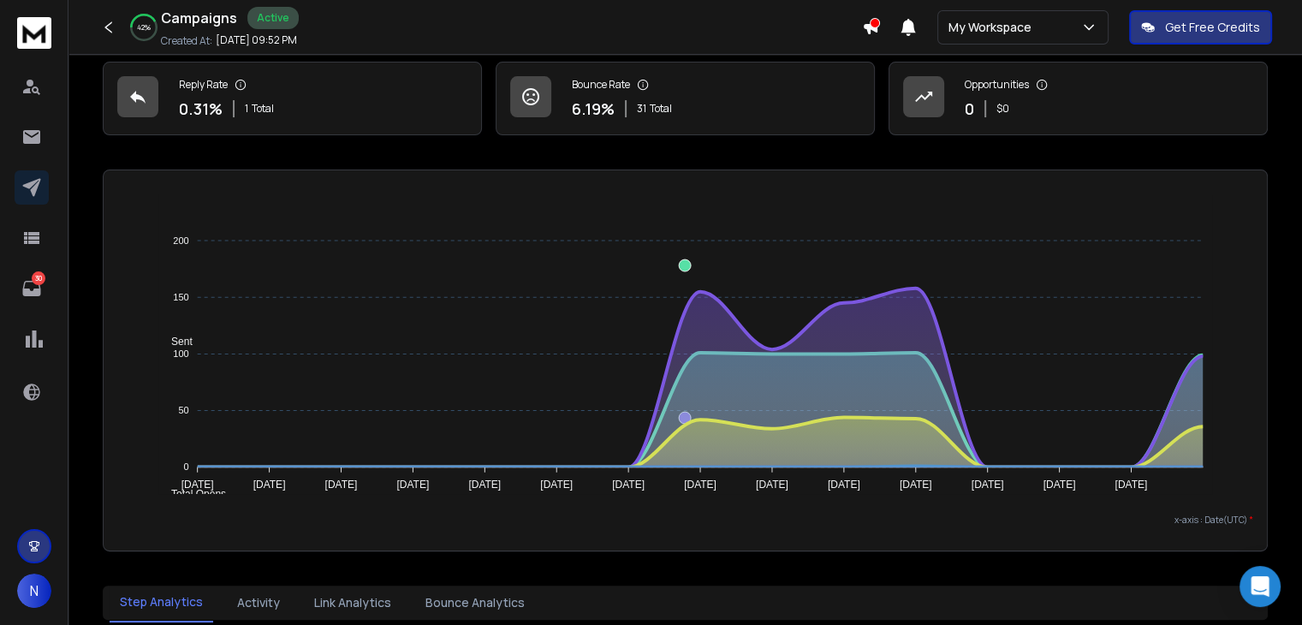
scroll to position [265, 0]
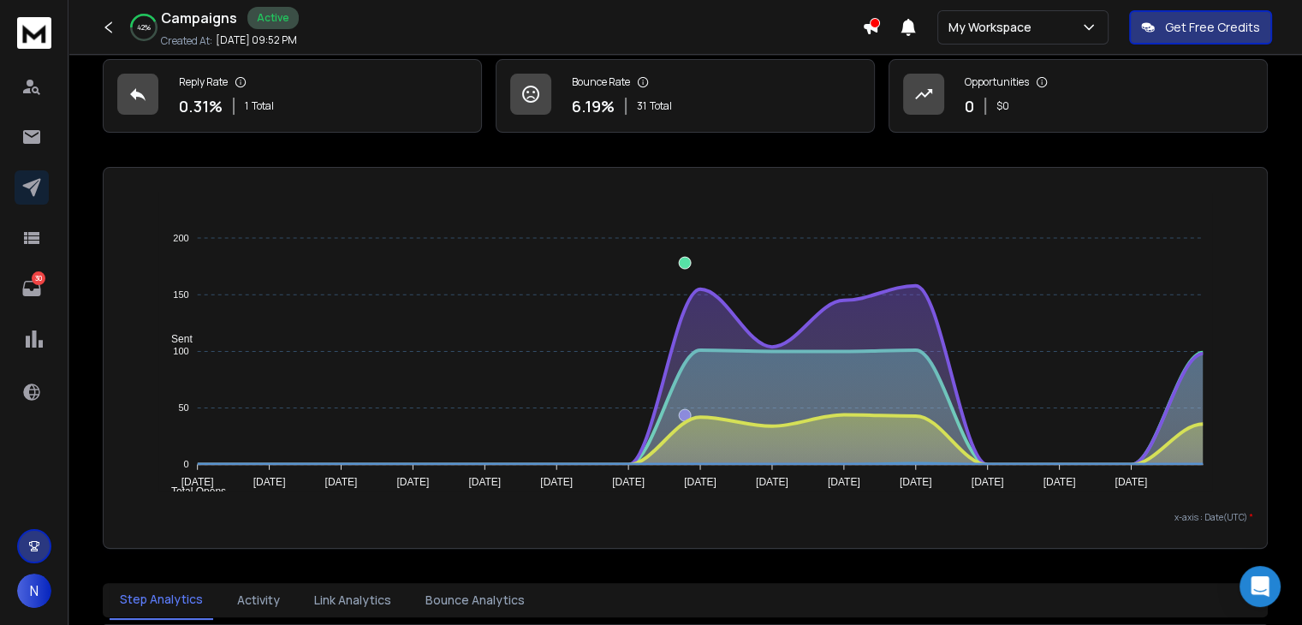
click at [763, 167] on div "Sent Total Opens Unique Opens Links Clicked Total Replies 200 200 150 150 100 1…" at bounding box center [685, 358] width 1165 height 382
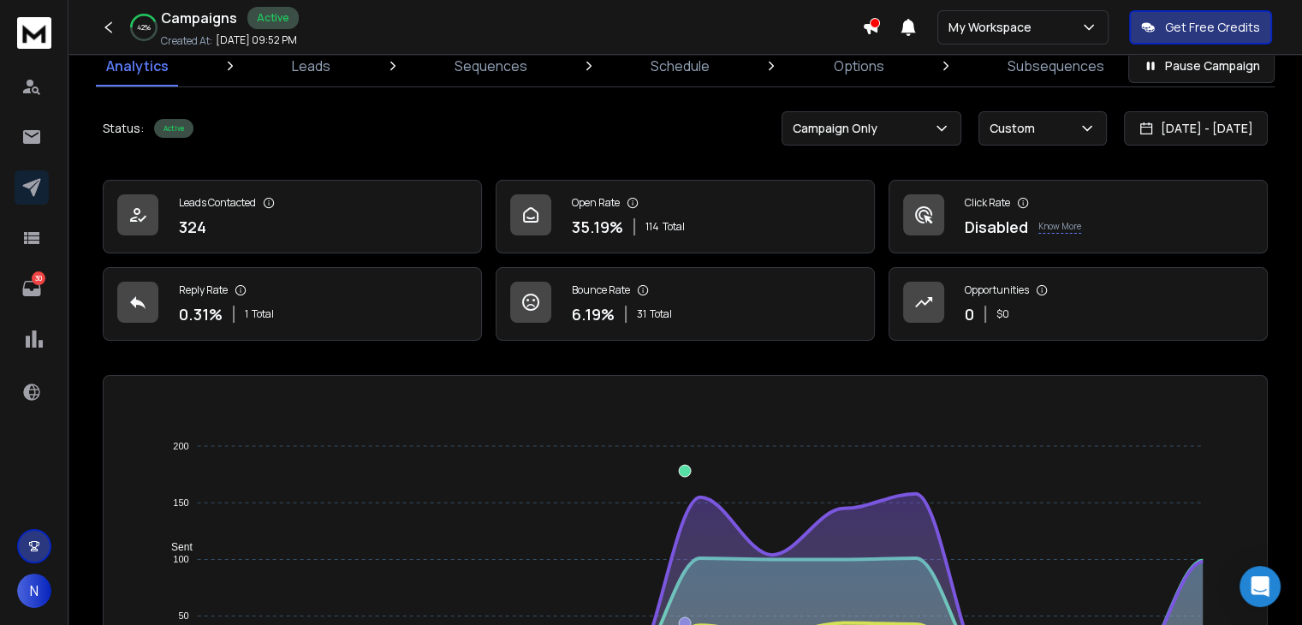
scroll to position [0, 0]
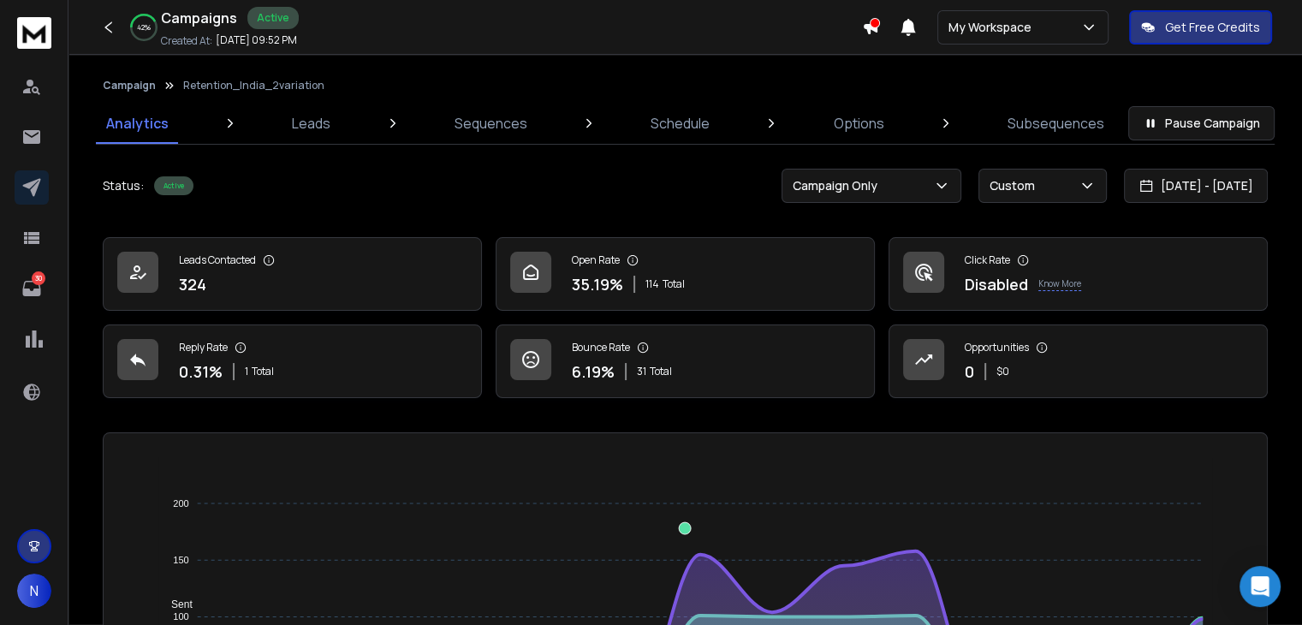
click at [589, 77] on div "Campaign Retention_India_2variation" at bounding box center [685, 85] width 1179 height 27
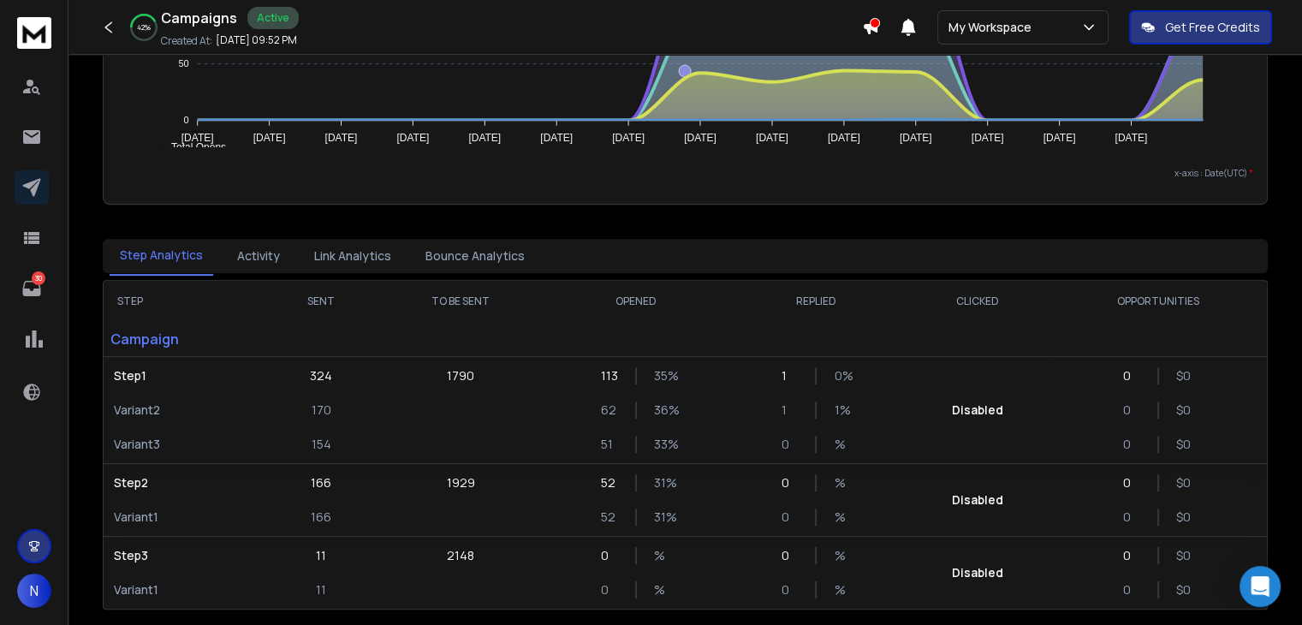
scroll to position [623, 0]
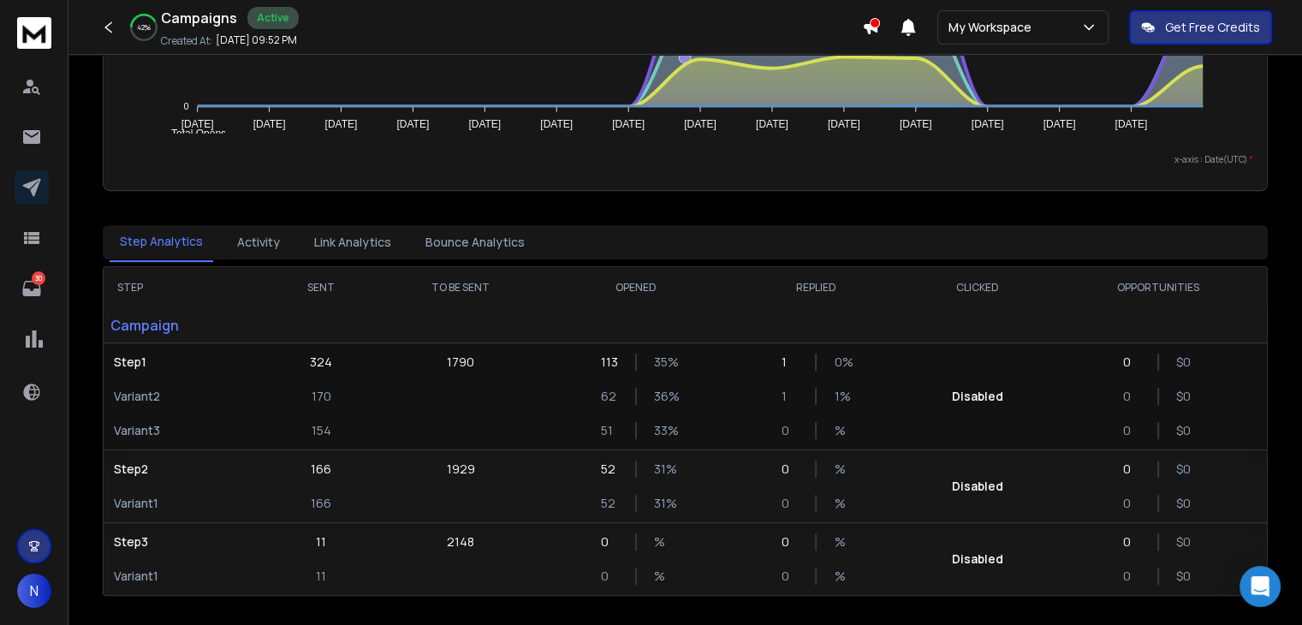
click at [682, 402] on div "113 35 % 62 36 % 51 33 %" at bounding box center [637, 397] width 160 height 86
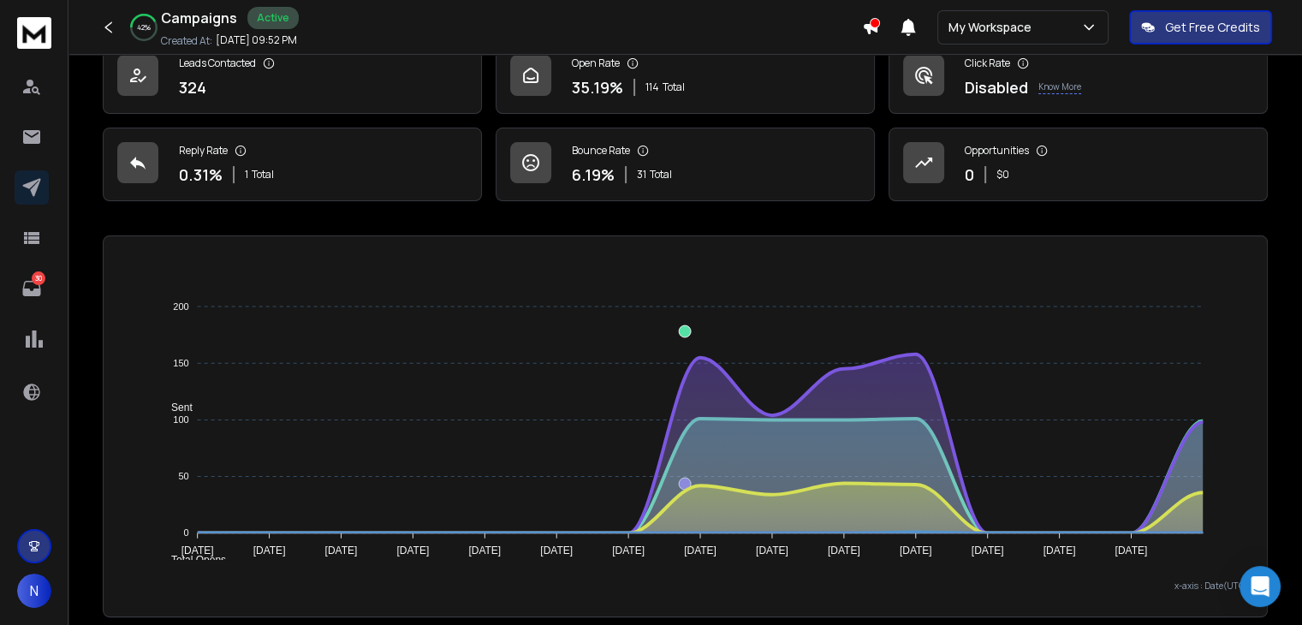
scroll to position [0, 0]
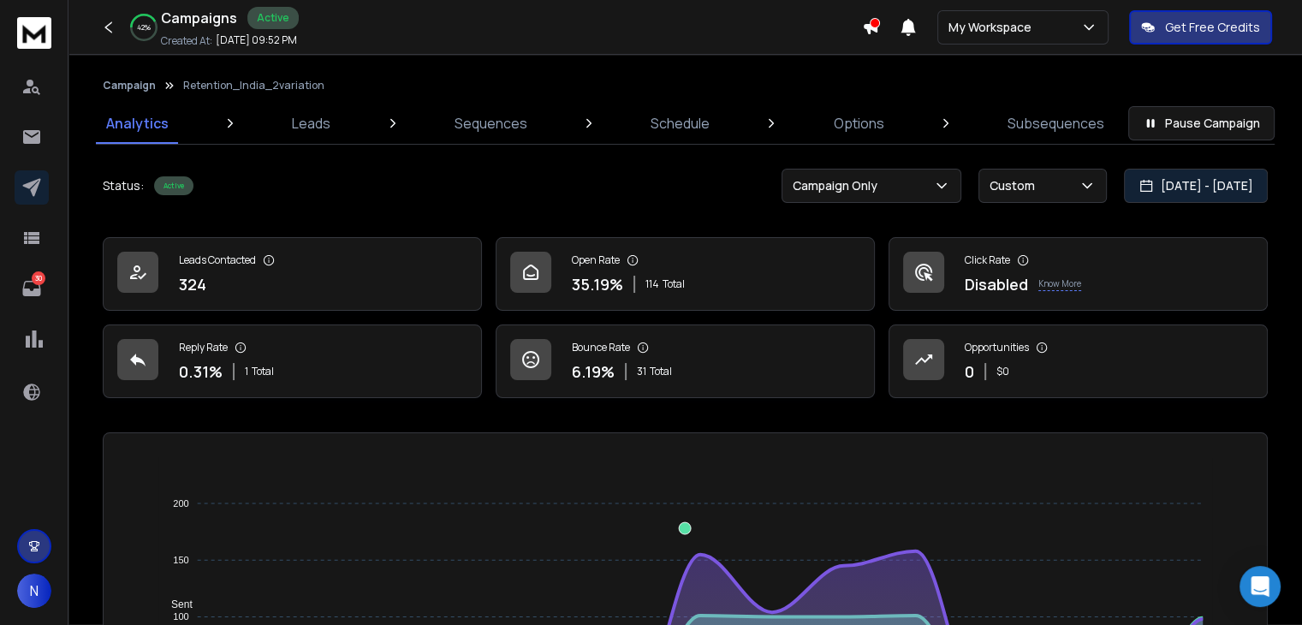
click at [1151, 184] on button "[DATE] - [DATE]" at bounding box center [1196, 186] width 144 height 34
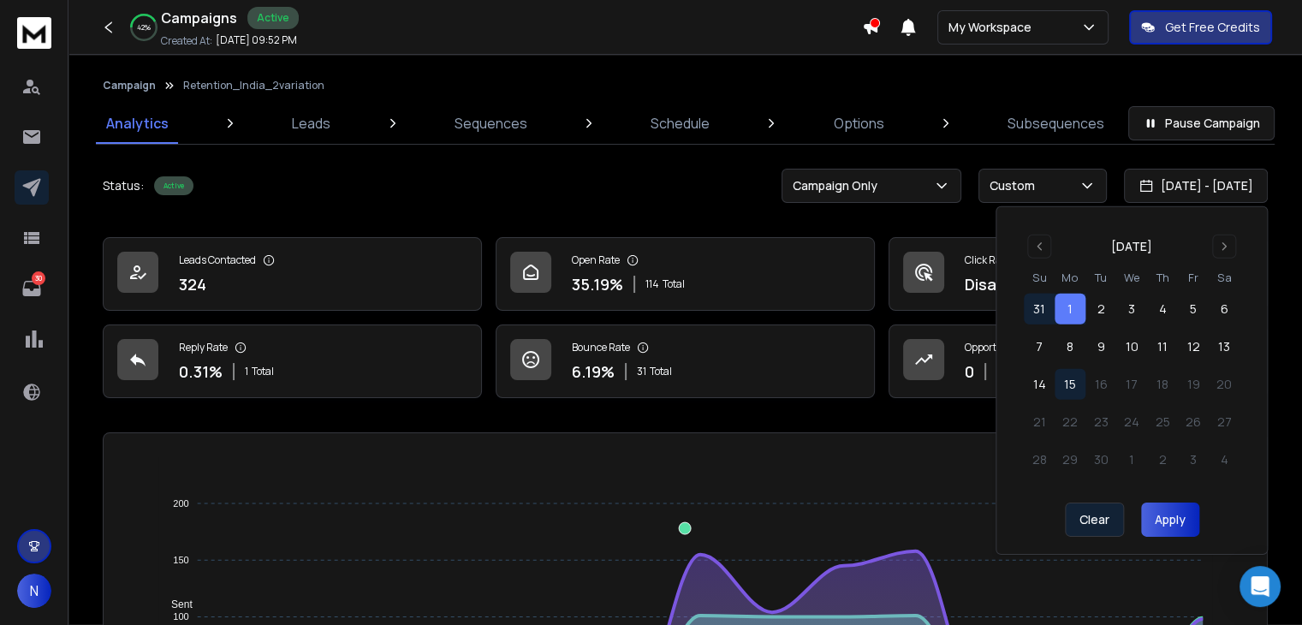
click at [1086, 509] on button "Clear" at bounding box center [1094, 520] width 59 height 34
click at [1154, 518] on button "Apply" at bounding box center [1170, 520] width 58 height 34
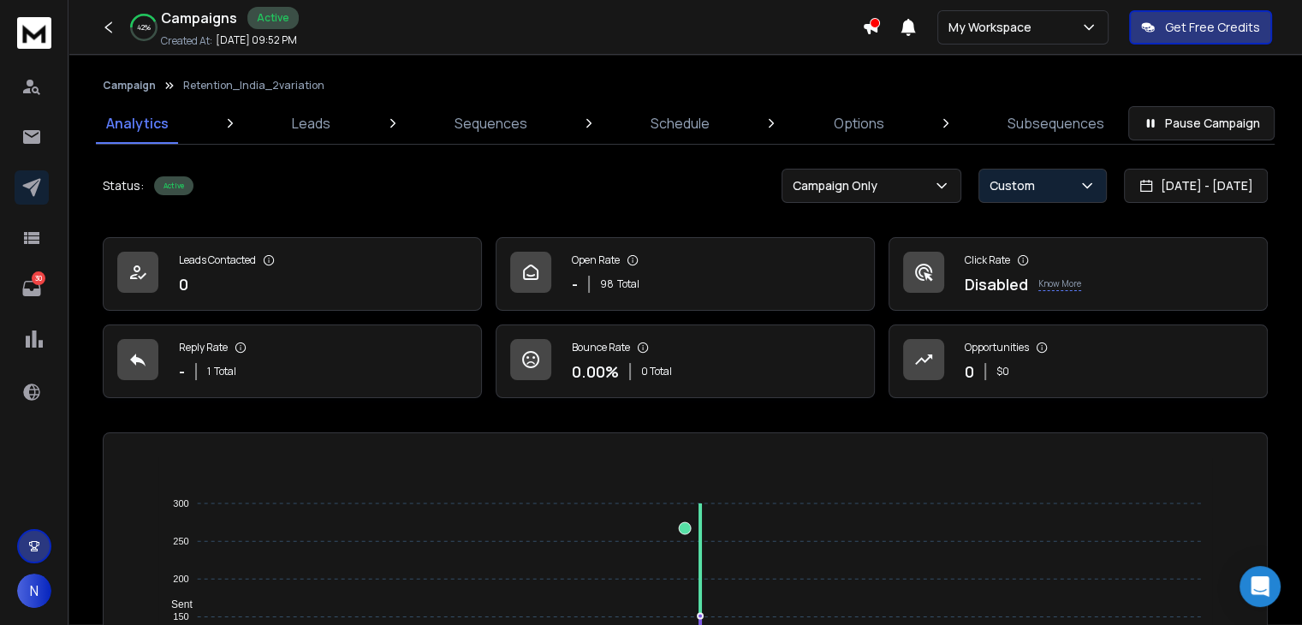
click at [990, 186] on p "Custom" at bounding box center [1016, 185] width 52 height 17
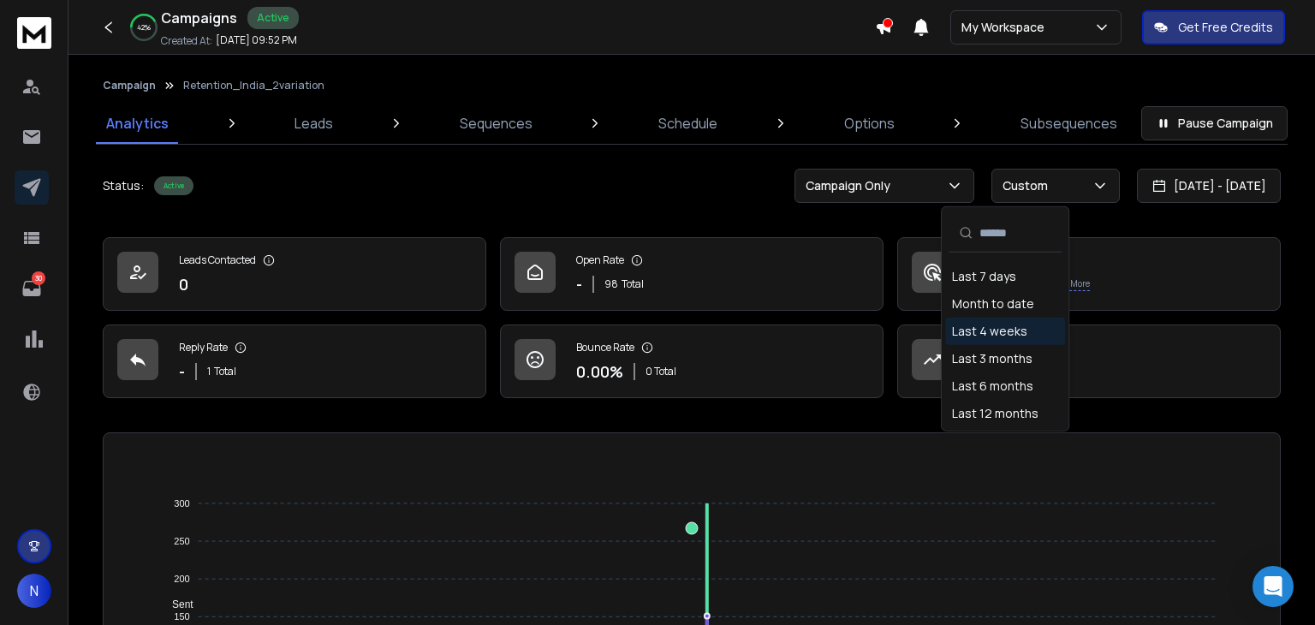
click at [978, 335] on div "Last 4 weeks" at bounding box center [989, 331] width 75 height 17
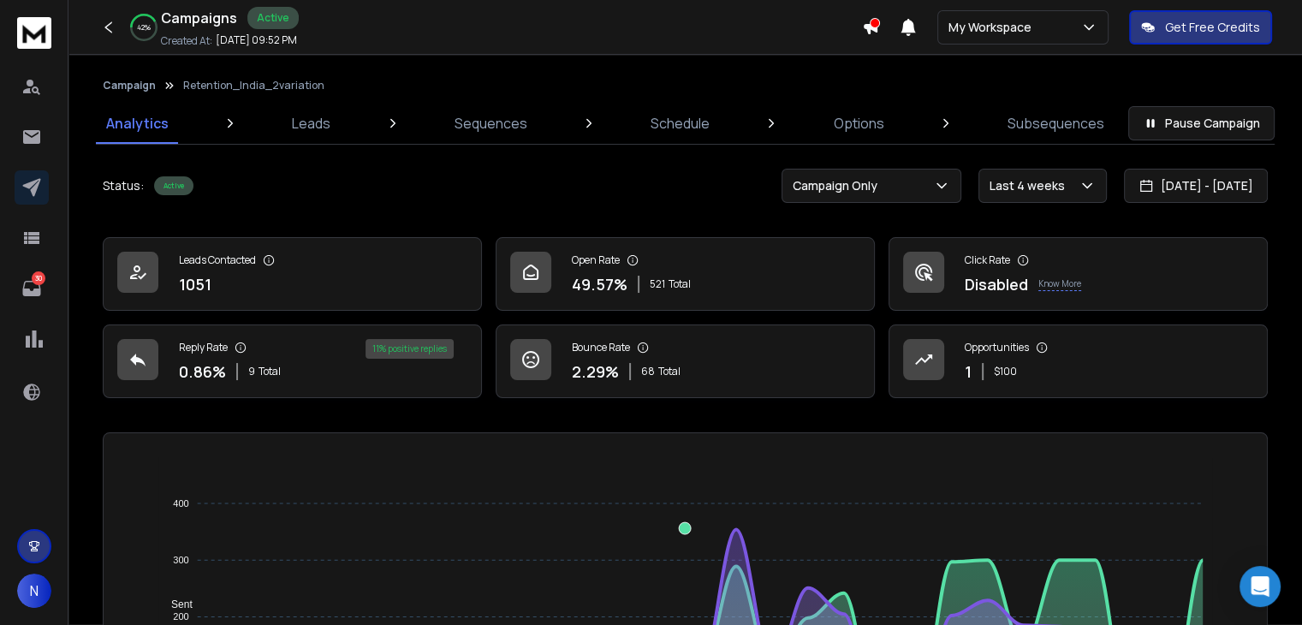
click at [688, 199] on div "Status: Active Pause Campaign Campaign Only Last 4 weeks [DATE] - [DATE]" at bounding box center [685, 186] width 1165 height 34
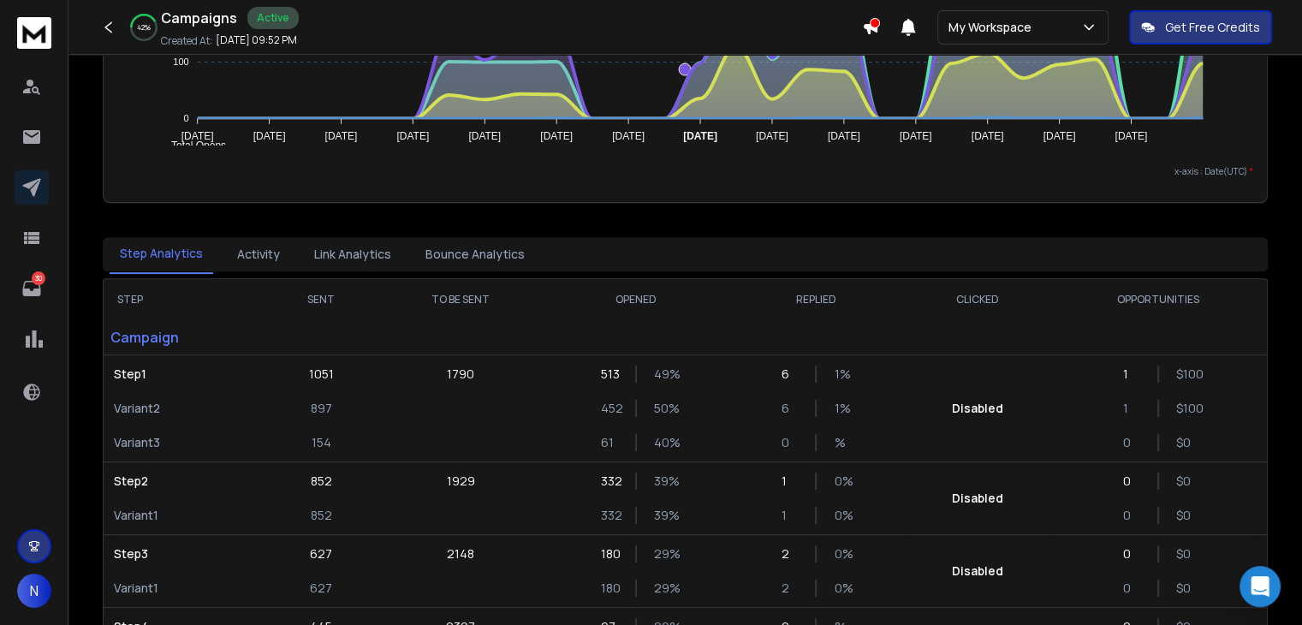
scroll to position [653, 0]
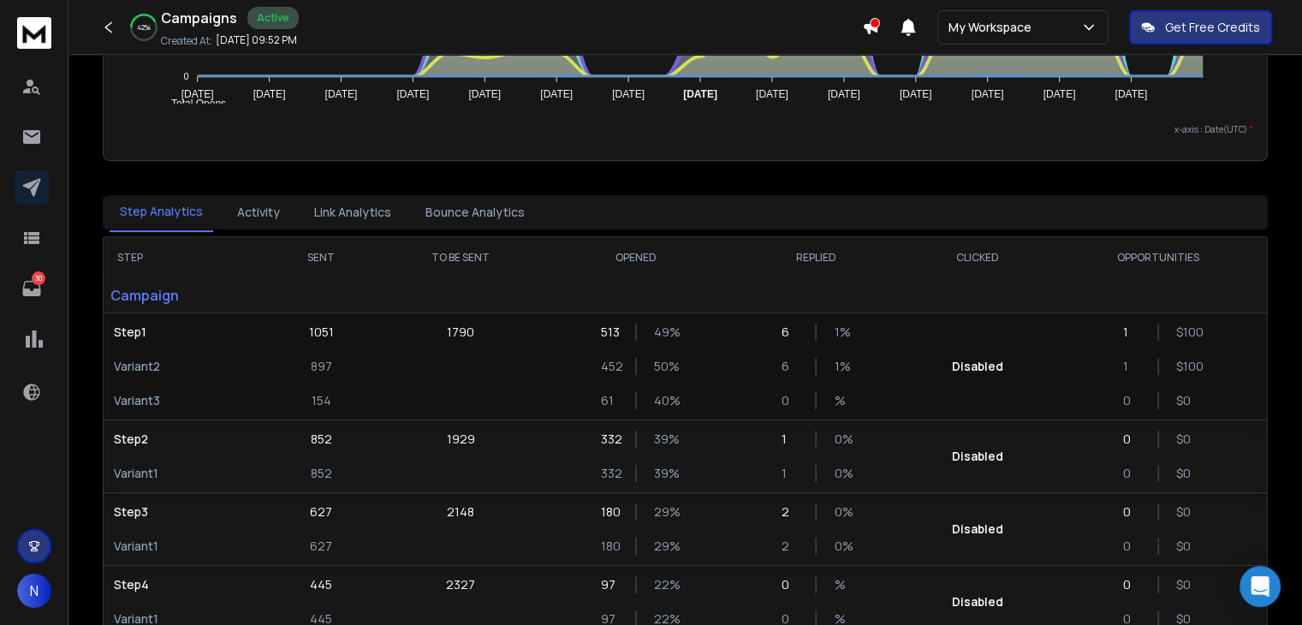
click at [616, 368] on p "452" at bounding box center [609, 366] width 17 height 17
click at [695, 367] on div "513 49 % 452 50 % 61 40 %" at bounding box center [637, 367] width 160 height 86
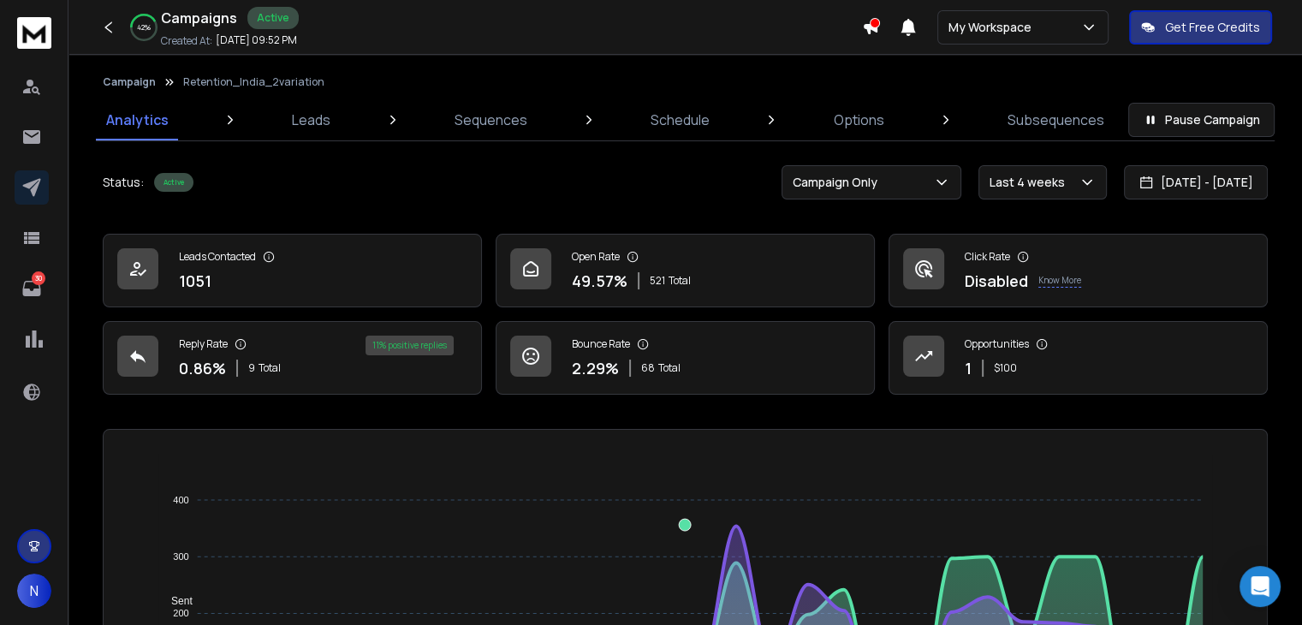
scroll to position [0, 0]
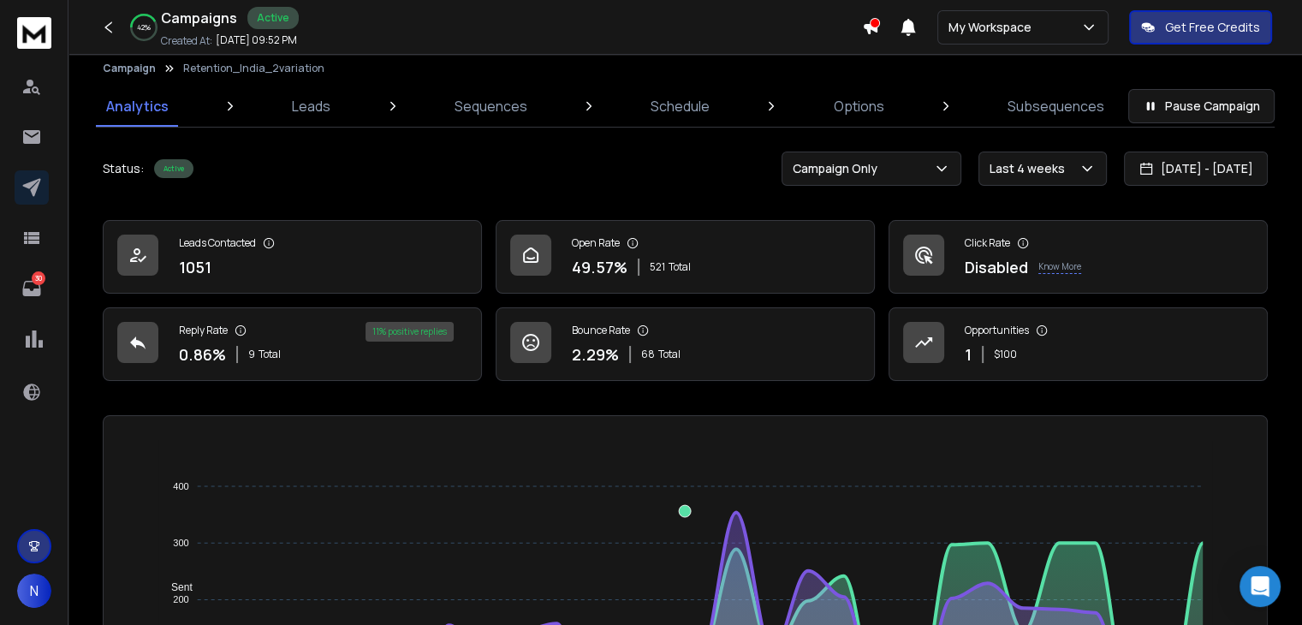
scroll to position [20, 0]
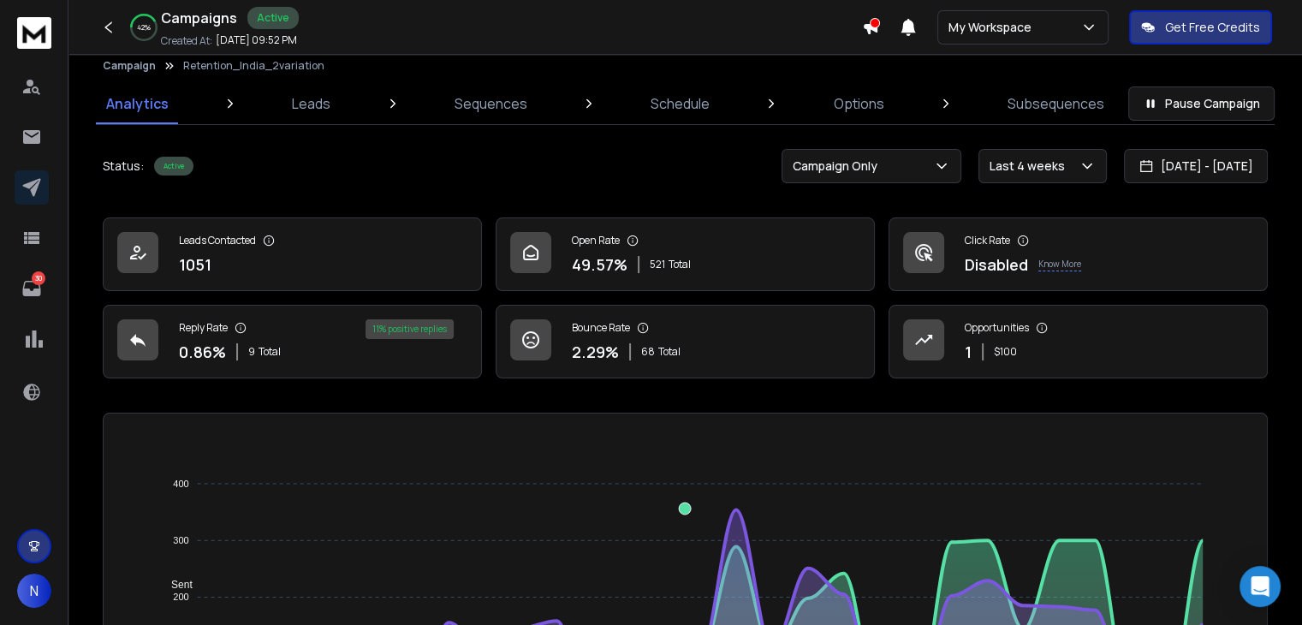
click at [671, 413] on div "Sent Total Opens Unique Opens Links Clicked Total Replies 400 400 300 300 200 2…" at bounding box center [685, 604] width 1165 height 382
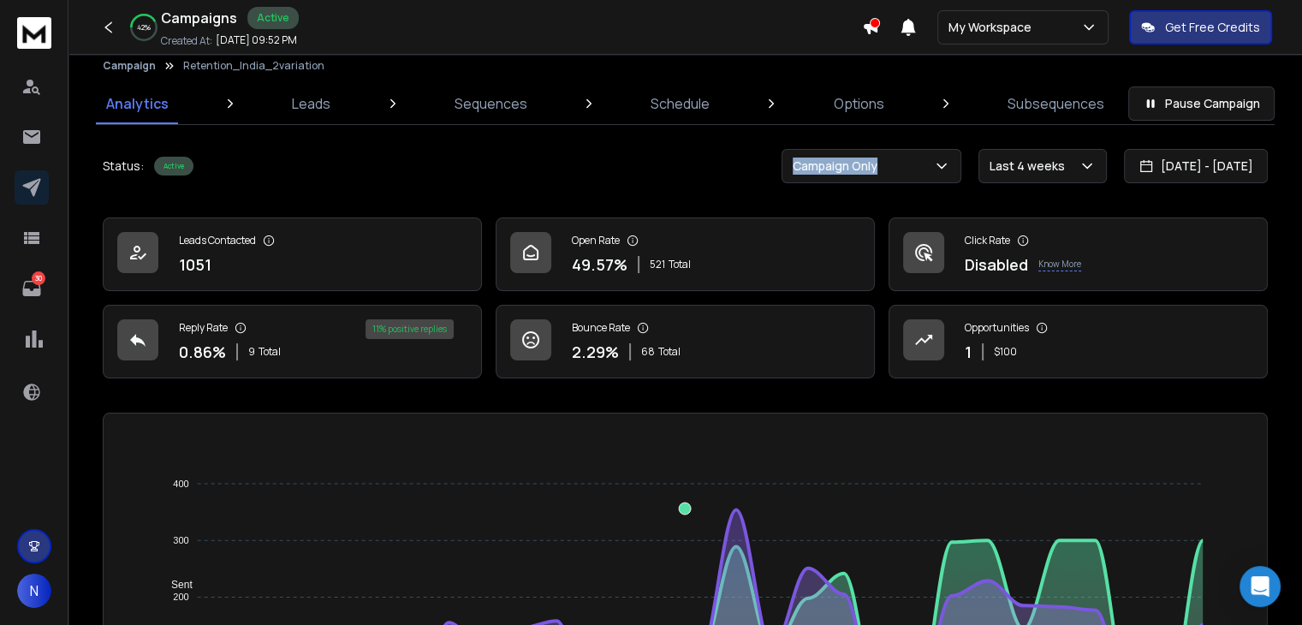
click at [646, 161] on div "Status: Active Pause Campaign Campaign Only Last 4 weeks [DATE] - [DATE]" at bounding box center [685, 166] width 1165 height 34
click at [685, 59] on div "Campaign Retention_India_2variation" at bounding box center [685, 66] width 1165 height 14
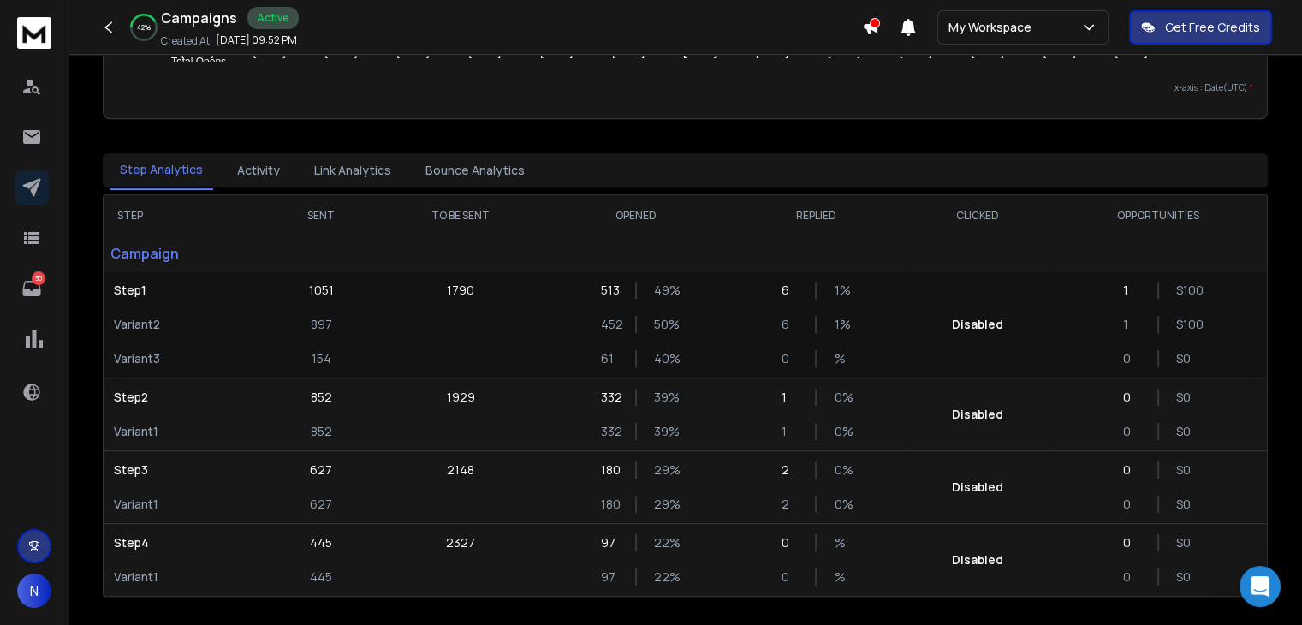
scroll to position [0, 0]
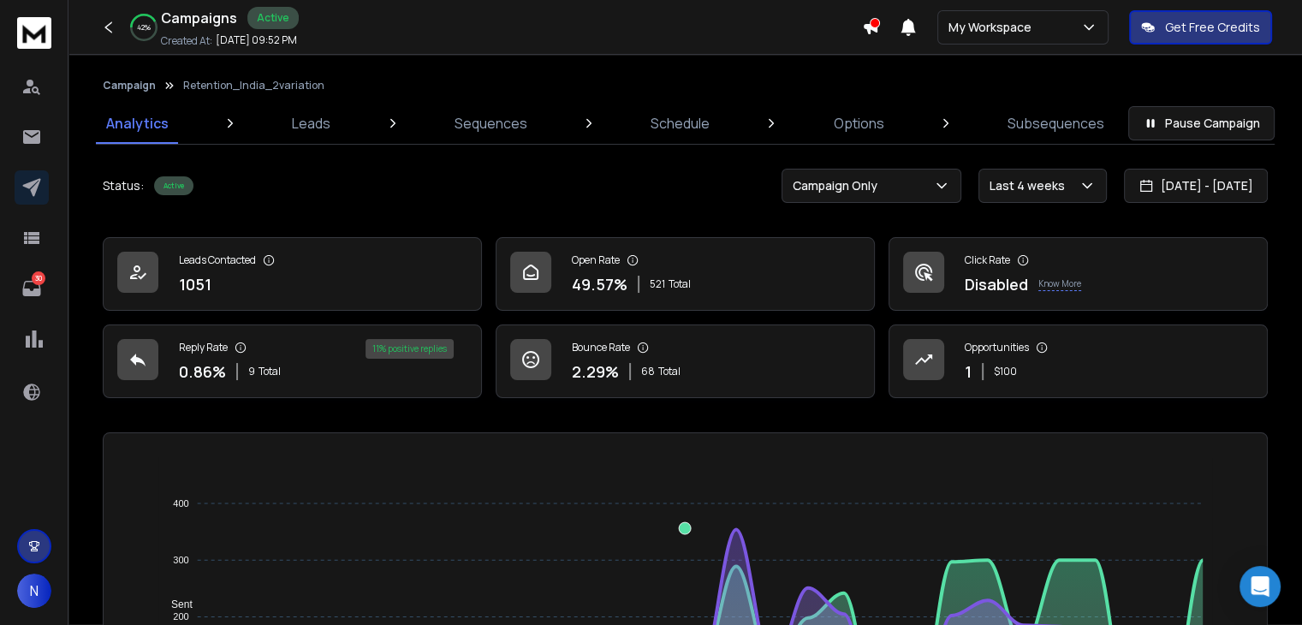
click at [1021, 90] on div "Campaign Retention_India_2variation" at bounding box center [685, 86] width 1165 height 14
